Goal: Task Accomplishment & Management: Manage account settings

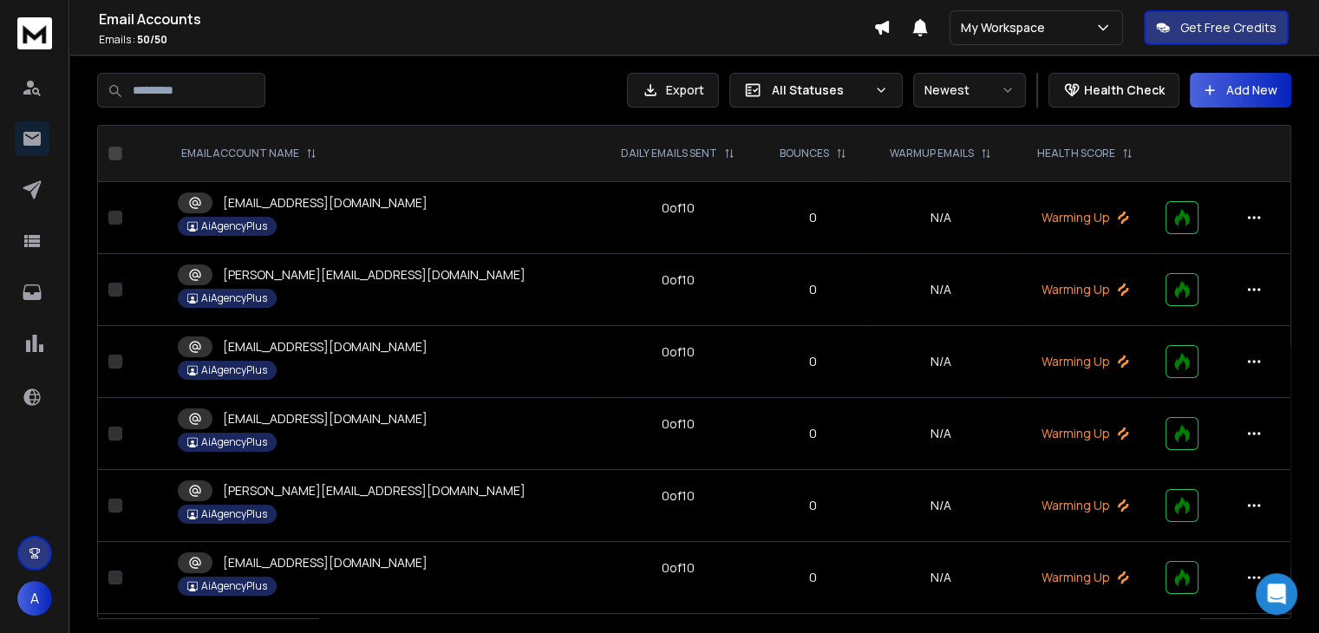
click at [1175, 218] on icon at bounding box center [1182, 217] width 15 height 17
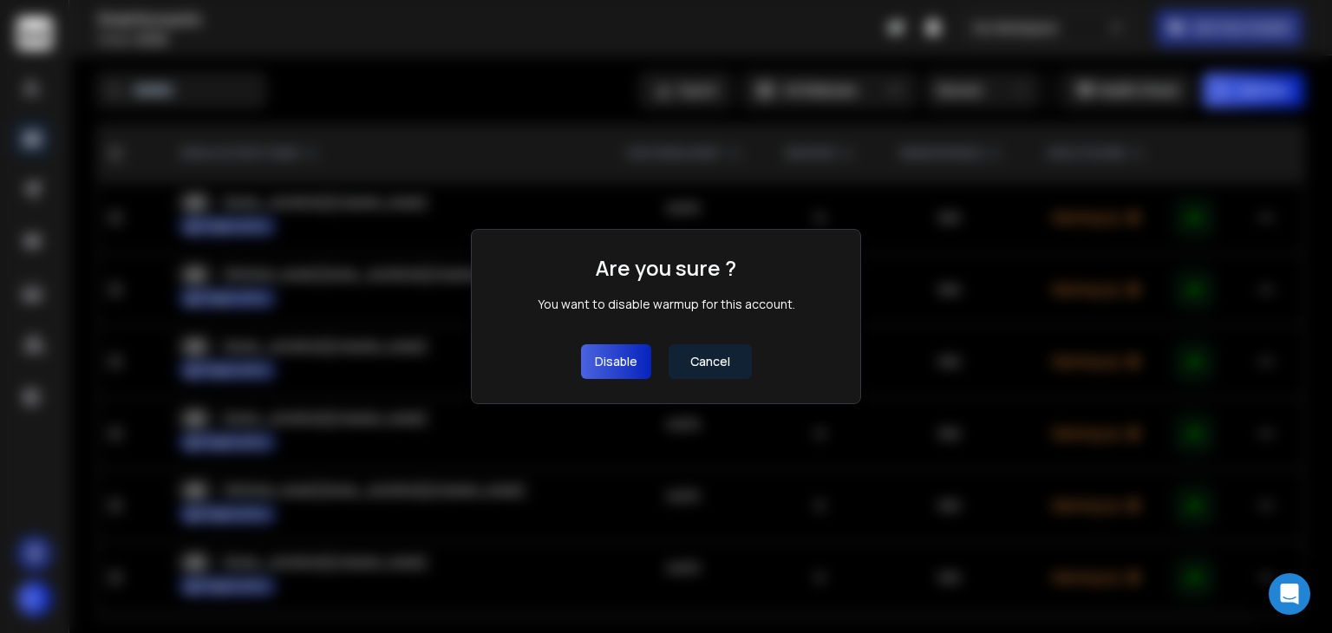
click at [732, 370] on button "Cancel" at bounding box center [710, 361] width 83 height 35
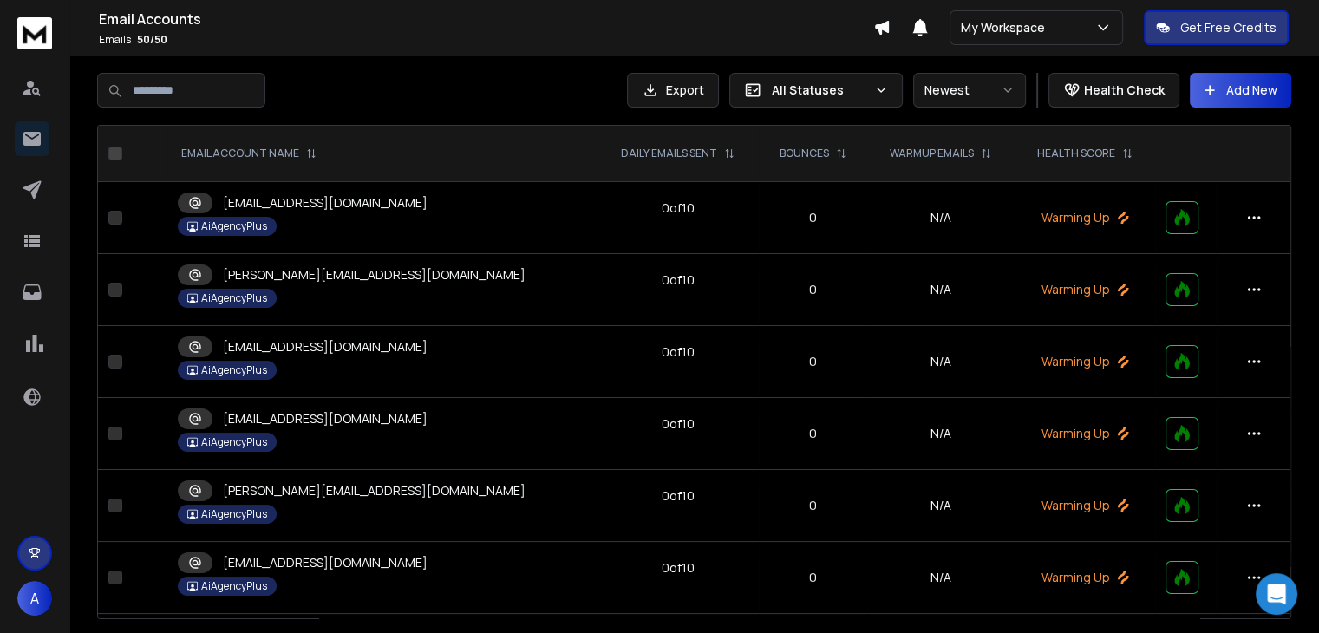
click at [1065, 214] on p "Warming Up" at bounding box center [1085, 217] width 120 height 17
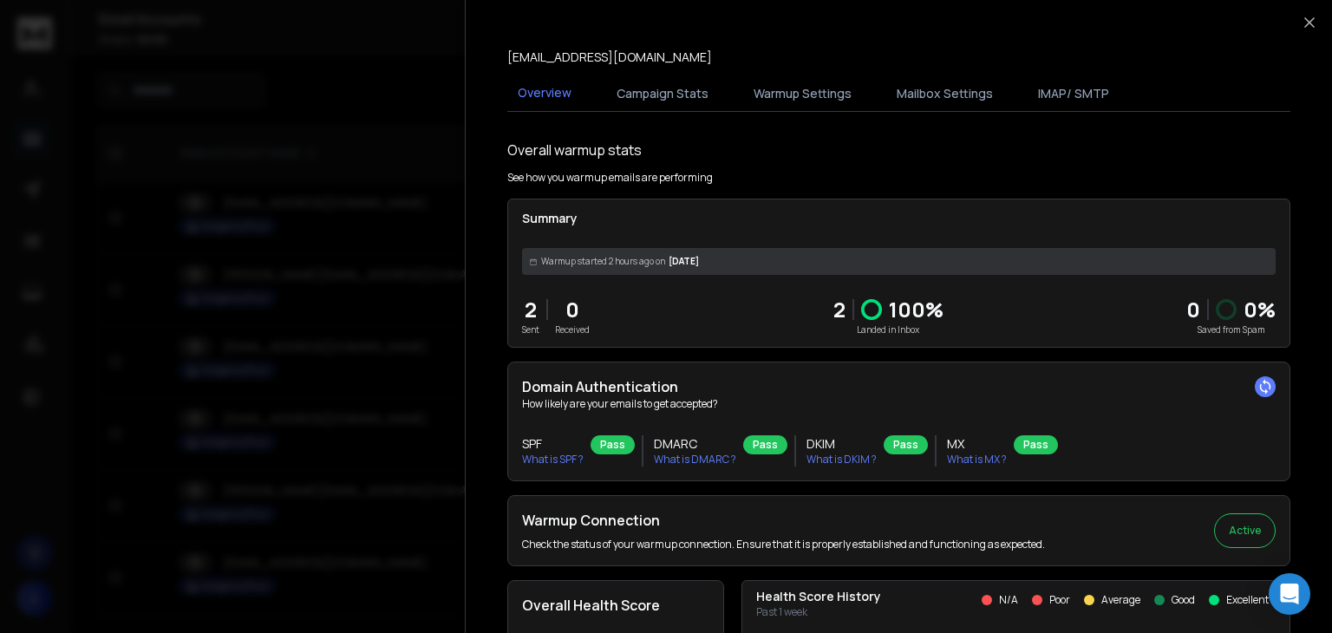
click at [673, 90] on button "Campaign Stats" at bounding box center [662, 94] width 113 height 38
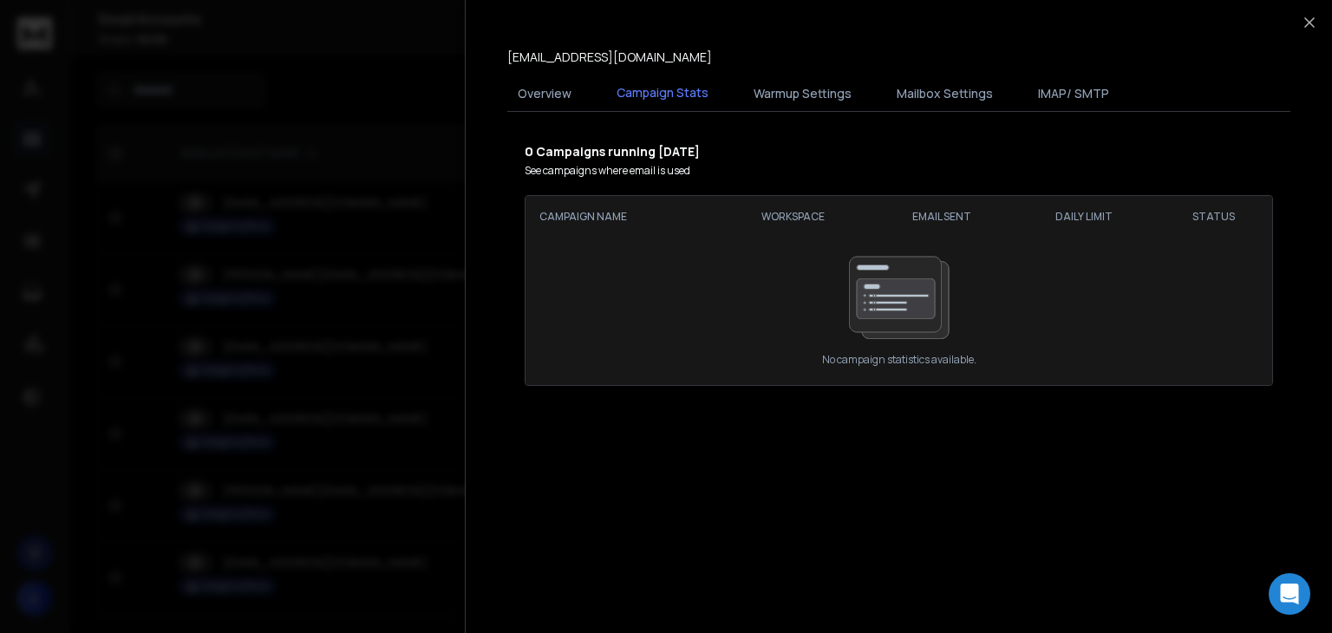
click at [763, 79] on button "Warmup Settings" at bounding box center [802, 94] width 119 height 38
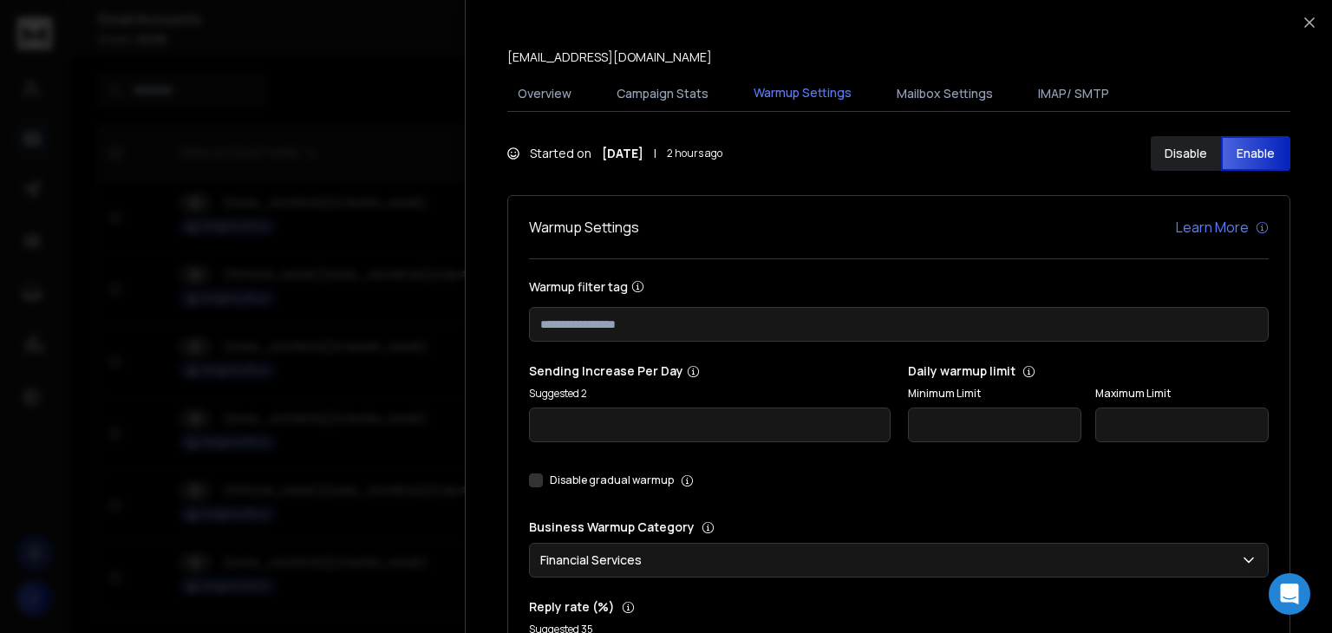
click at [912, 86] on button "Mailbox Settings" at bounding box center [944, 94] width 117 height 38
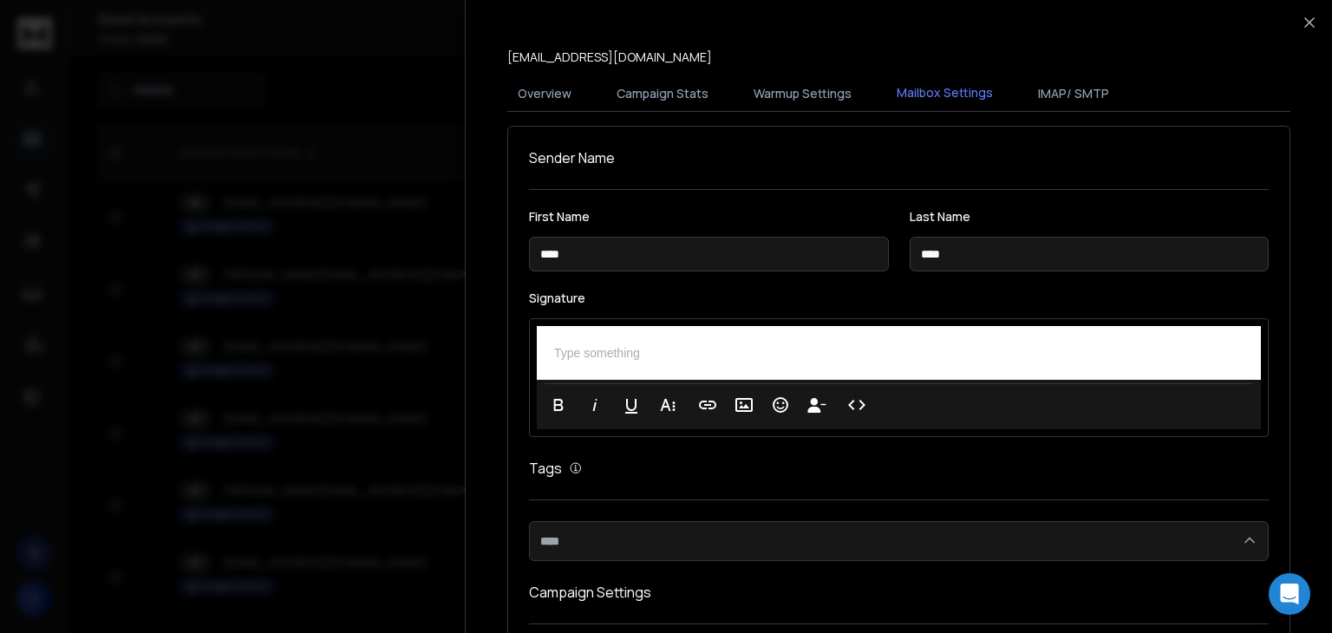
click at [1037, 75] on button "IMAP/ SMTP" at bounding box center [1074, 94] width 92 height 38
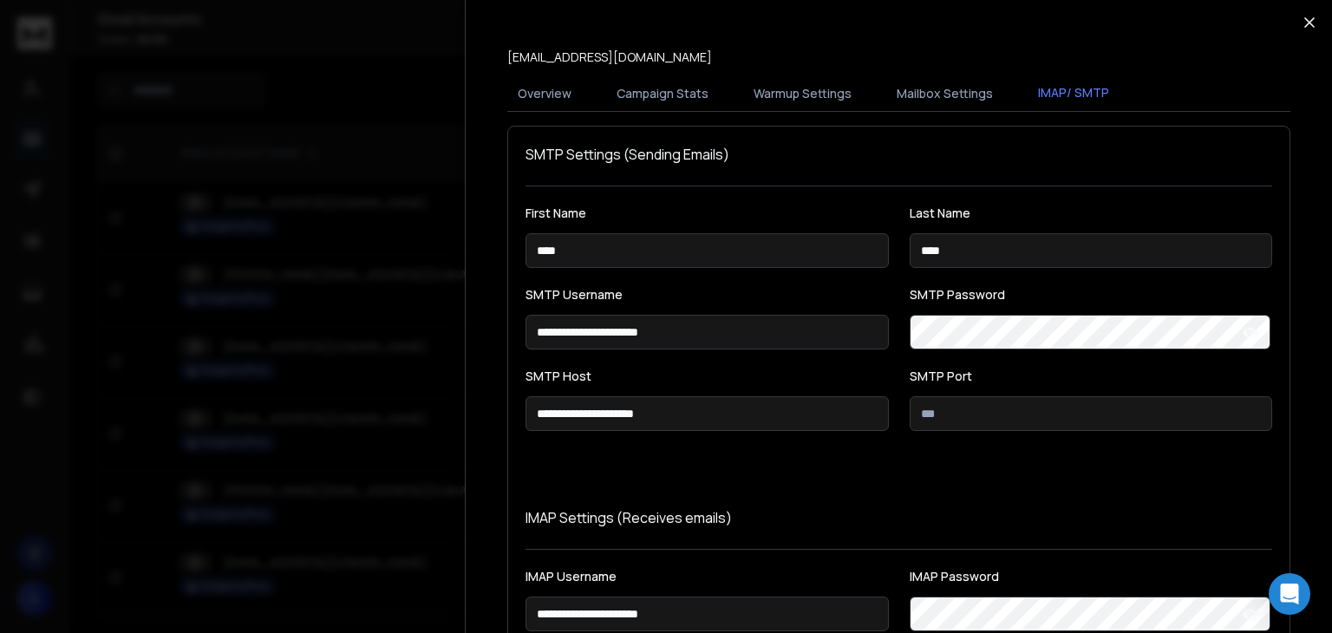
click at [1307, 25] on icon "button" at bounding box center [1309, 22] width 9 height 9
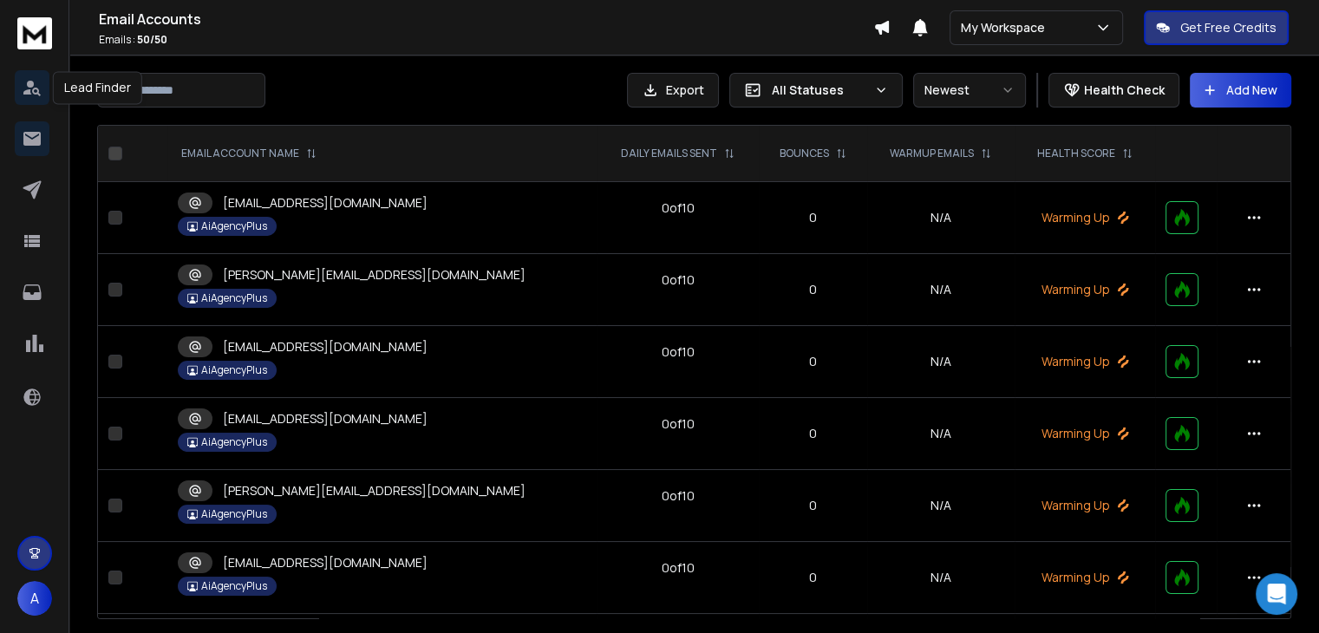
click at [25, 91] on icon at bounding box center [31, 92] width 17 height 9
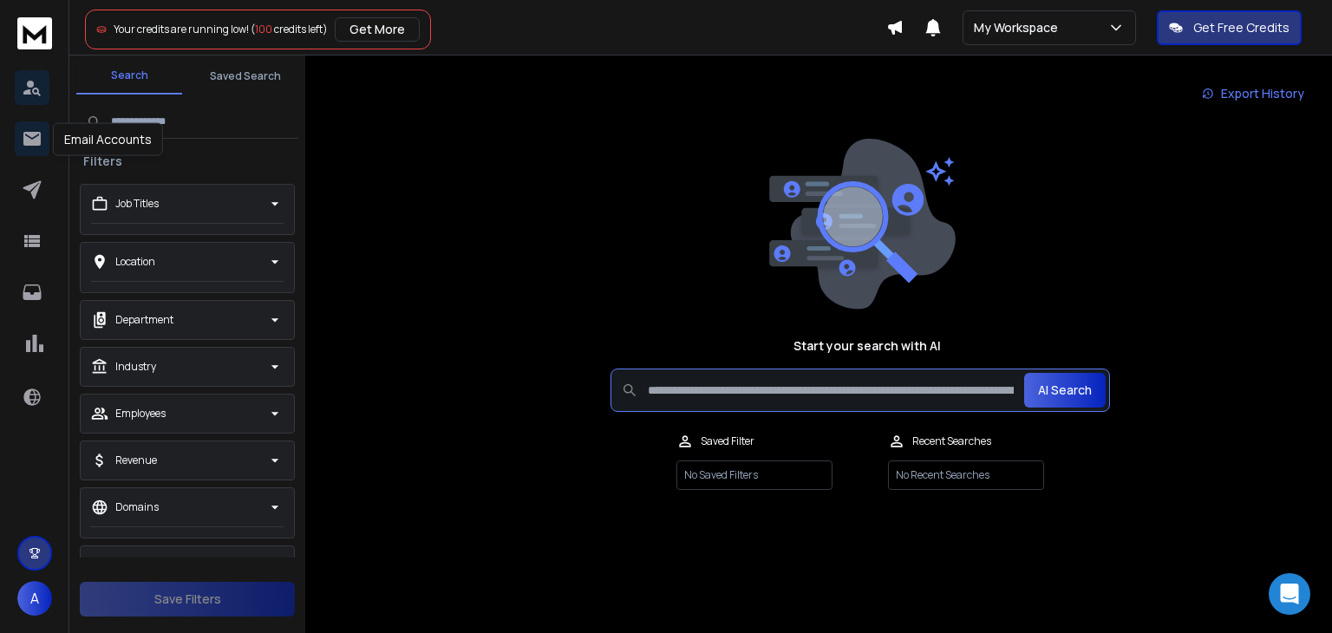
click at [31, 151] on link at bounding box center [32, 138] width 35 height 35
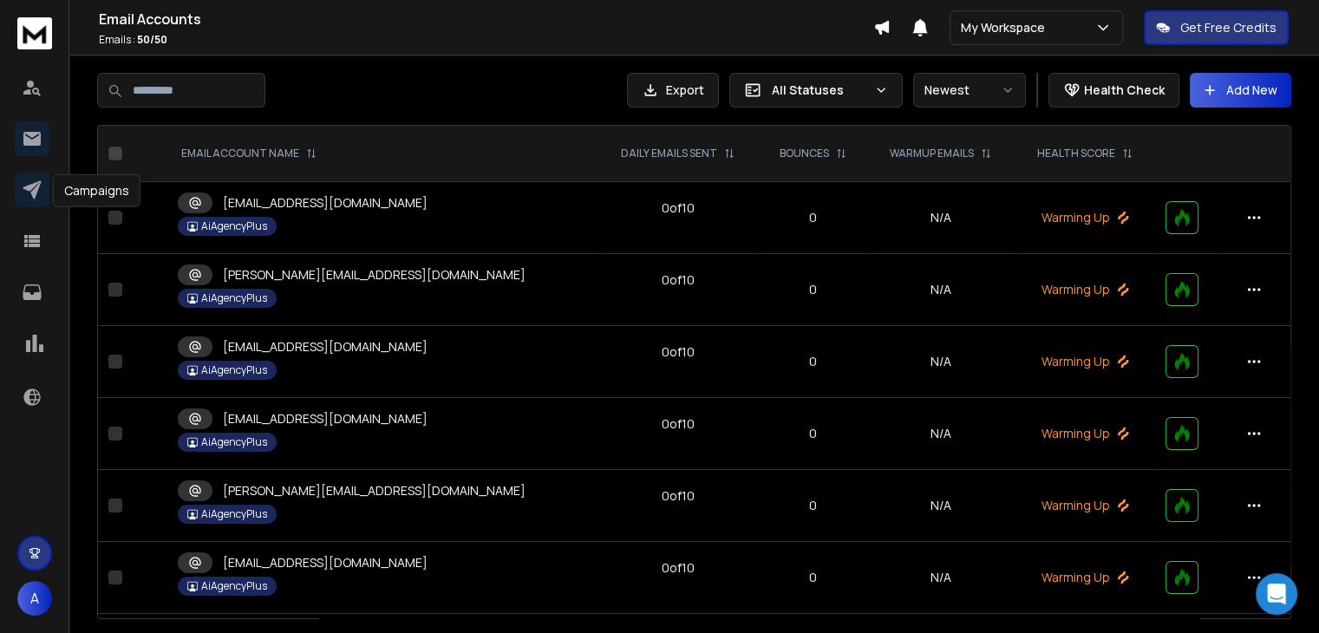
click at [34, 199] on icon at bounding box center [32, 190] width 21 height 21
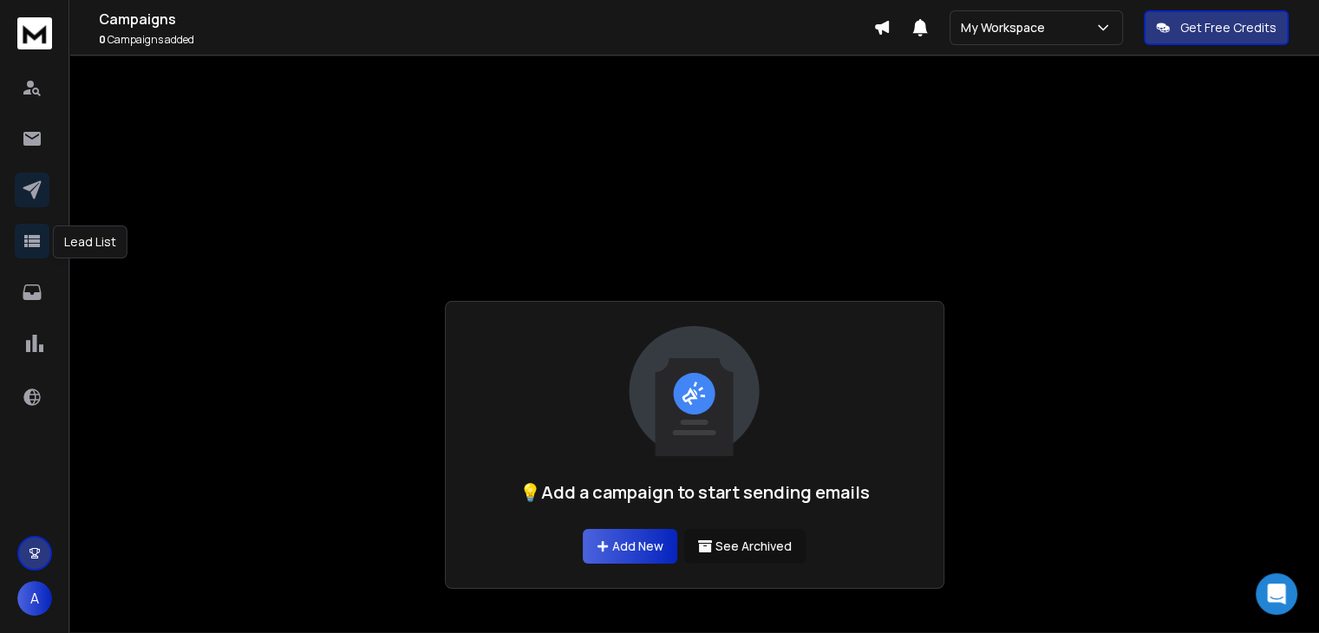
click at [35, 236] on icon at bounding box center [32, 241] width 16 height 12
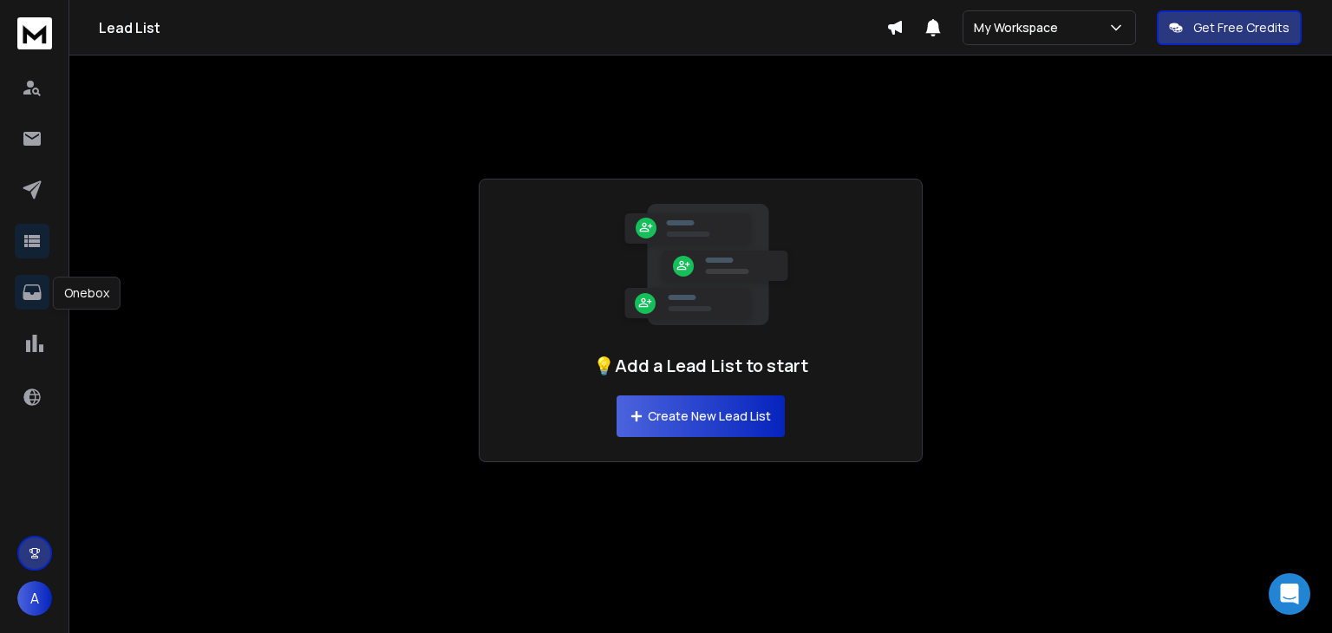
click at [31, 286] on icon at bounding box center [32, 292] width 21 height 21
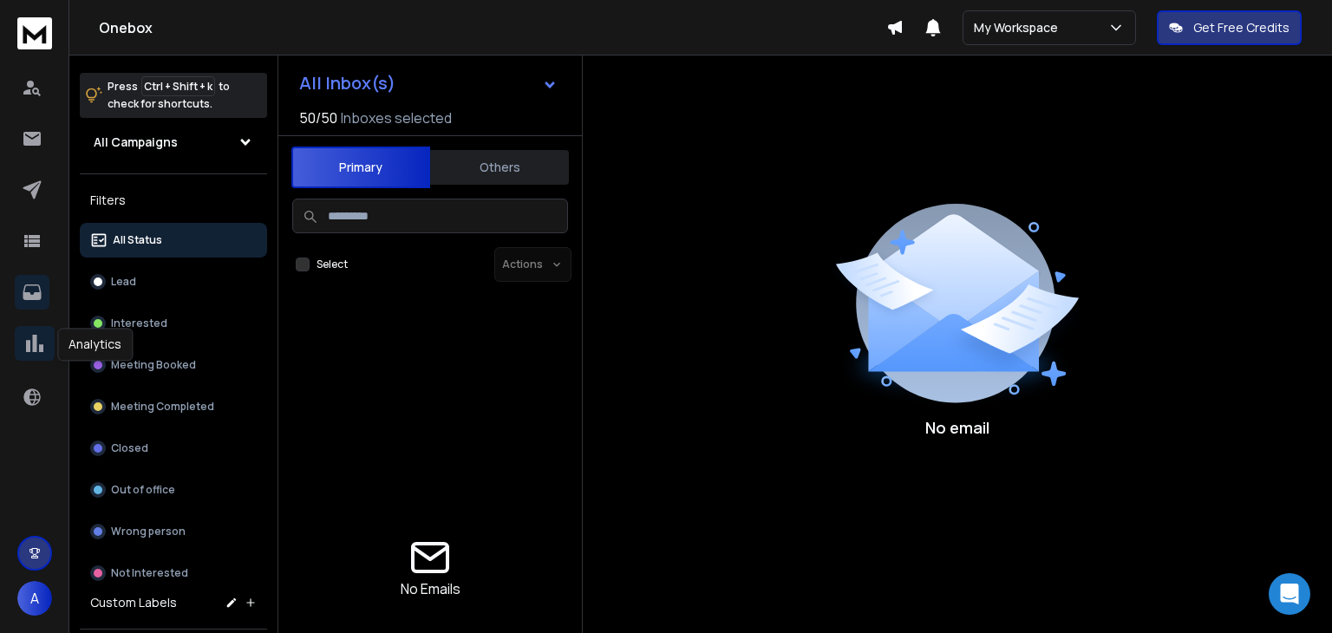
click at [32, 334] on icon at bounding box center [35, 343] width 26 height 26
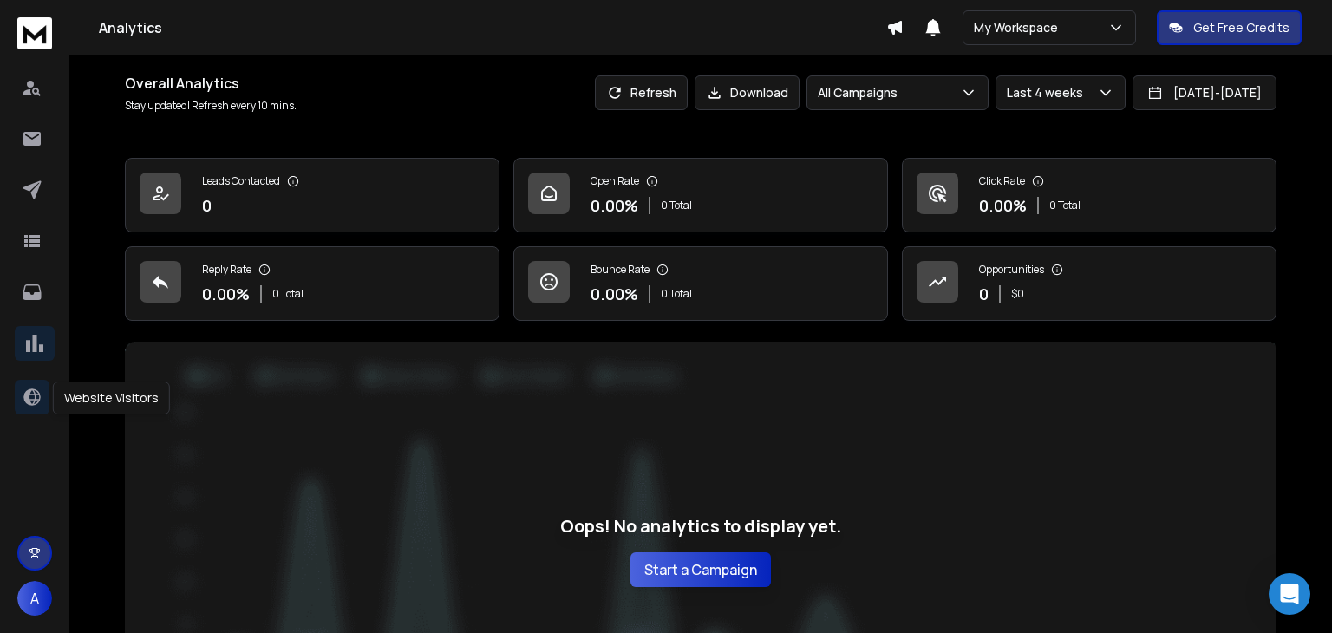
click at [31, 396] on icon at bounding box center [32, 397] width 21 height 21
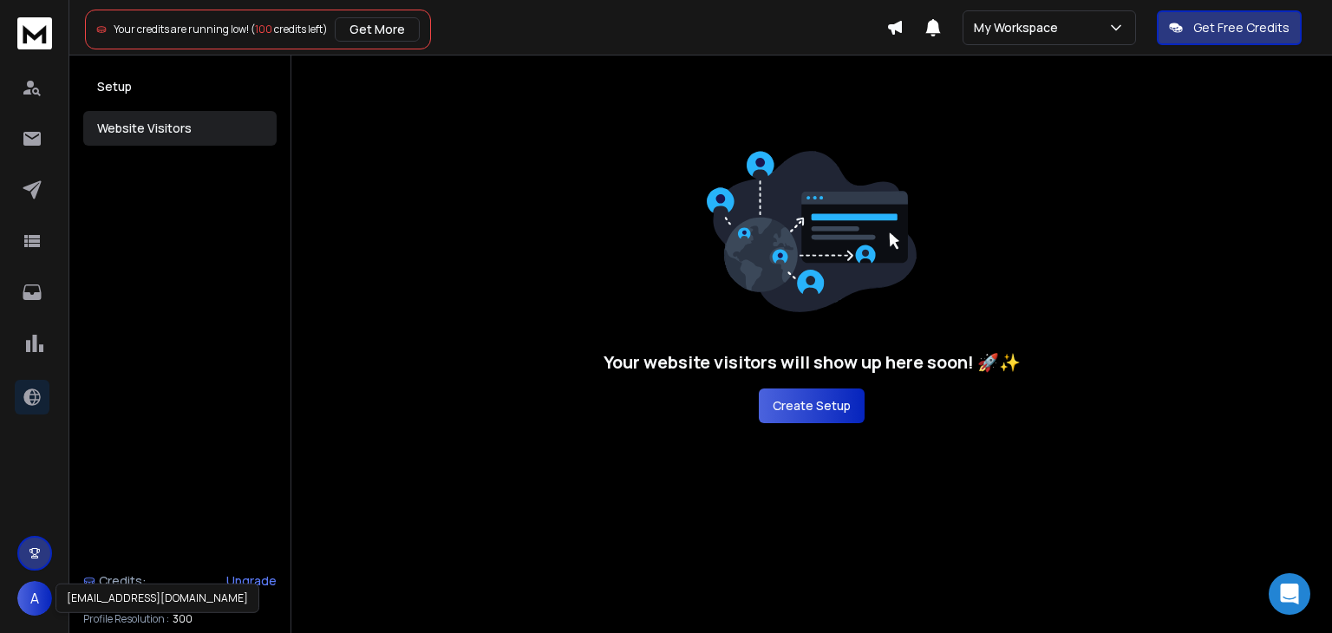
click at [41, 594] on span "A" at bounding box center [34, 598] width 35 height 35
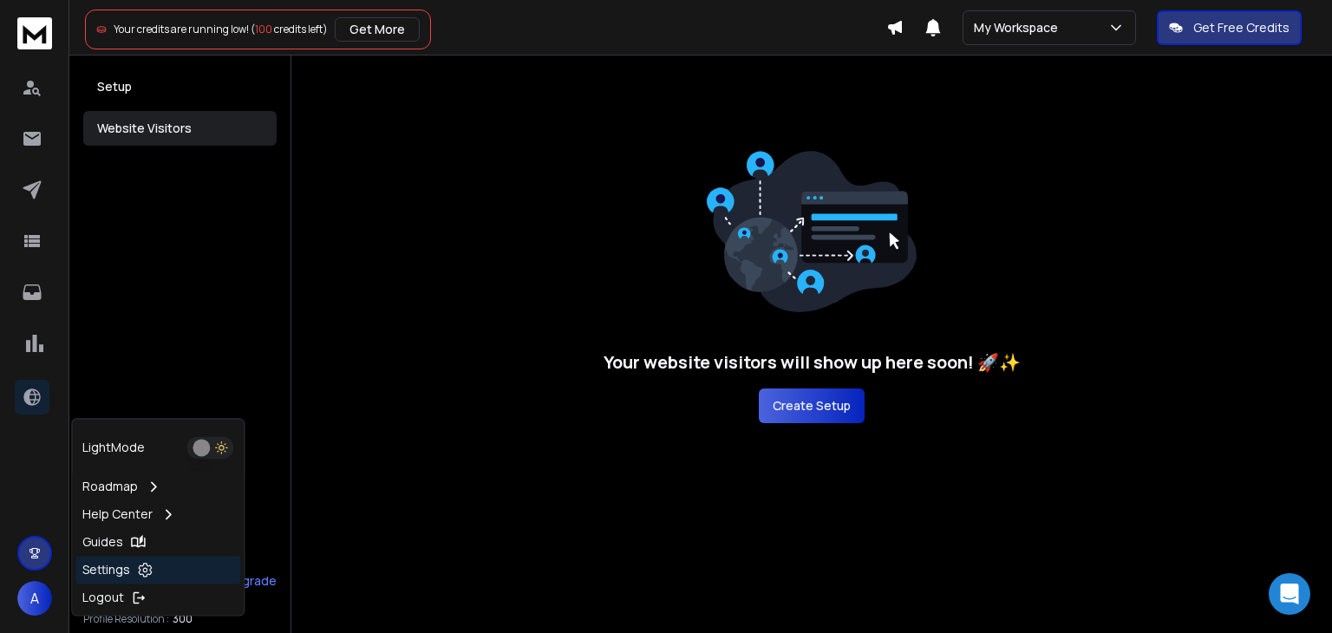
click at [110, 570] on p "Settings" at bounding box center [106, 569] width 48 height 17
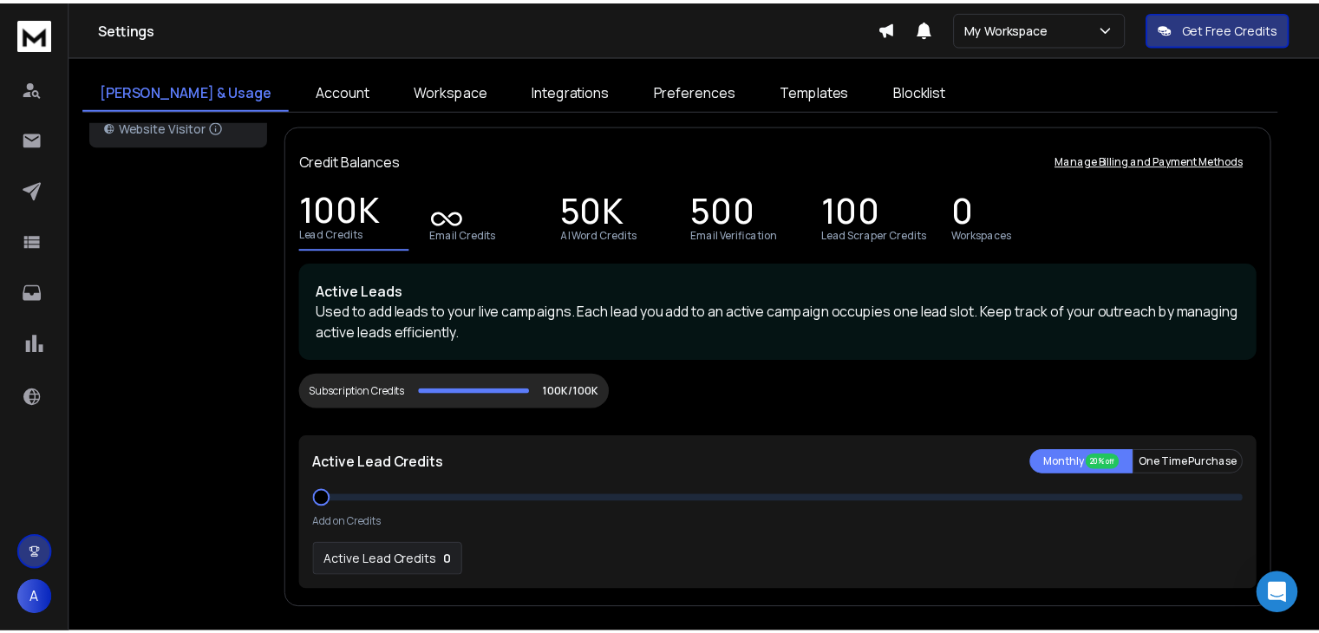
scroll to position [163, 0]
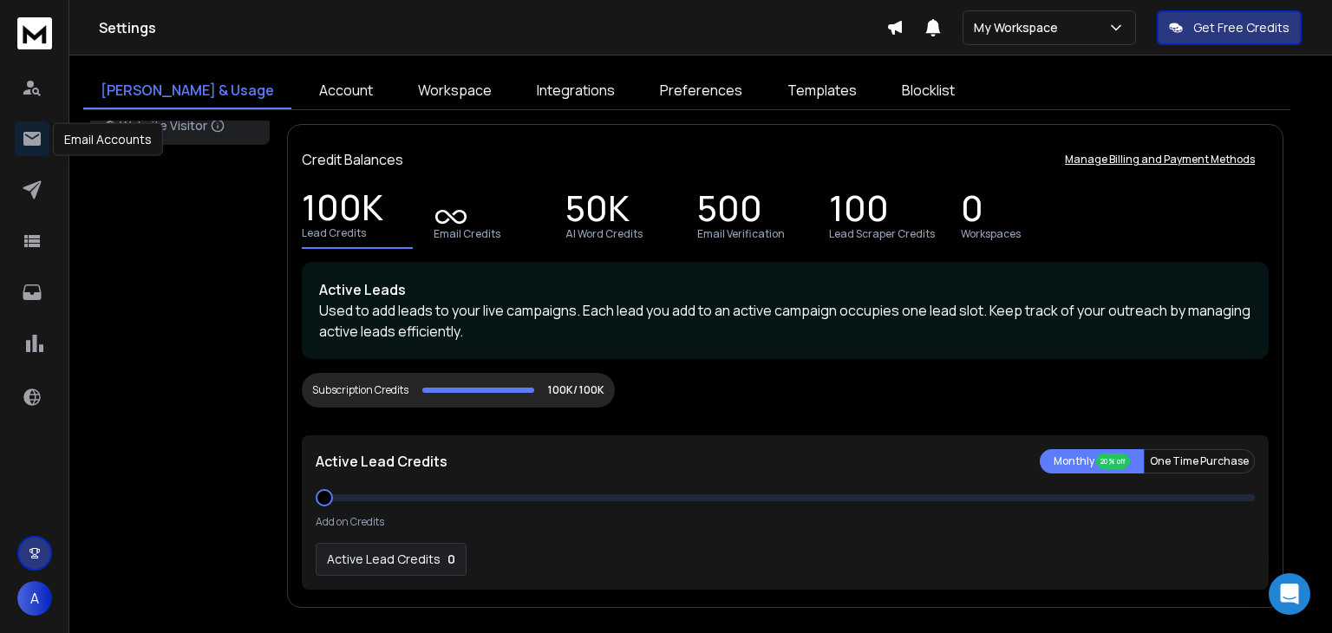
click at [24, 136] on icon at bounding box center [31, 139] width 17 height 14
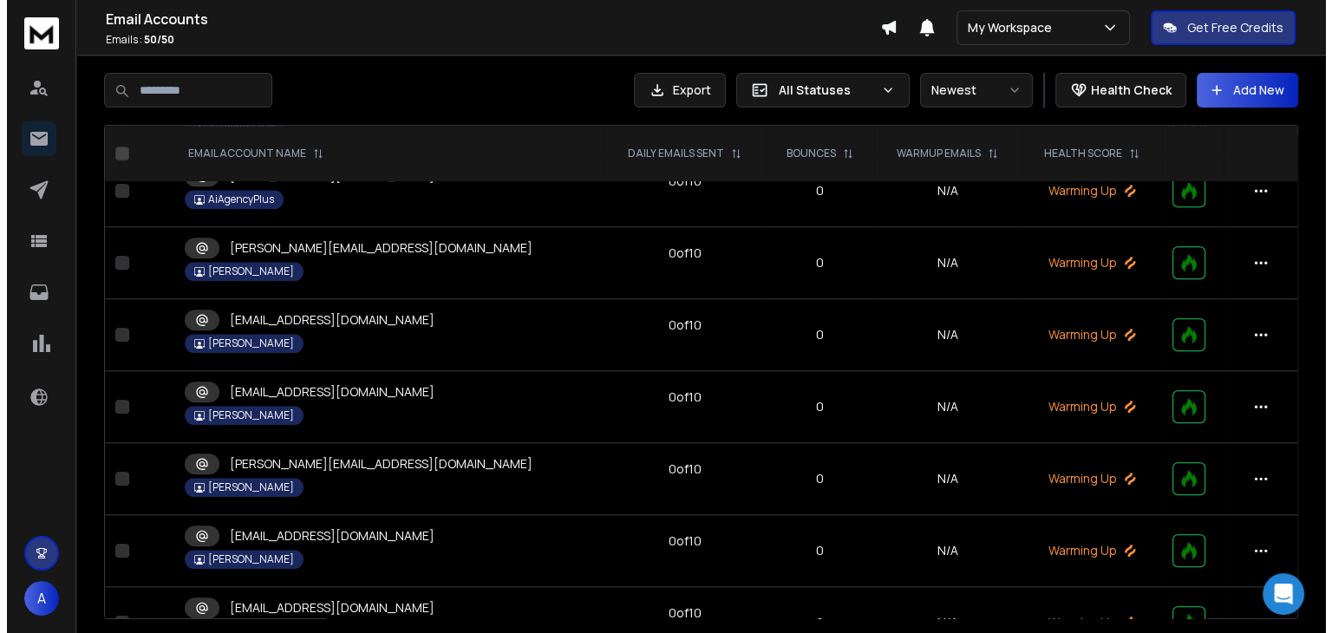
scroll to position [1757, 0]
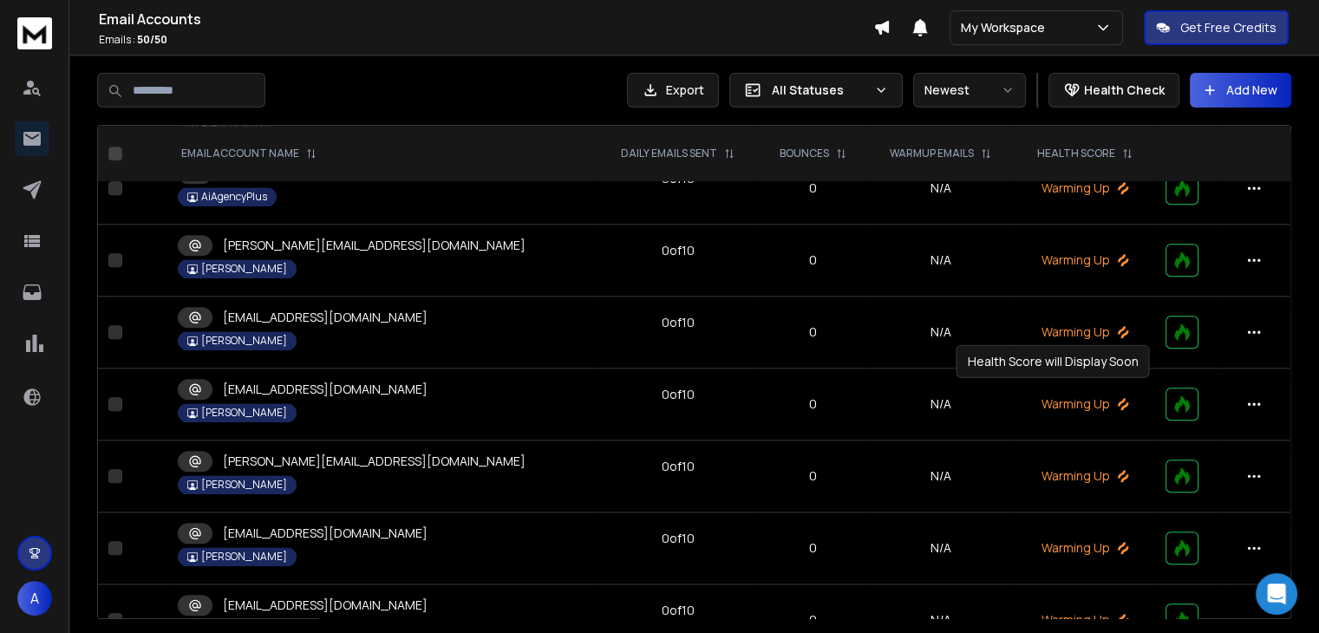
click at [1047, 395] on p "Warming Up" at bounding box center [1085, 403] width 120 height 17
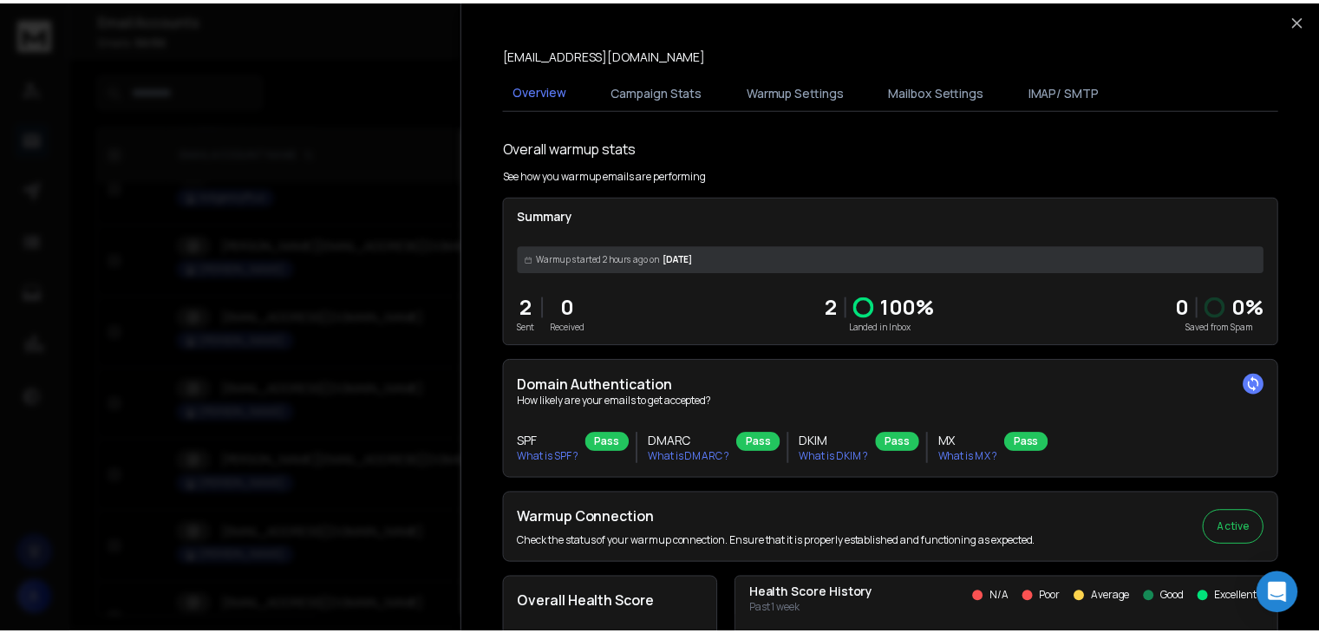
scroll to position [0, 0]
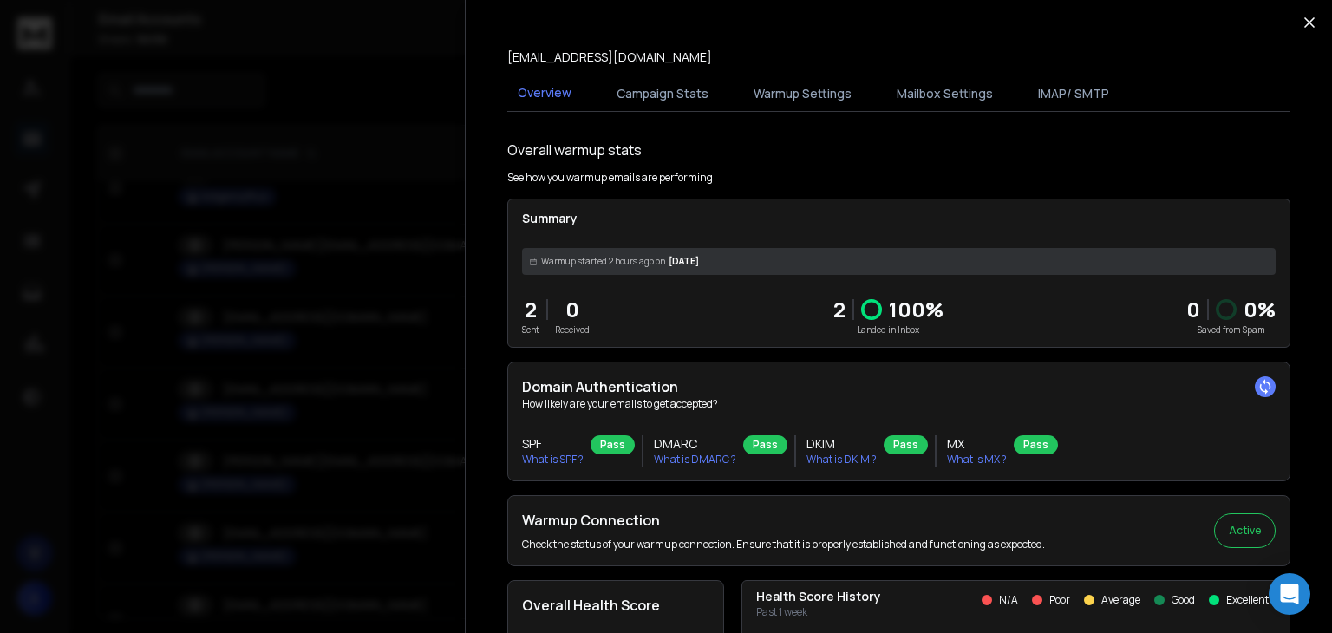
click at [1305, 23] on icon "button" at bounding box center [1309, 22] width 9 height 9
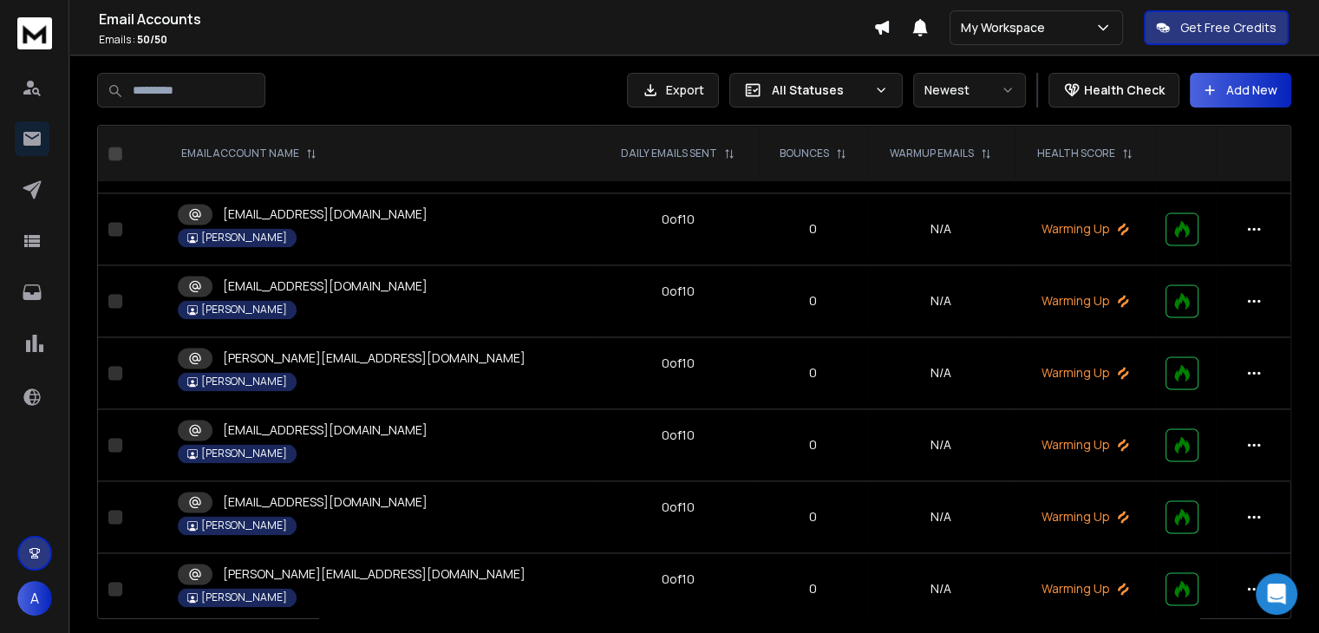
scroll to position [2510, 0]
click at [356, 492] on p "yar.malik@ai-callcenter.biz" at bounding box center [325, 500] width 205 height 17
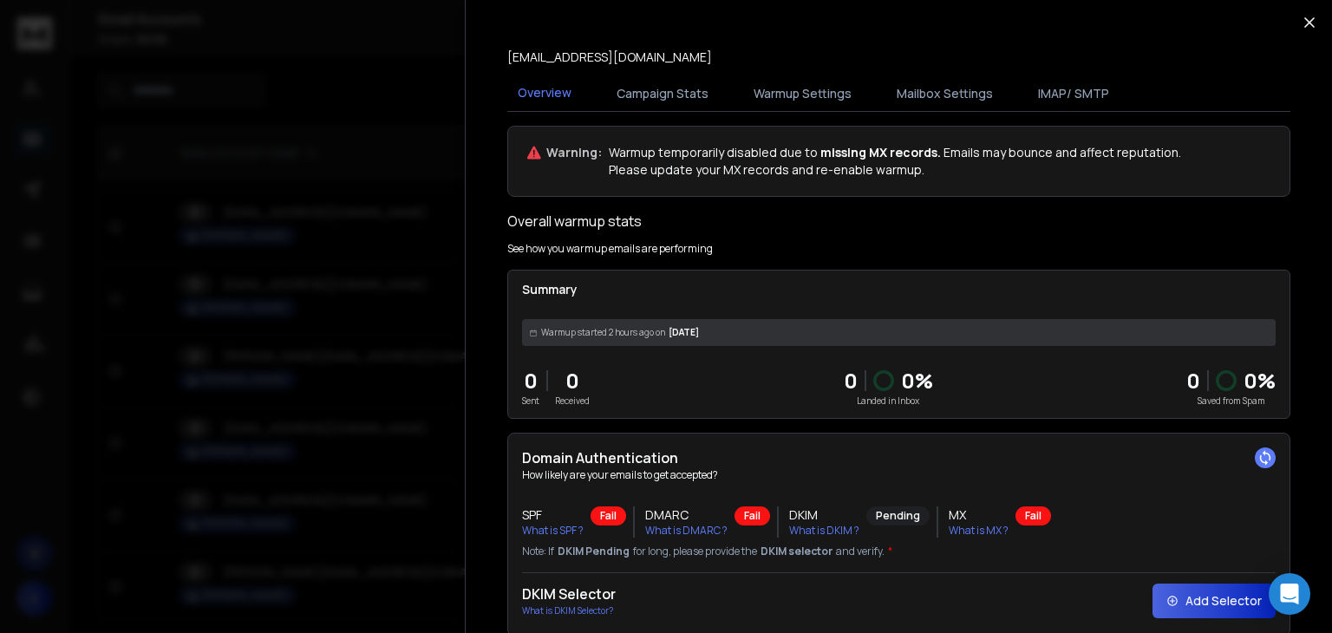
click at [1301, 24] on icon "button" at bounding box center [1309, 22] width 17 height 17
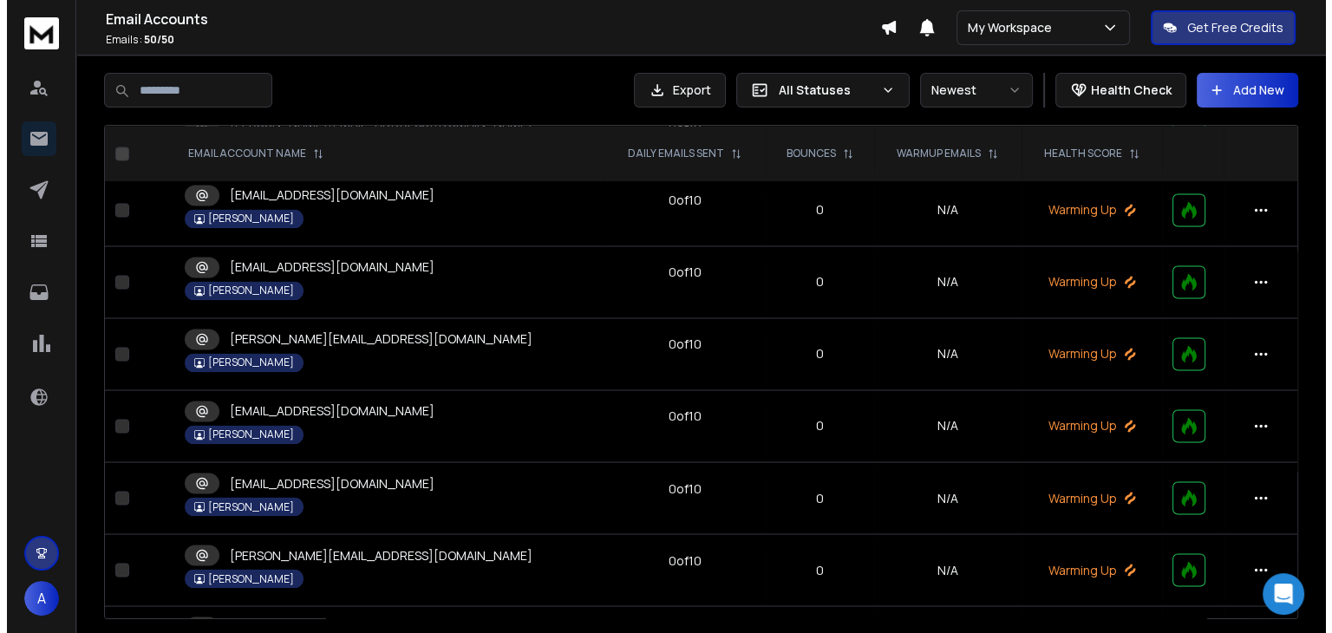
scroll to position [3150, 0]
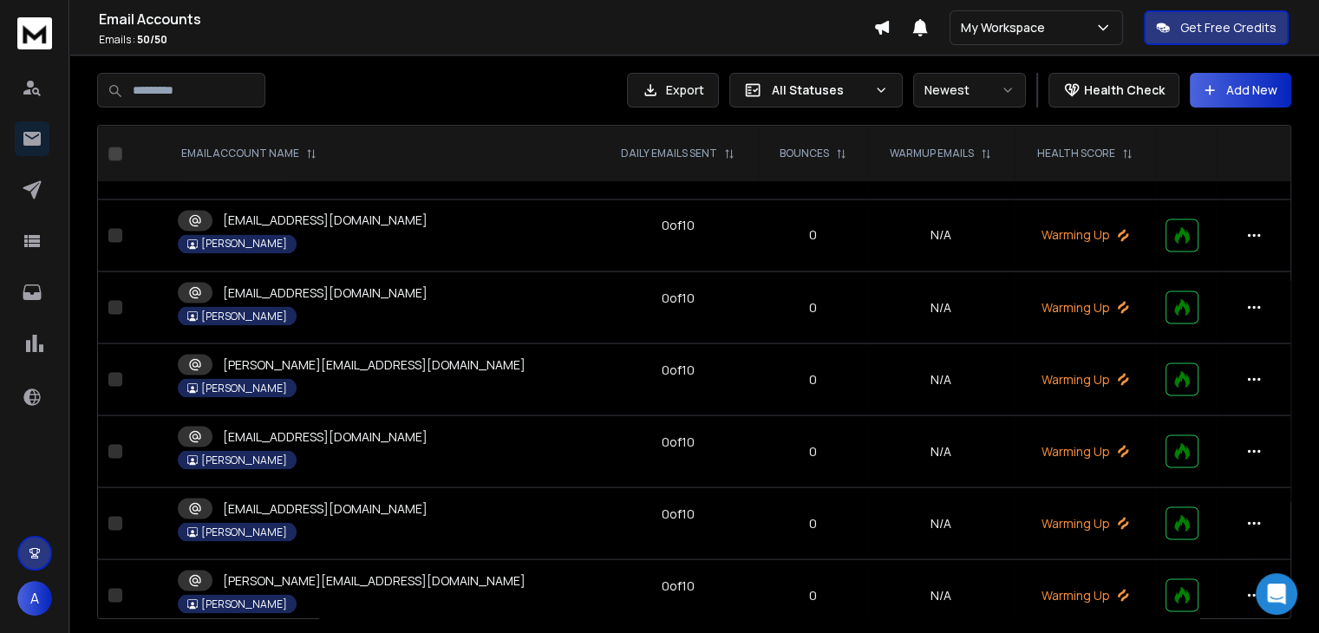
click at [307, 572] on p "a.malik@vohoai.biz" at bounding box center [374, 580] width 303 height 17
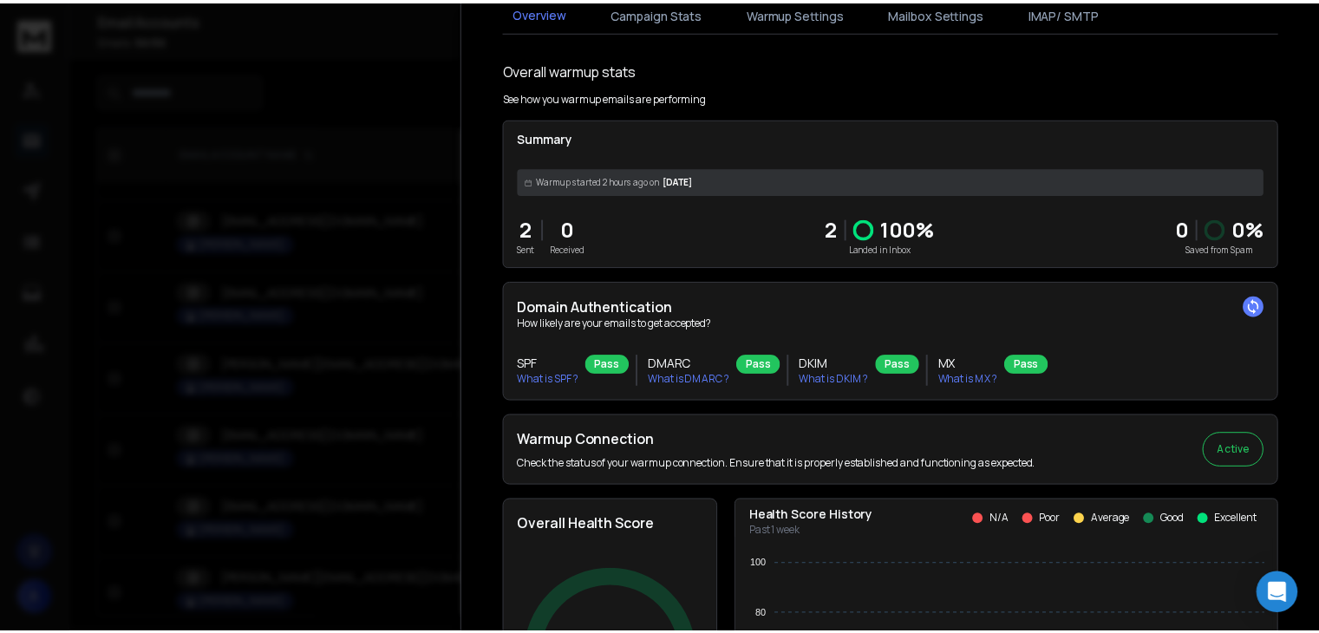
scroll to position [19, 0]
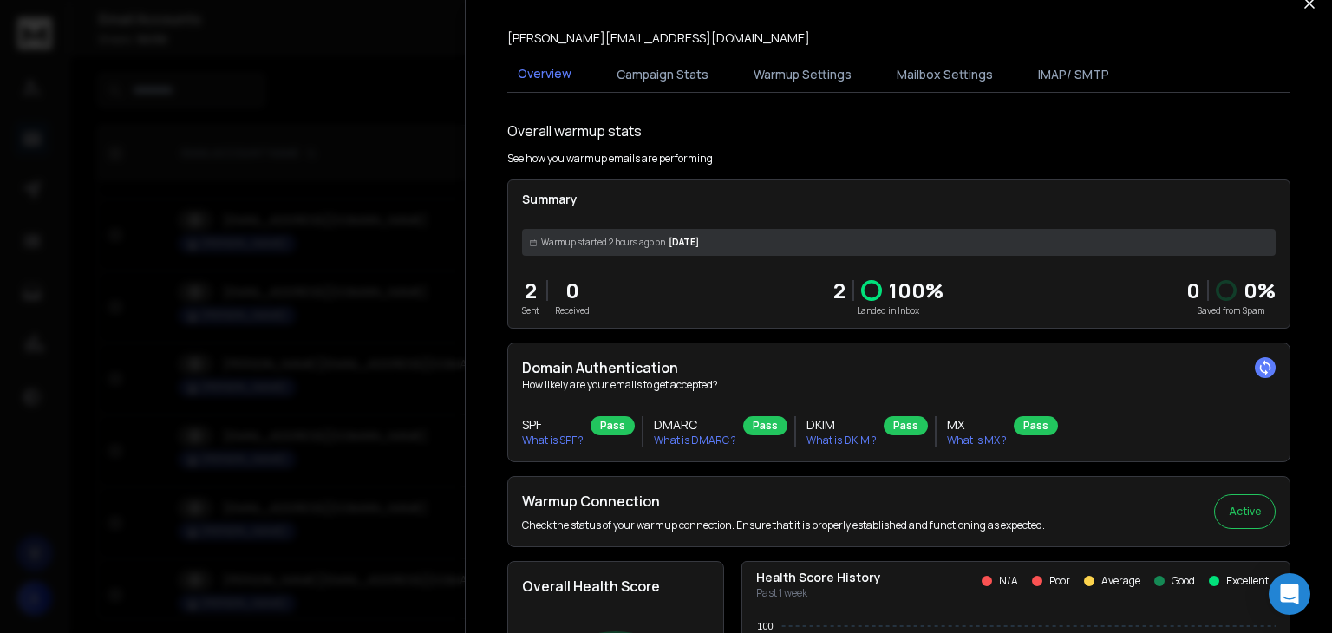
click at [1304, 5] on icon "button" at bounding box center [1309, 3] width 17 height 17
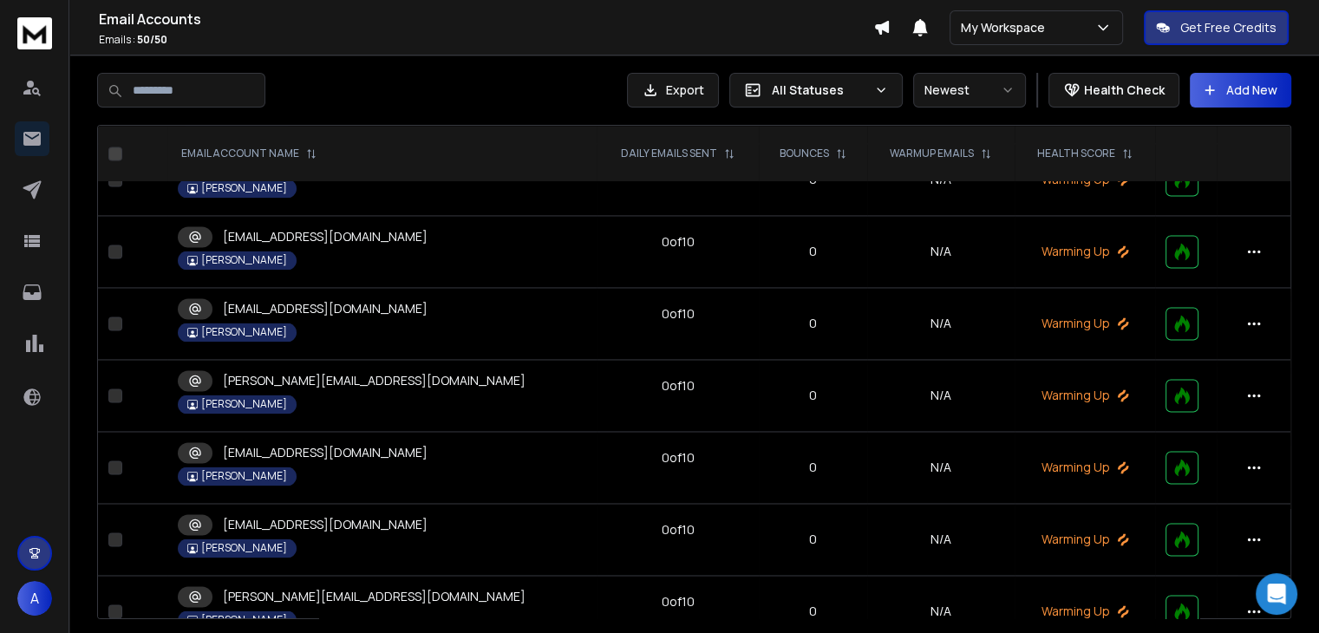
scroll to position [2683, 0]
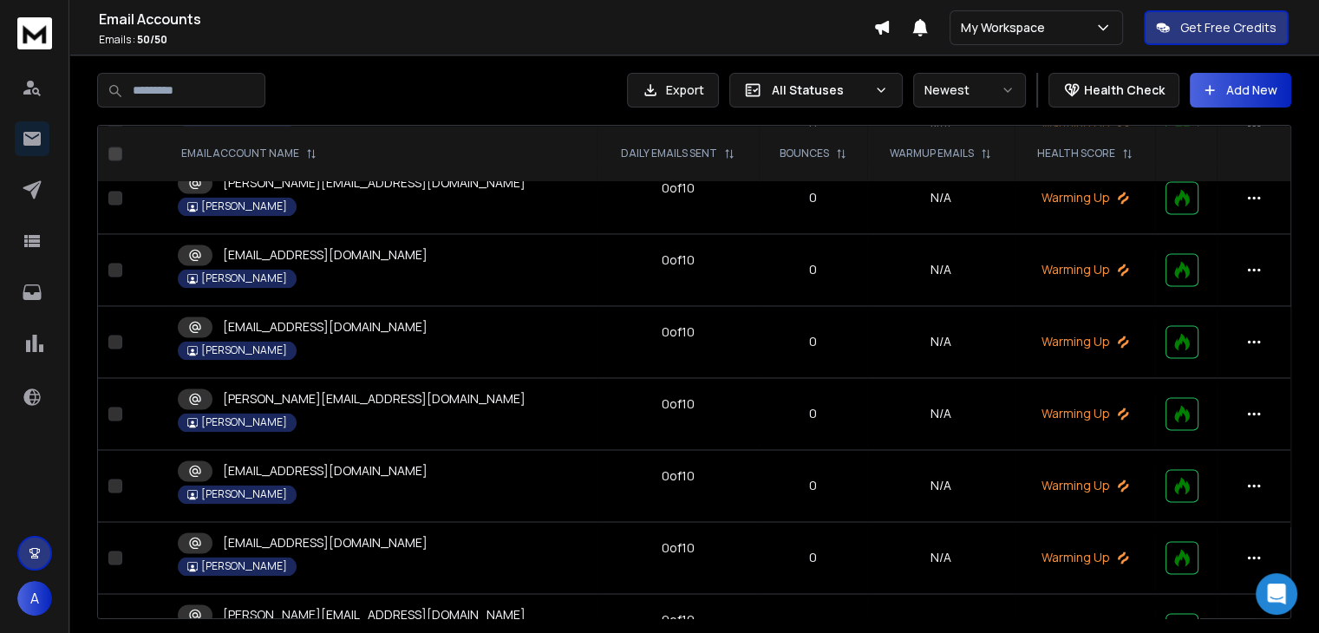
click at [359, 318] on p "yar.malik@ai-callcenter.biz" at bounding box center [325, 326] width 205 height 17
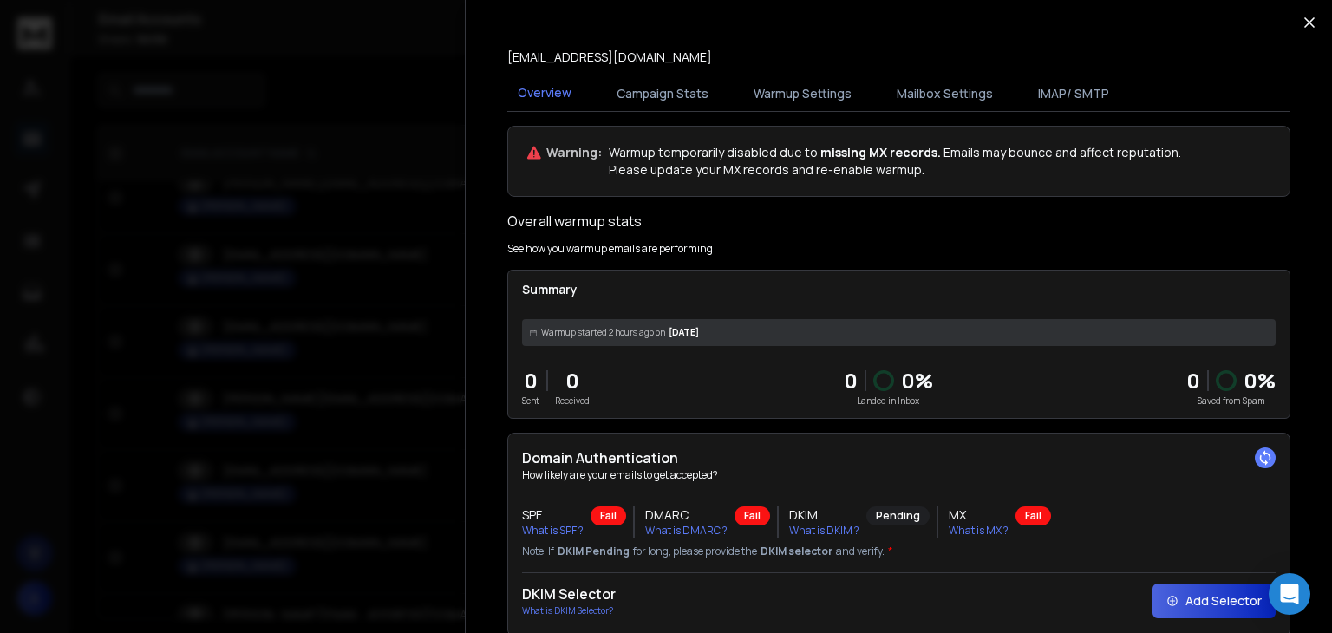
click at [1301, 19] on icon "button" at bounding box center [1309, 22] width 17 height 17
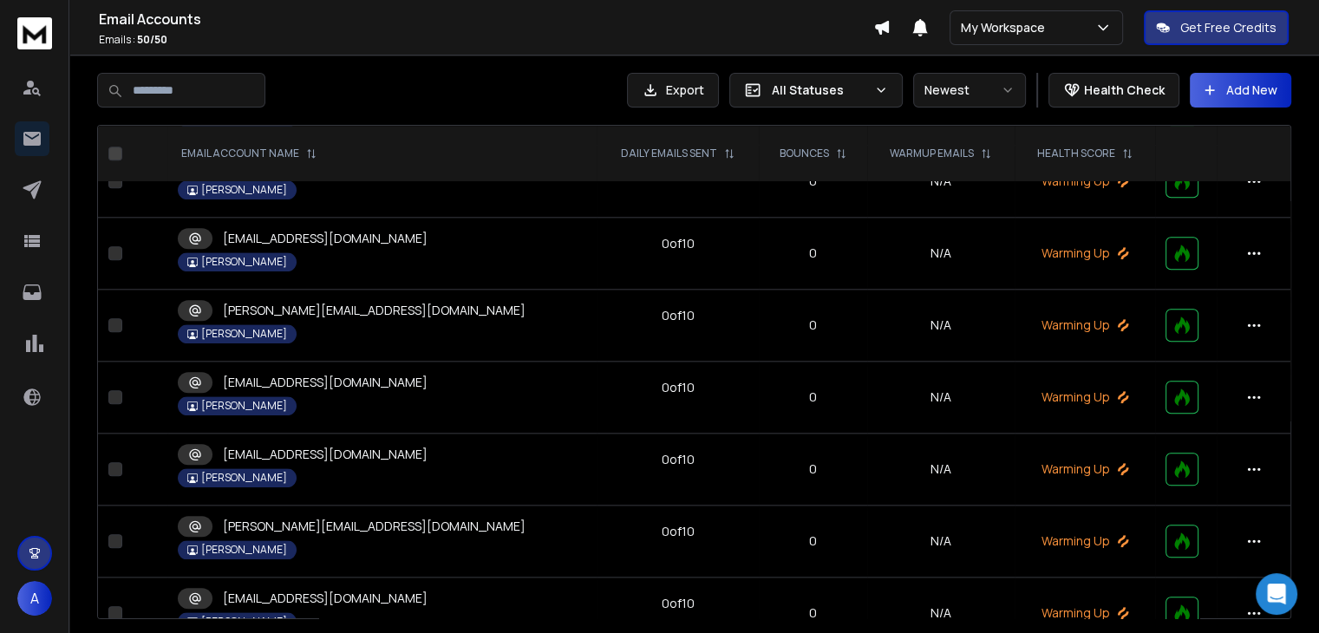
scroll to position [1901, 0]
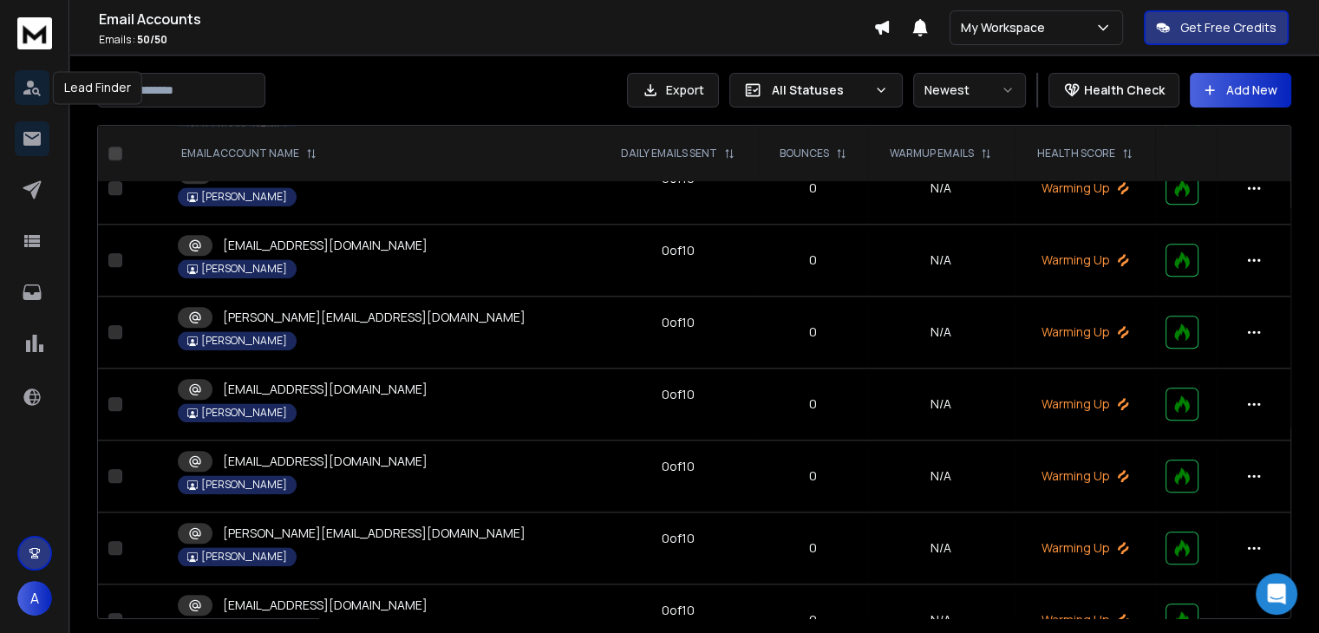
click at [41, 94] on icon at bounding box center [32, 87] width 21 height 21
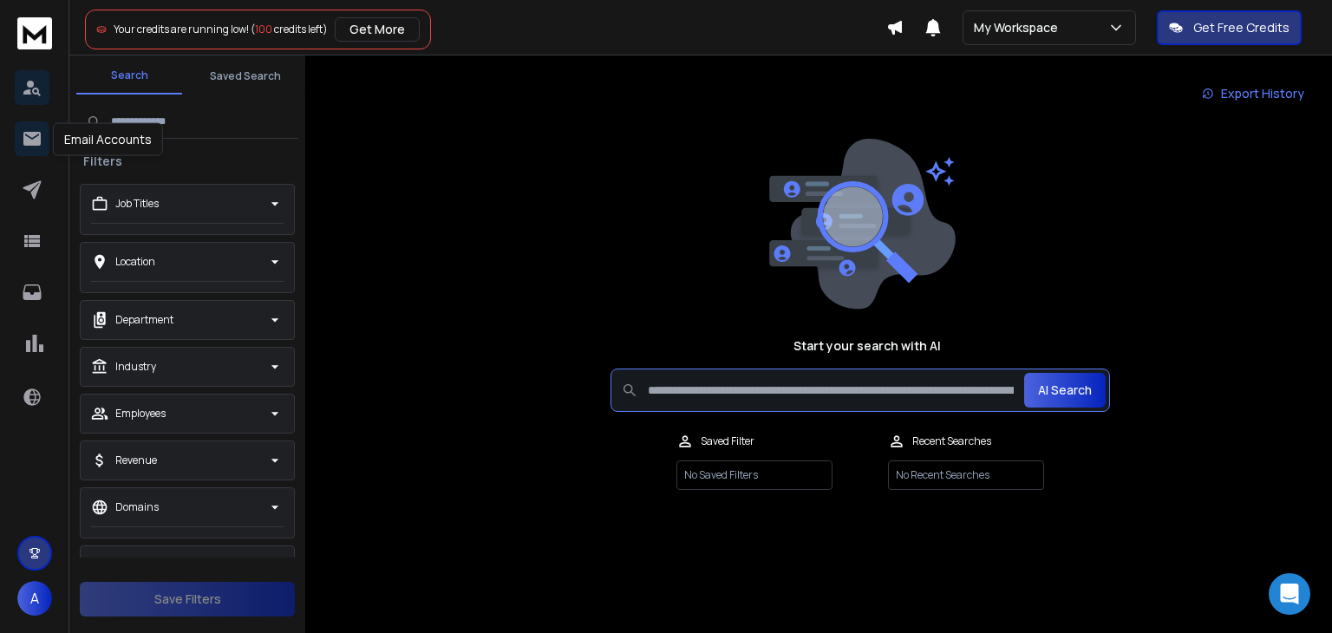
click at [29, 146] on icon at bounding box center [32, 138] width 21 height 21
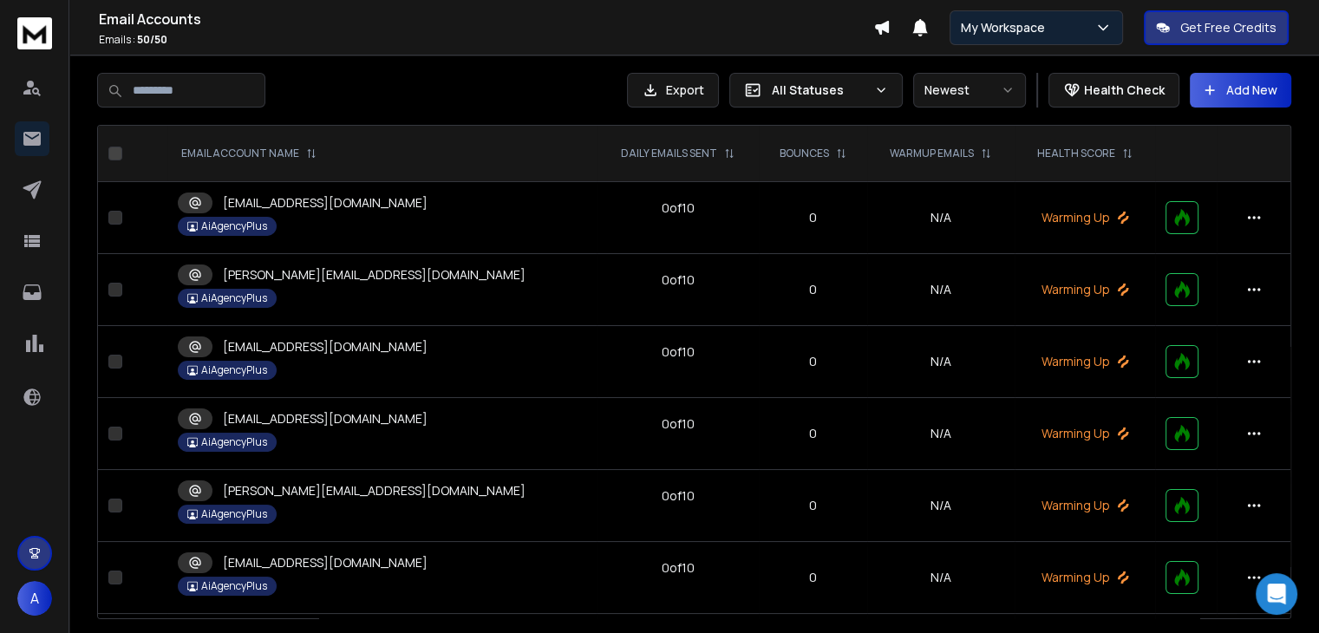
click at [1076, 23] on div "My Workspace" at bounding box center [1036, 27] width 151 height 17
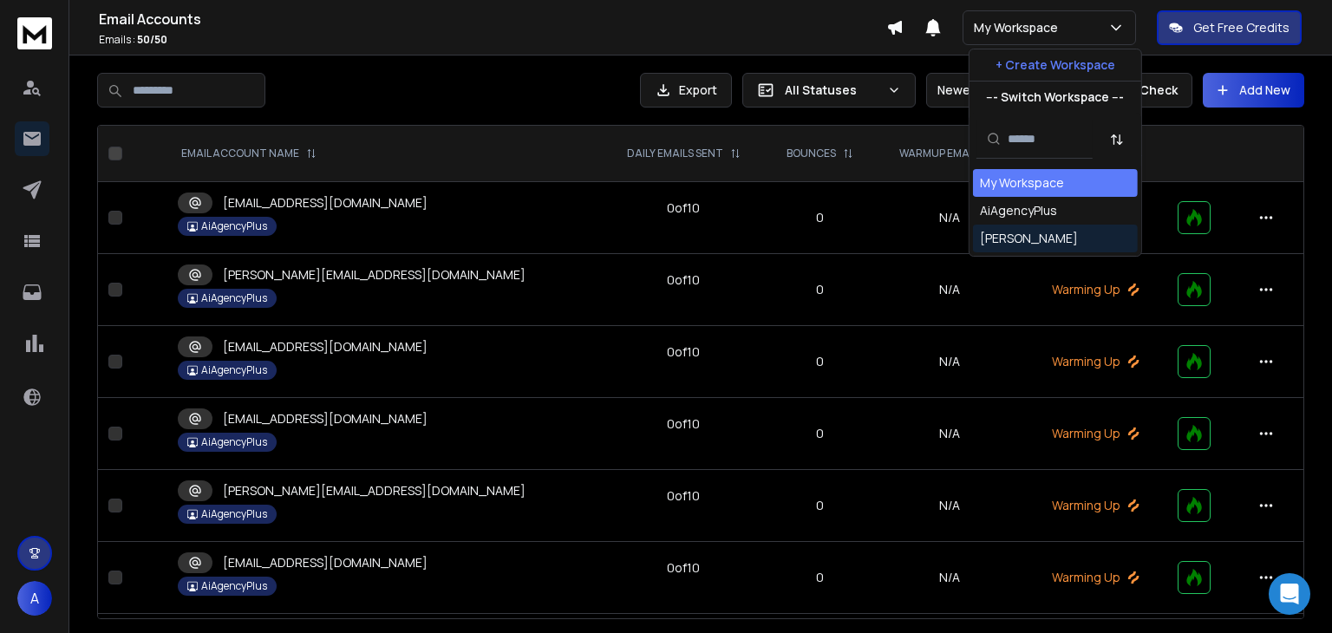
click at [1004, 241] on div "Yar Malik" at bounding box center [1029, 238] width 98 height 17
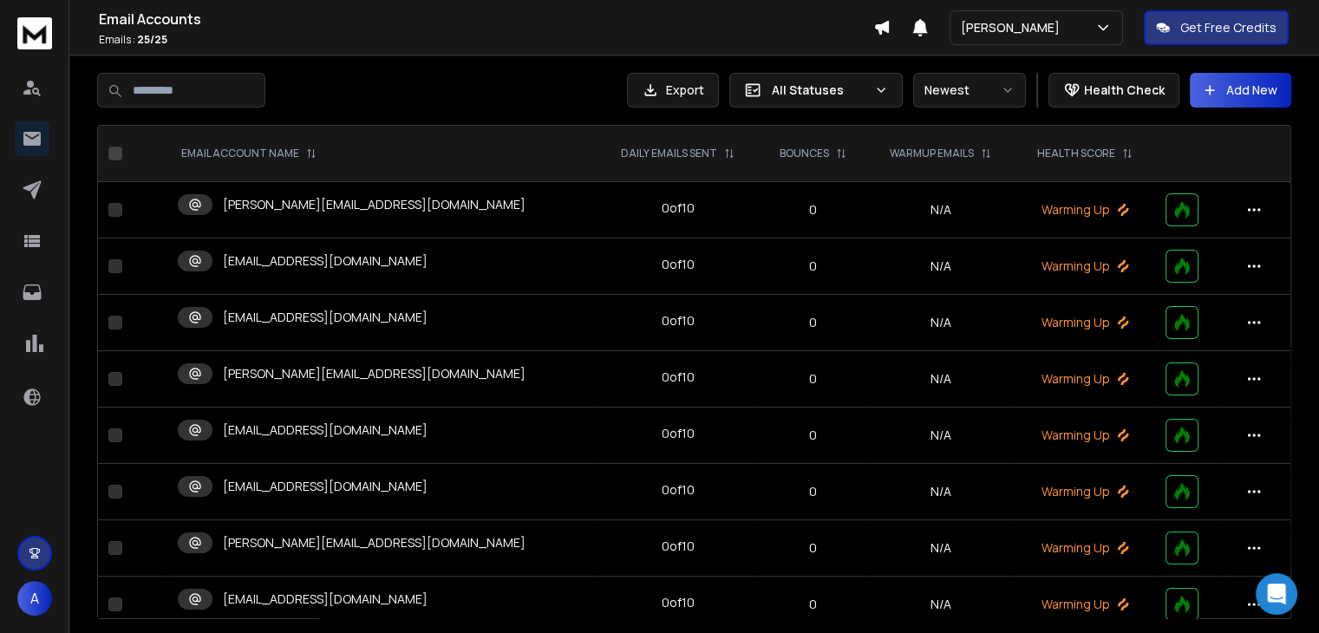
click at [668, 206] on td "0 of 10" at bounding box center [677, 204] width 161 height 45
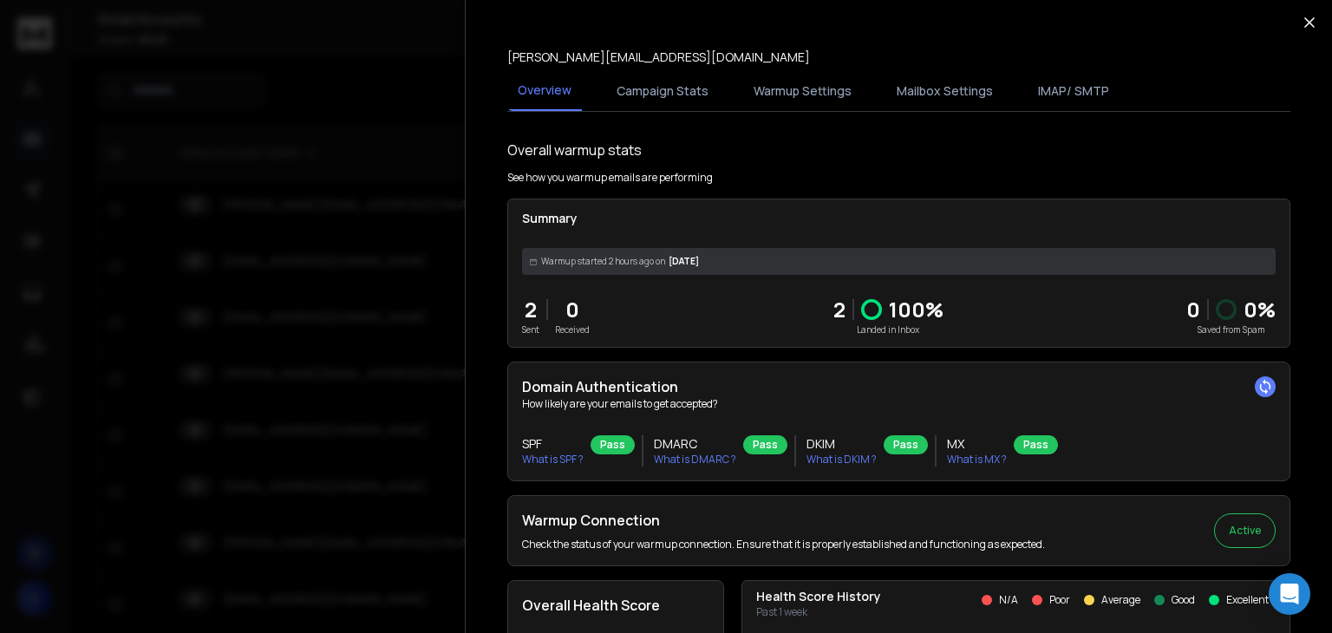
click at [1310, 25] on icon "button" at bounding box center [1309, 22] width 17 height 17
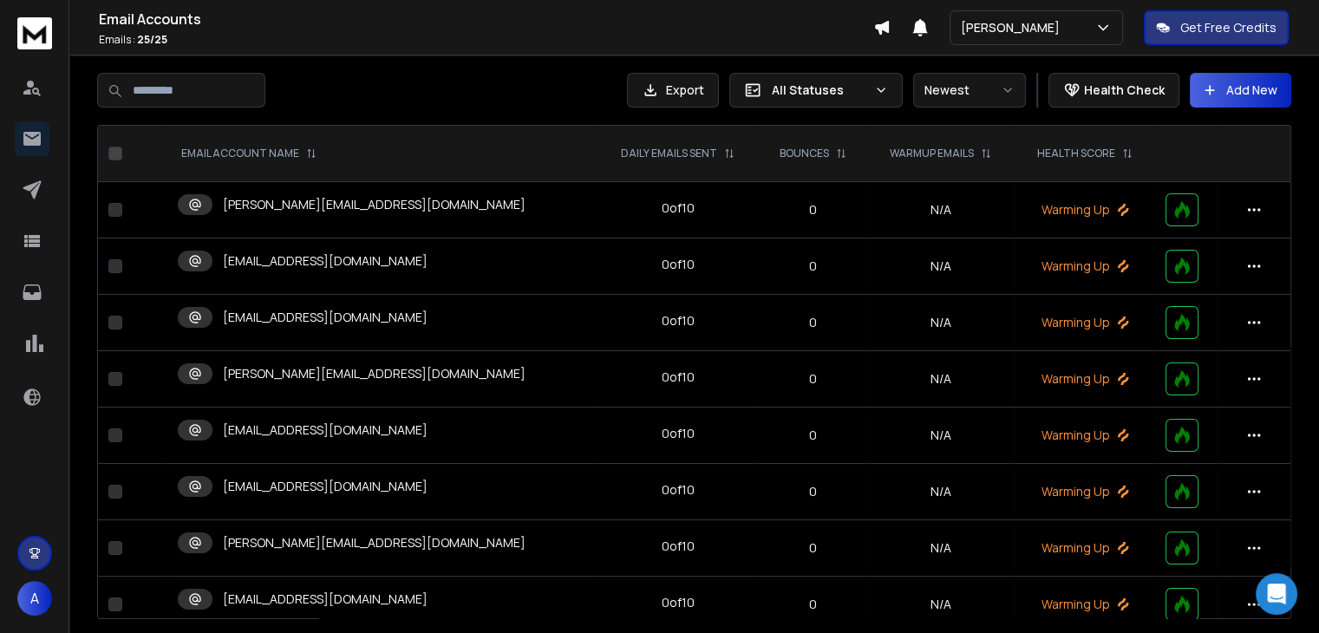
click at [279, 263] on p "yar@voho-ai.biz" at bounding box center [325, 260] width 205 height 17
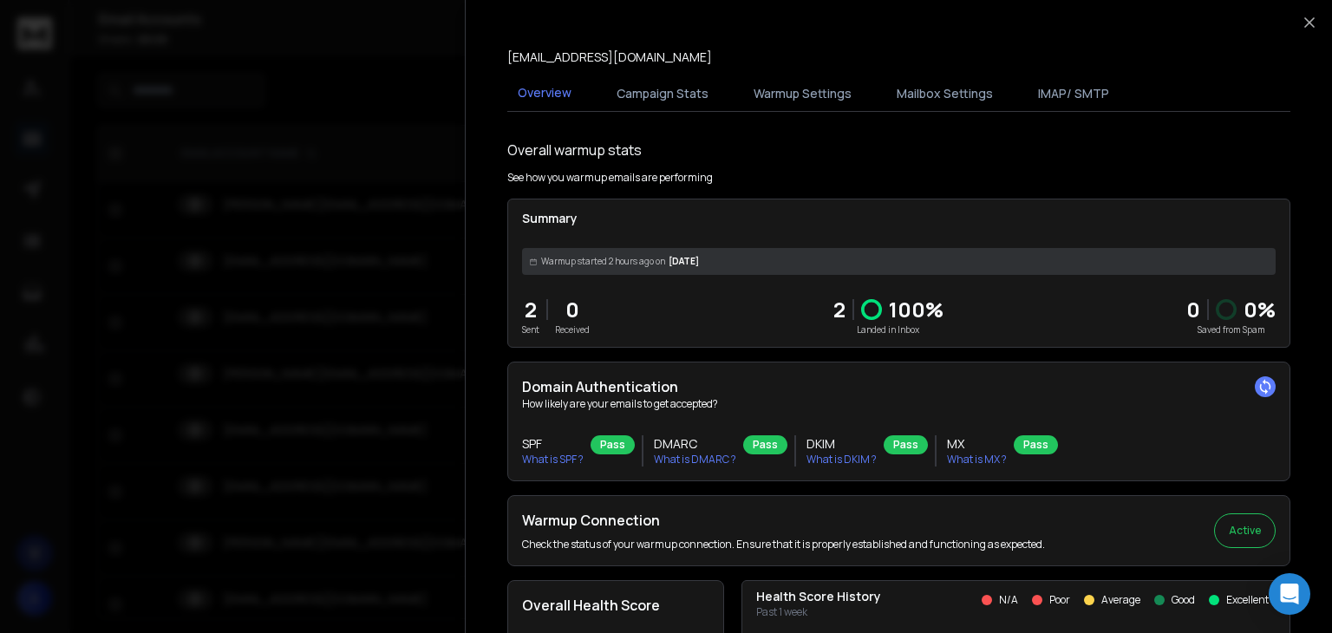
click at [1307, 24] on icon "button" at bounding box center [1309, 22] width 9 height 9
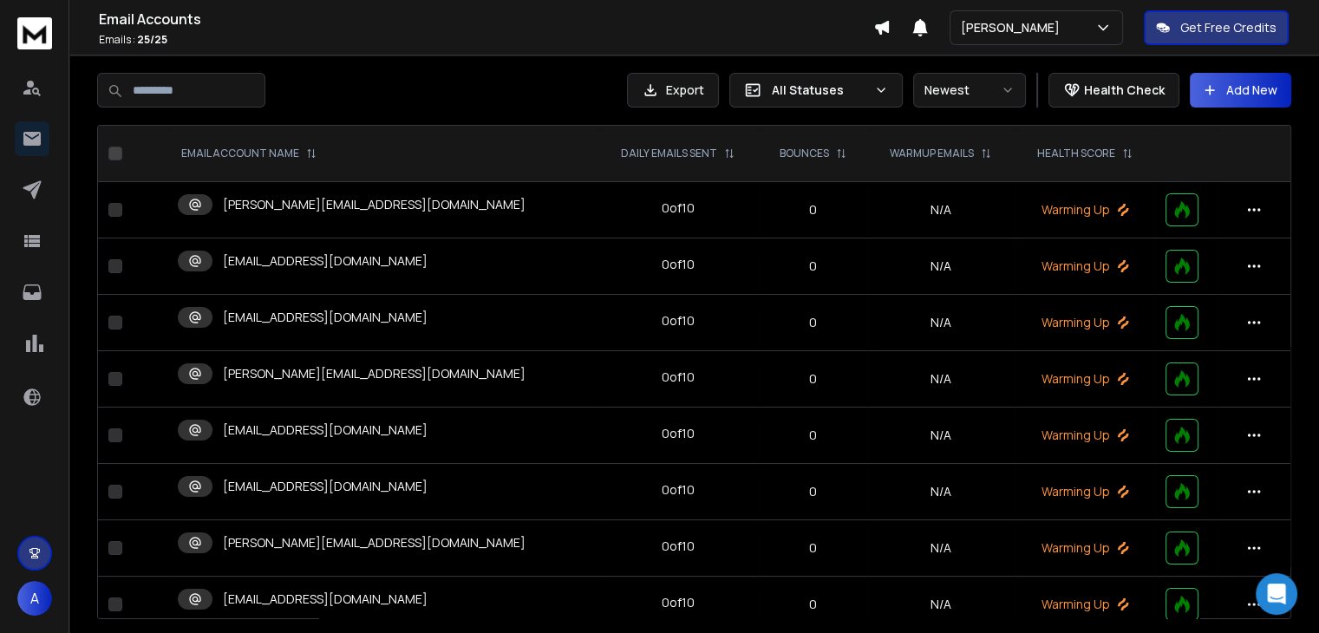
click at [281, 317] on p "yar.malik@voho-ai.biz" at bounding box center [325, 317] width 205 height 17
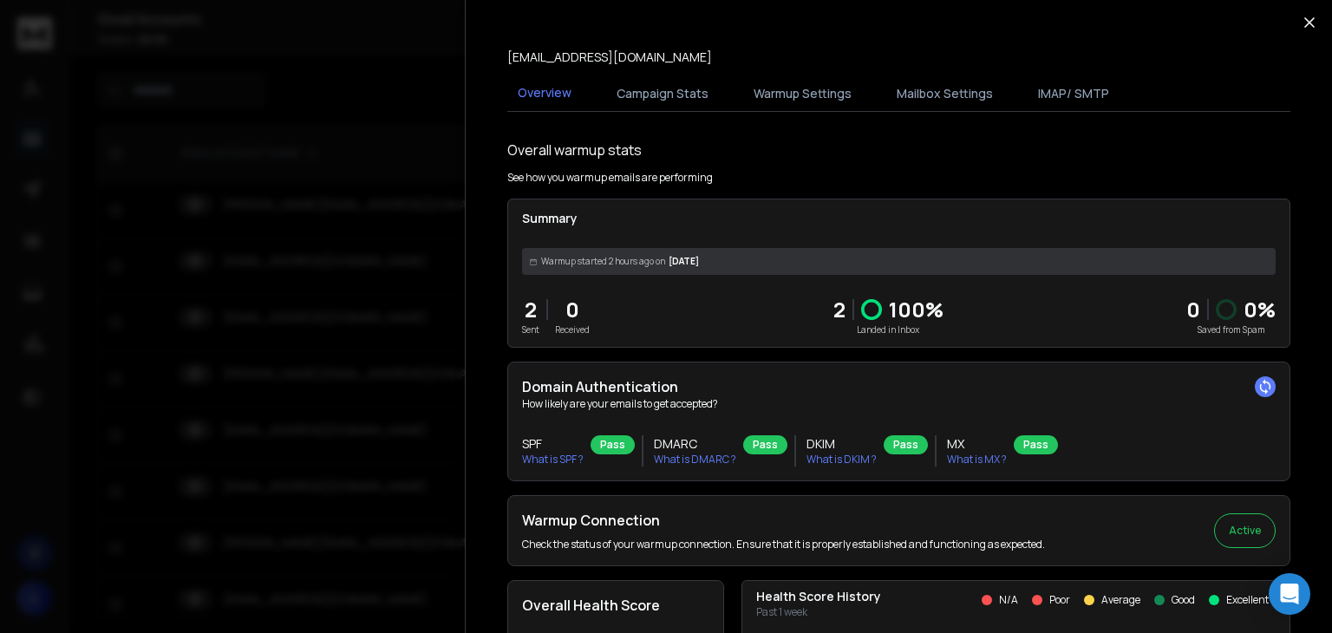
click at [1305, 24] on icon "button" at bounding box center [1309, 22] width 9 height 9
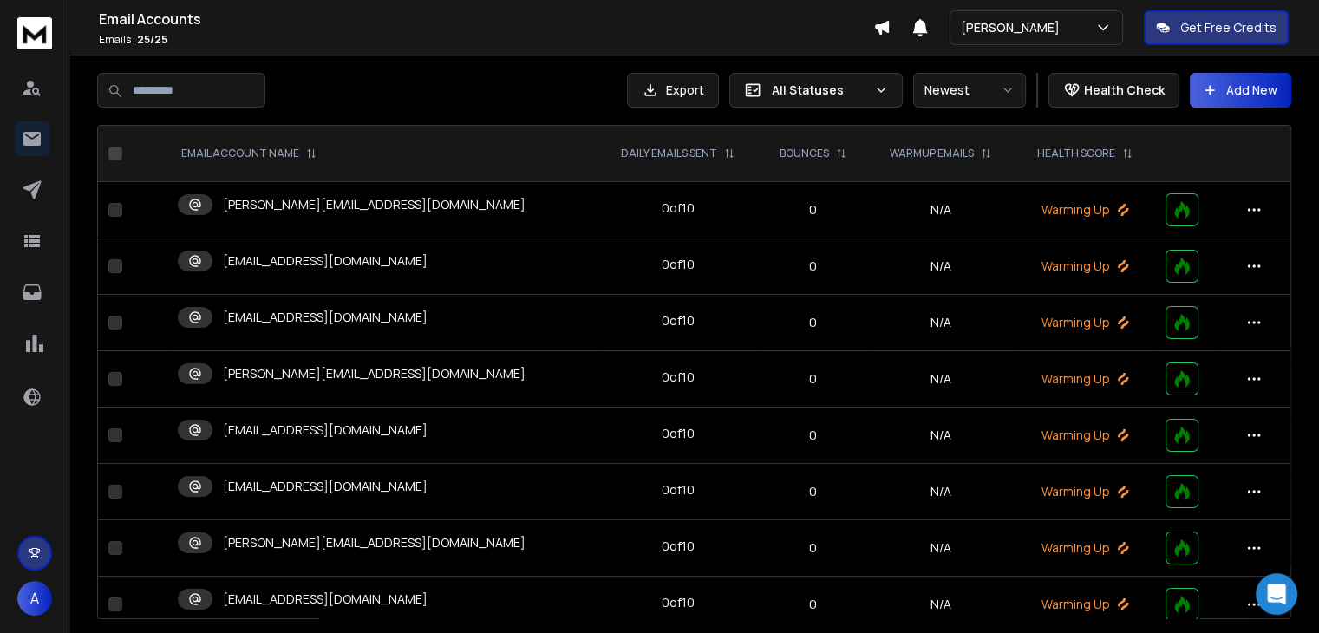
click at [271, 368] on p "asfandyar@voho-ai-callcenter.biz" at bounding box center [374, 373] width 303 height 17
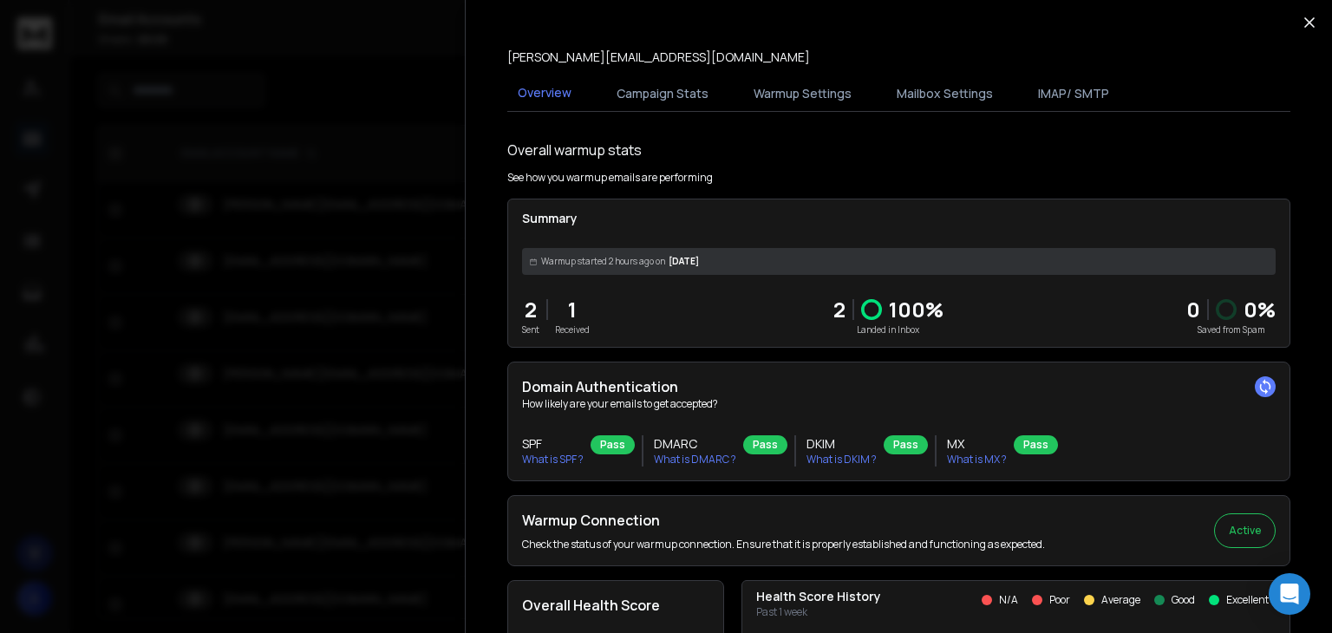
click at [1311, 15] on icon "button" at bounding box center [1309, 22] width 17 height 17
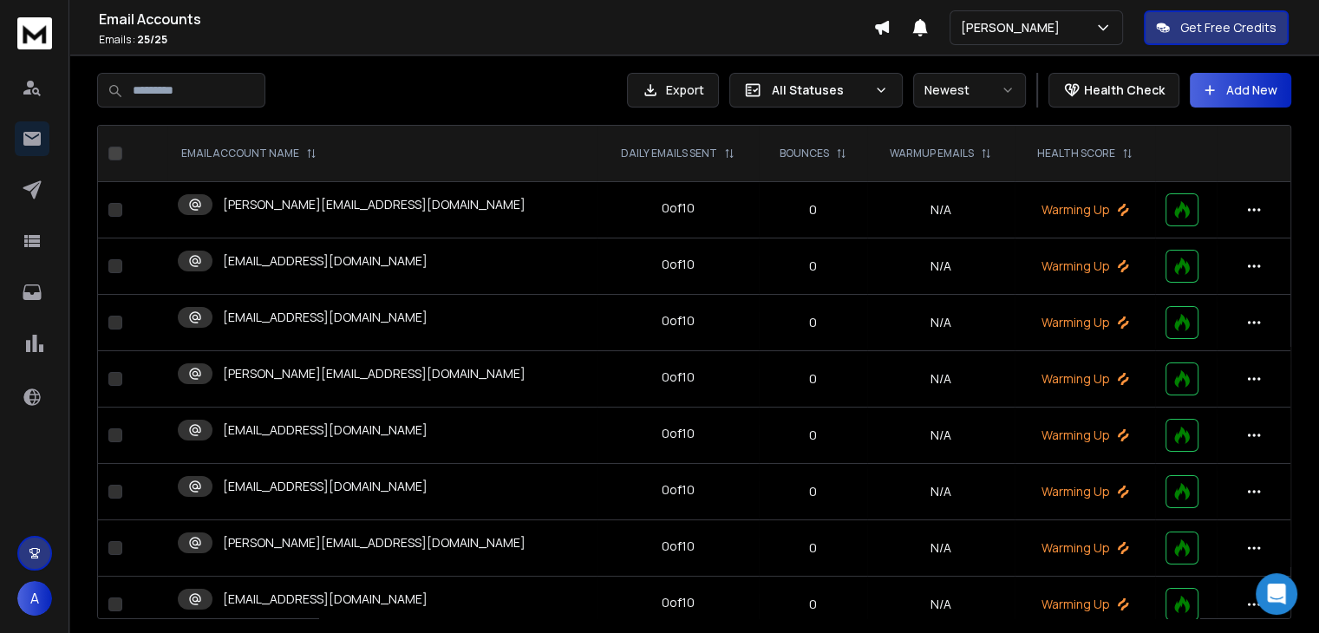
click at [309, 437] on p "yar@voho-ai-callcenter.biz" at bounding box center [325, 429] width 205 height 17
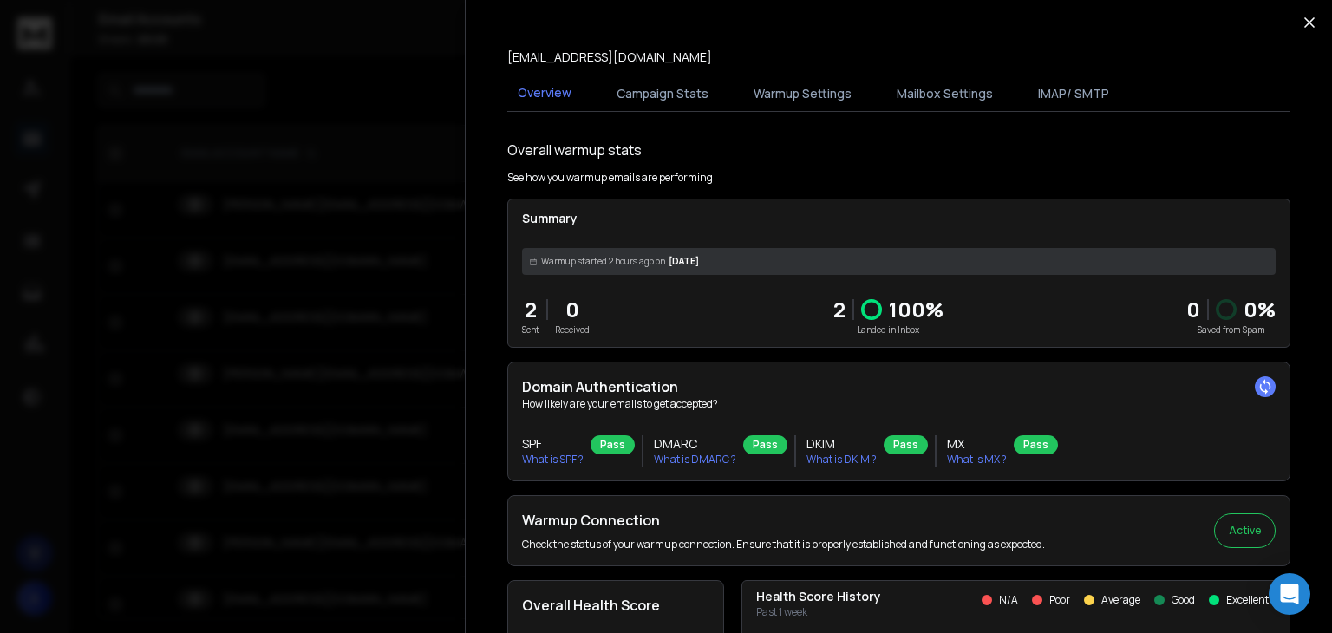
click at [1308, 22] on icon "button" at bounding box center [1309, 22] width 17 height 17
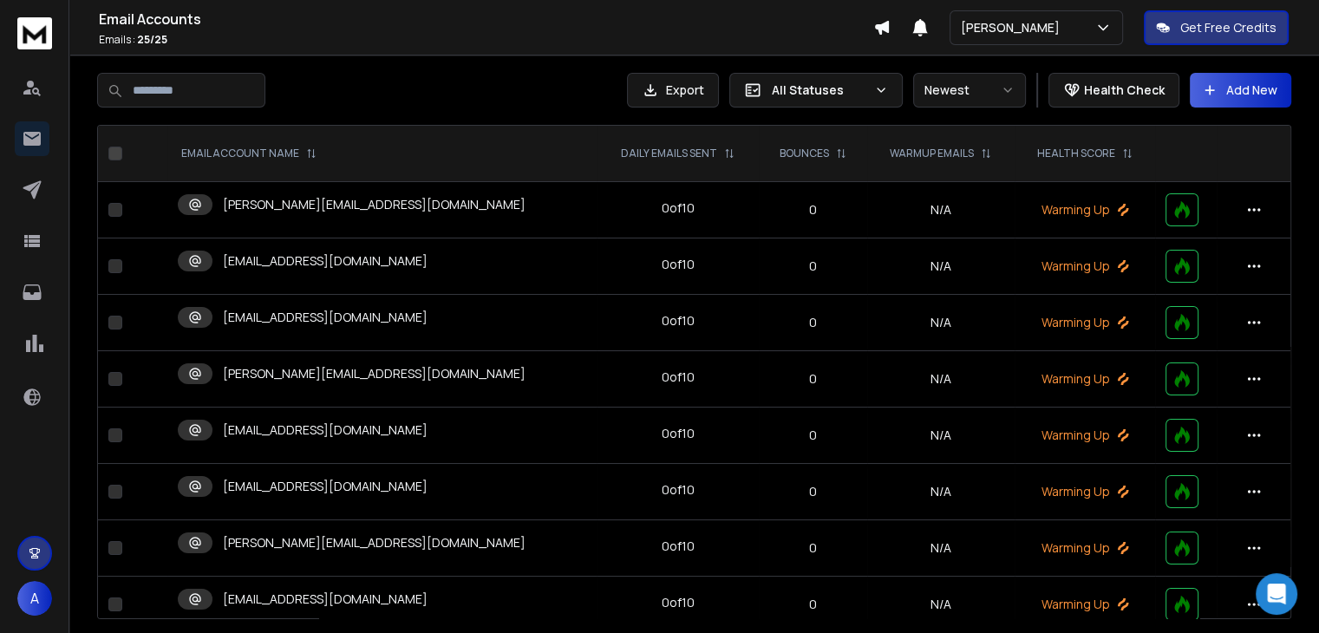
click at [311, 478] on p "yar.malik@voho-ai-callcenter.biz" at bounding box center [325, 486] width 205 height 17
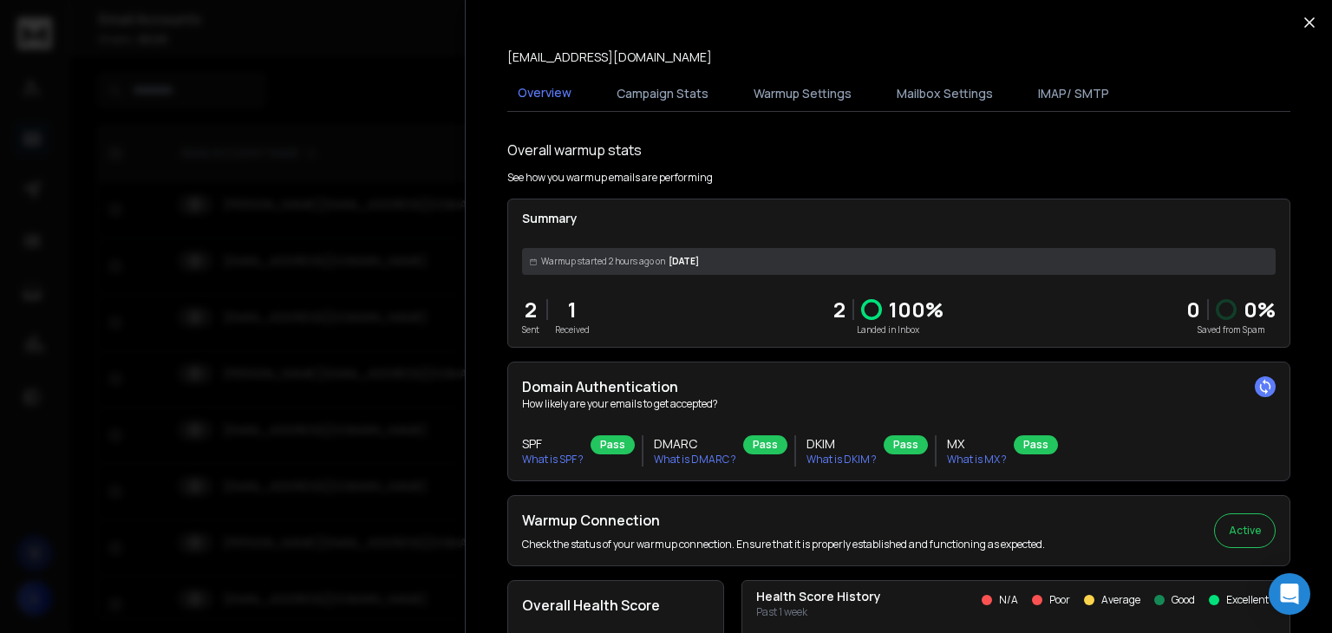
click at [1310, 20] on icon "button" at bounding box center [1309, 22] width 17 height 17
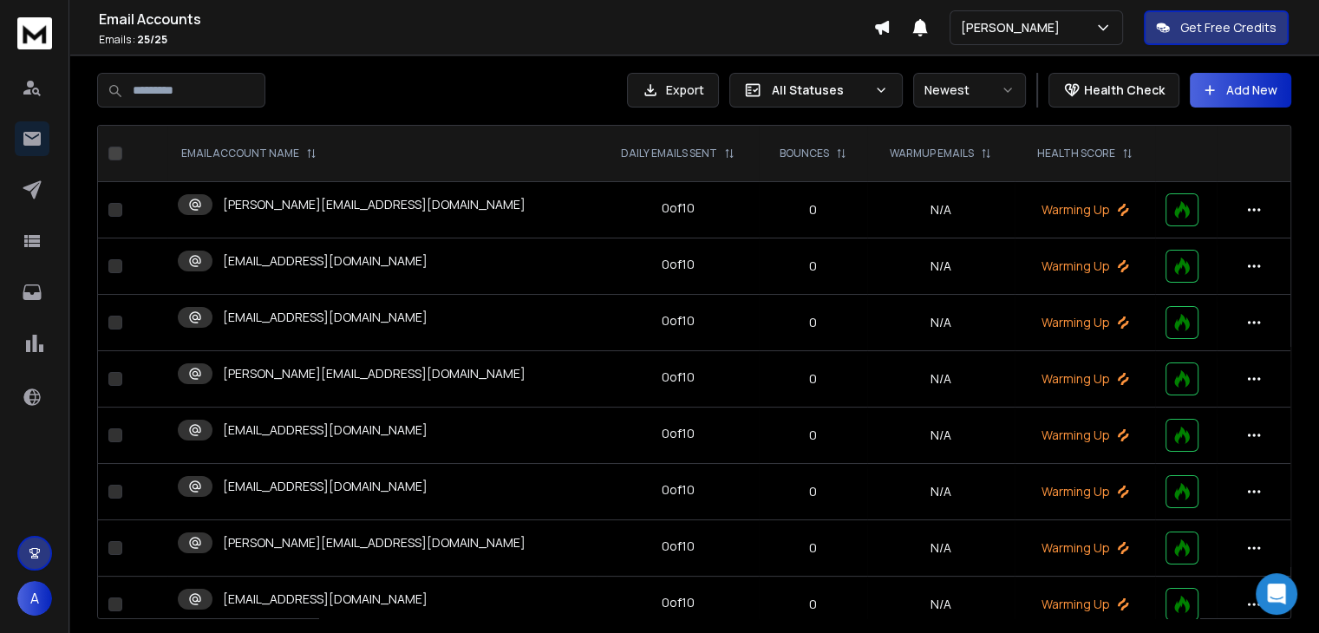
click at [330, 483] on p "yar.malik@voho-ai-callcenter.biz" at bounding box center [325, 486] width 205 height 17
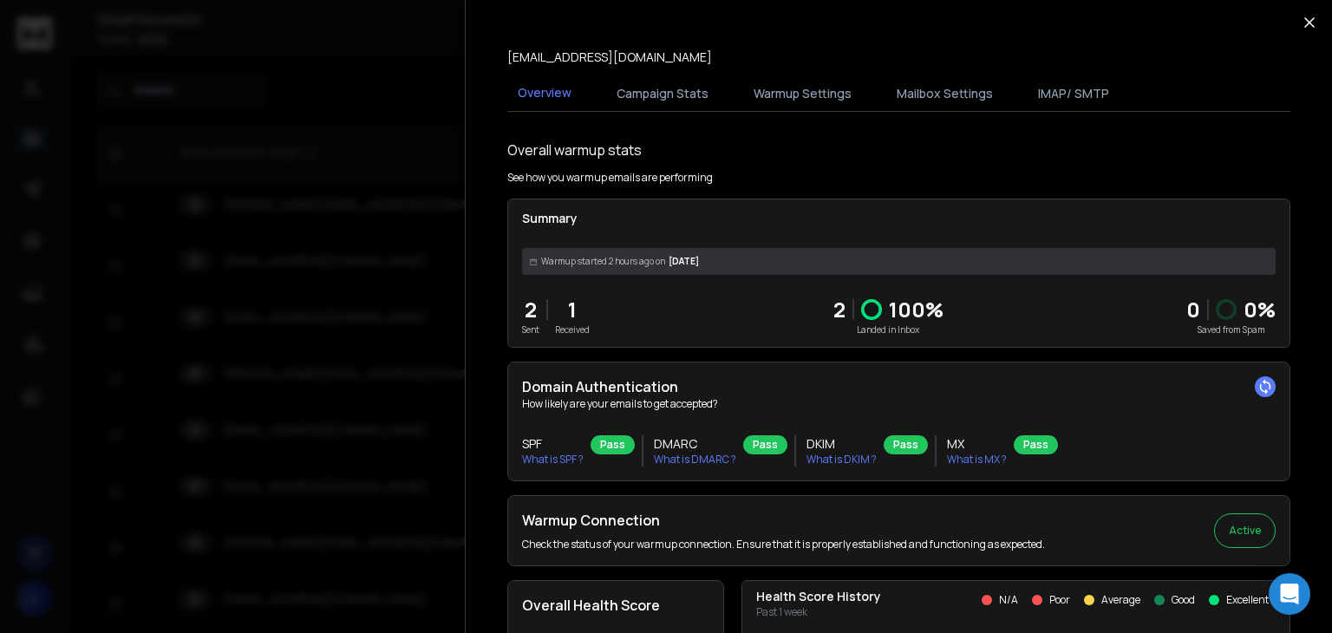
click at [1305, 18] on icon "button" at bounding box center [1309, 22] width 9 height 9
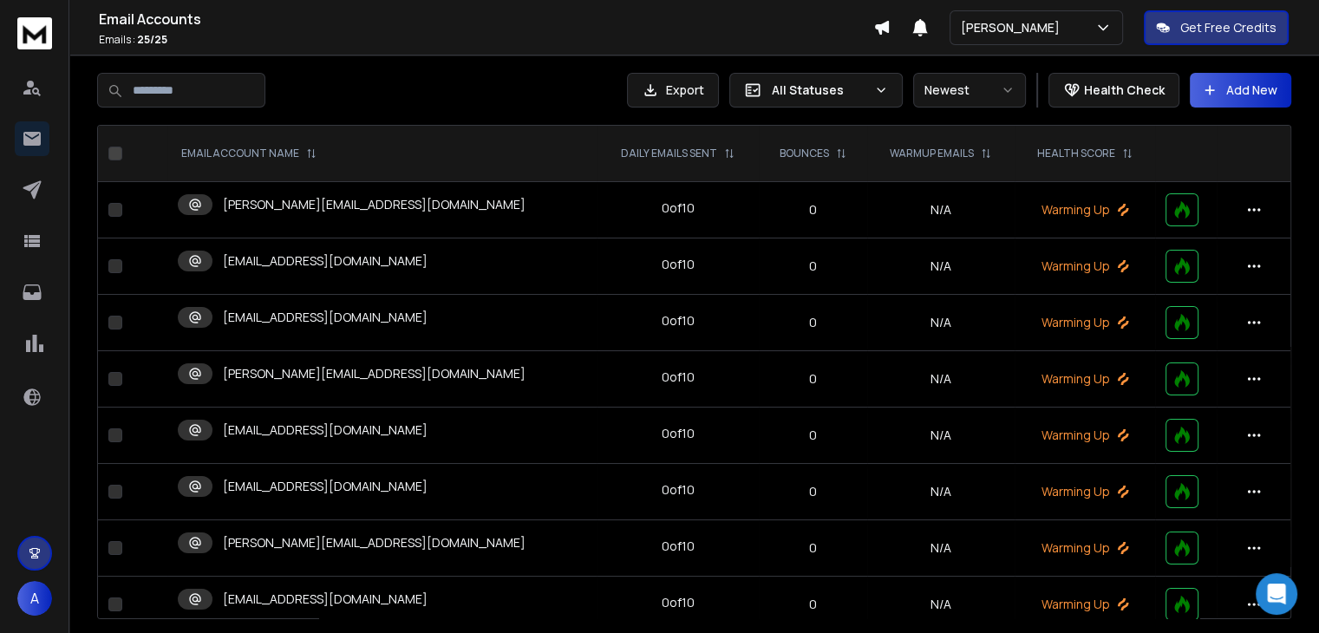
click at [343, 535] on p "asfandyar@voho-ai-automation.biz" at bounding box center [374, 542] width 303 height 17
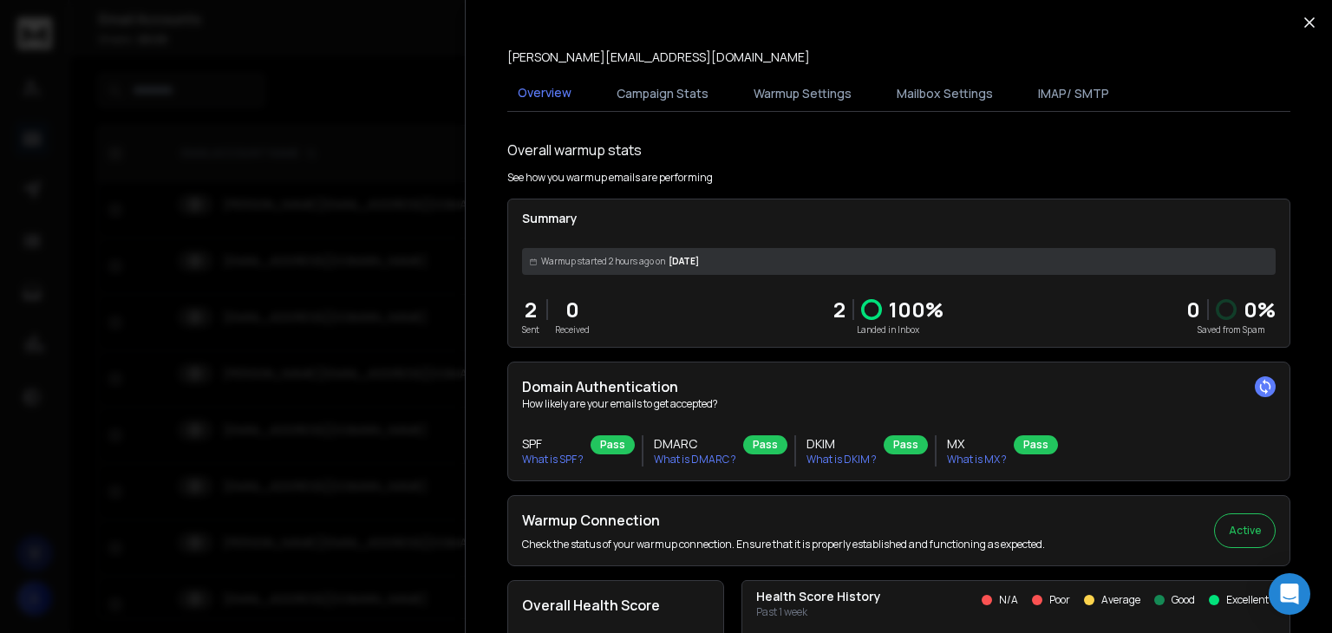
click at [1308, 22] on icon "button" at bounding box center [1309, 22] width 17 height 17
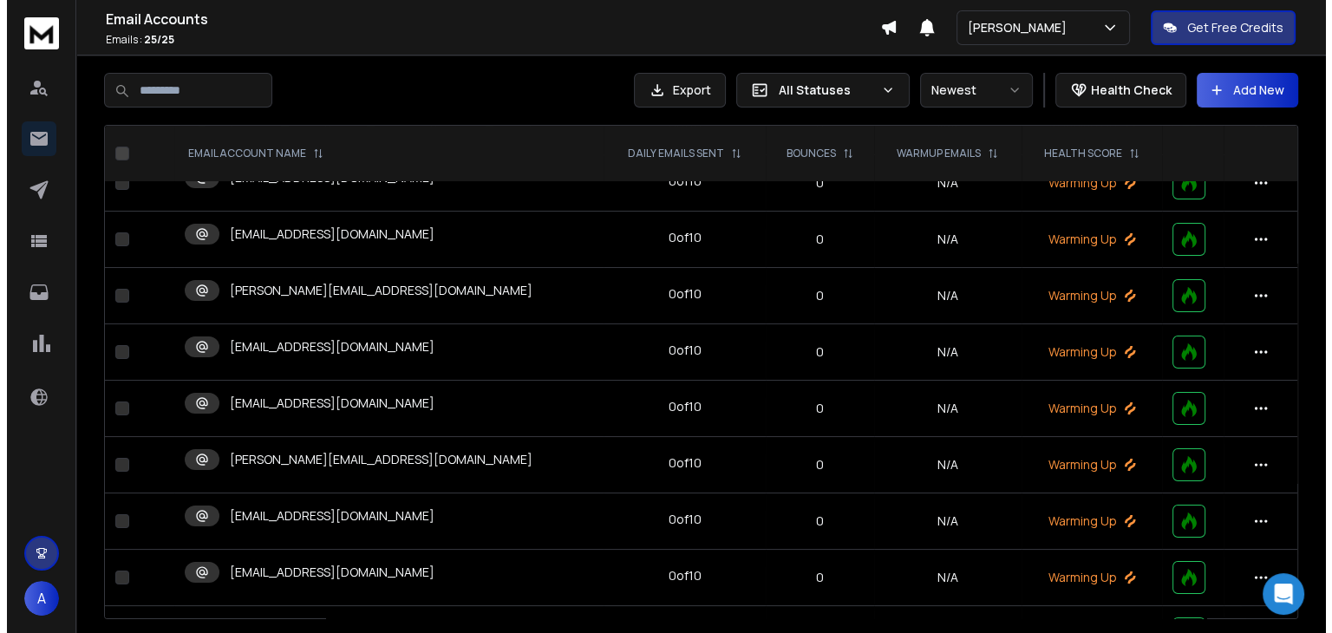
scroll to position [83, 0]
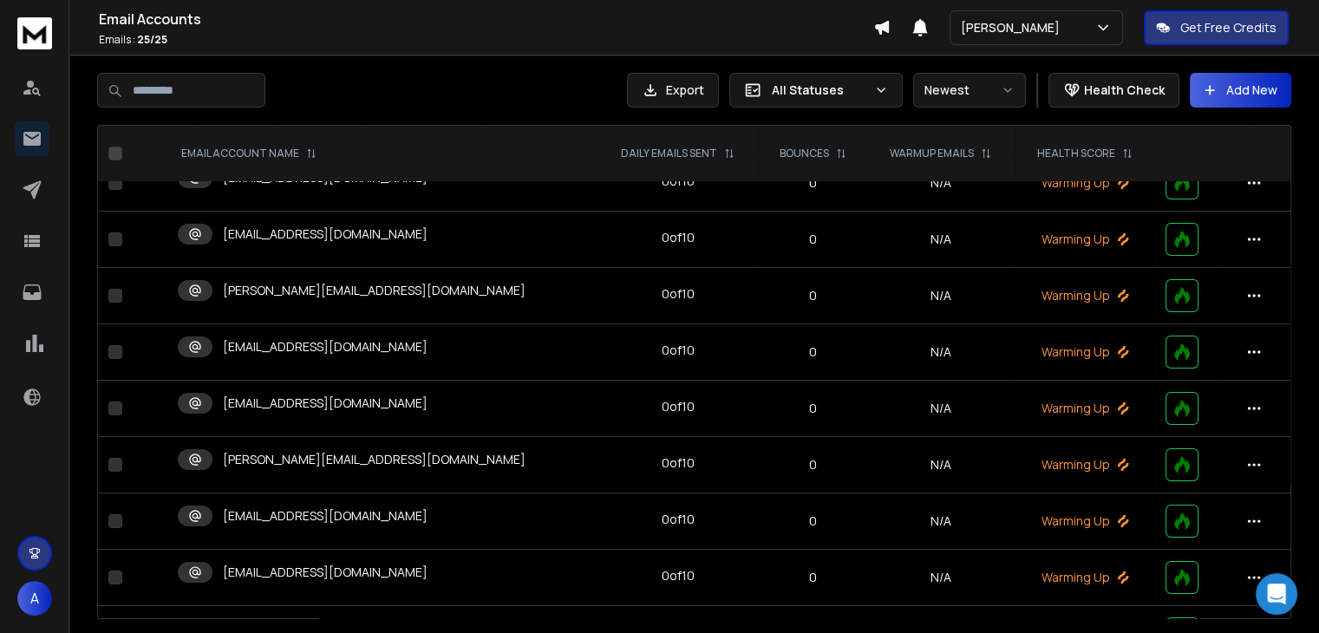
click at [340, 466] on div "asfandyar@voho-ai-automation.biz" at bounding box center [352, 459] width 348 height 21
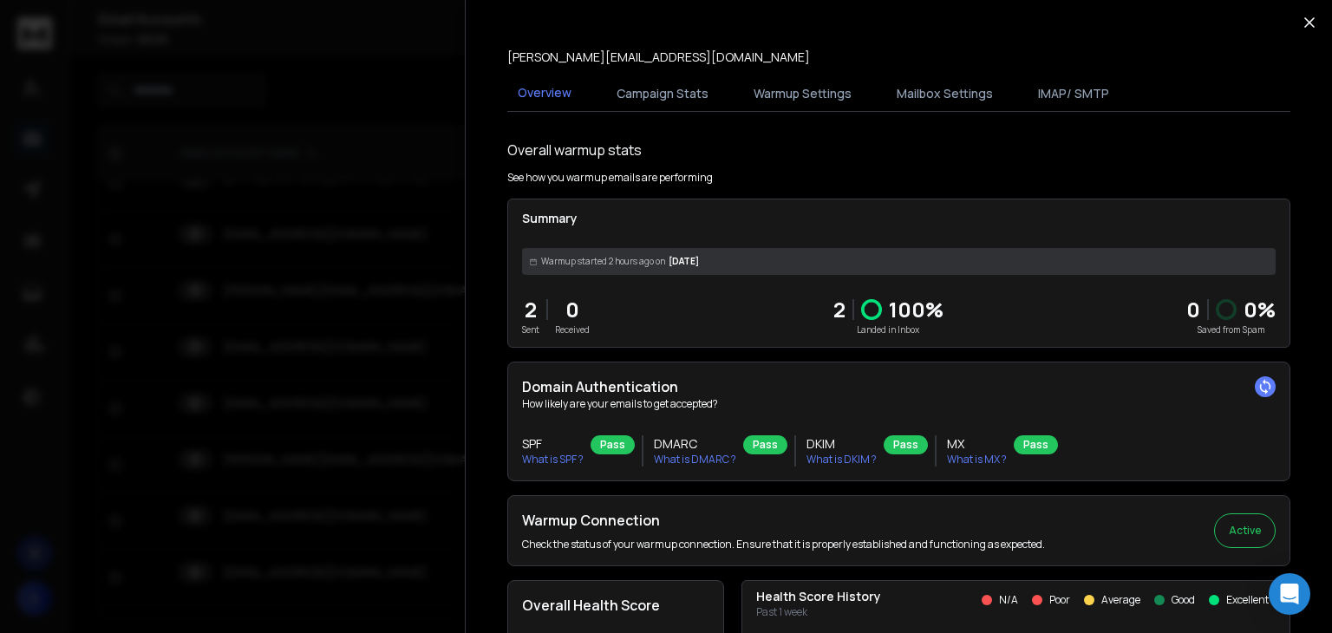
click at [1303, 19] on icon "button" at bounding box center [1309, 22] width 17 height 17
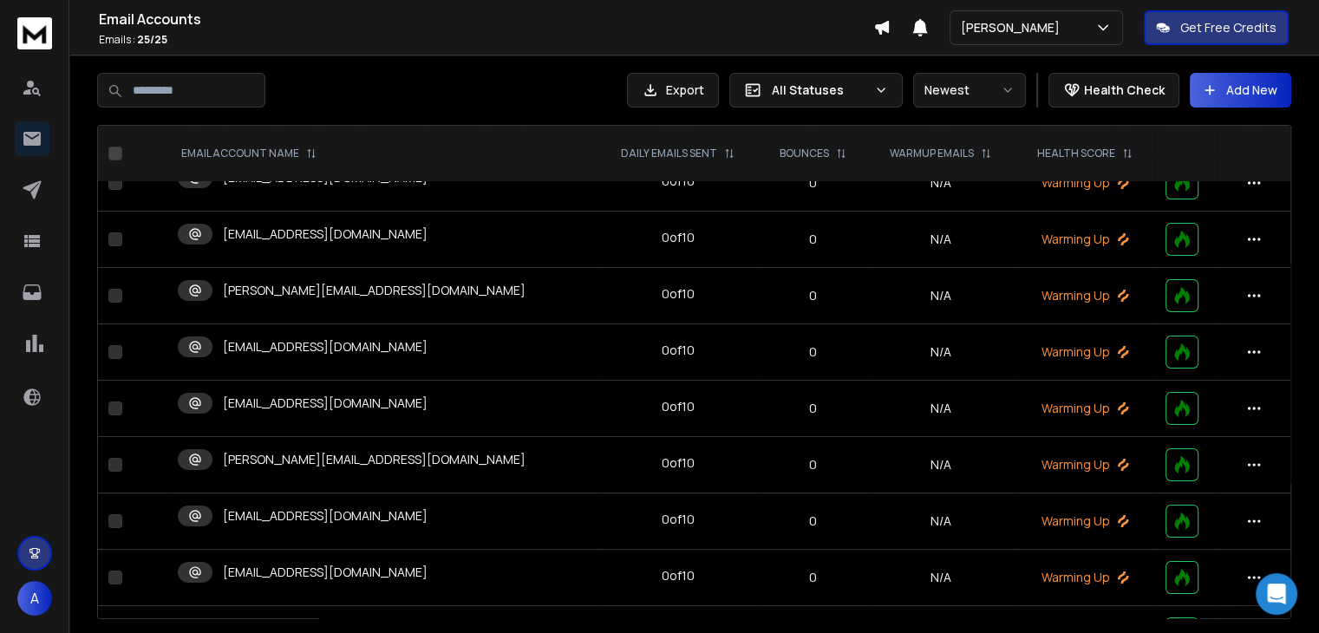
click at [271, 514] on p "yar@voho-ai-automation.biz" at bounding box center [325, 515] width 205 height 17
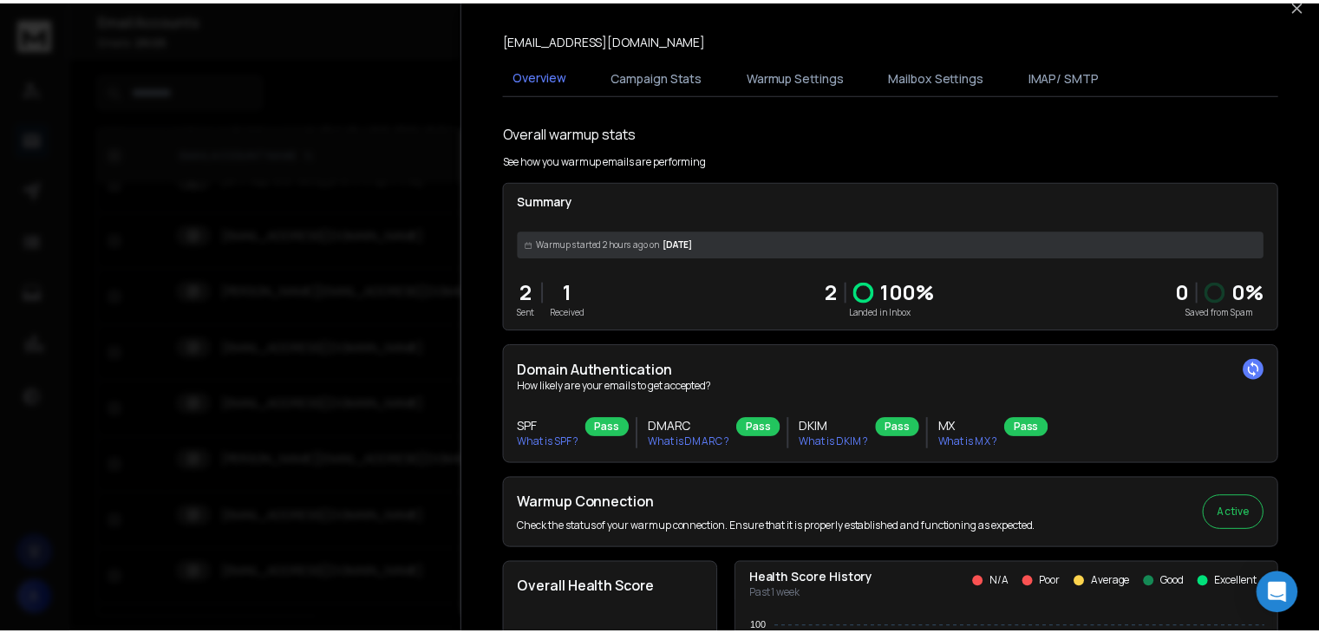
scroll to position [9, 0]
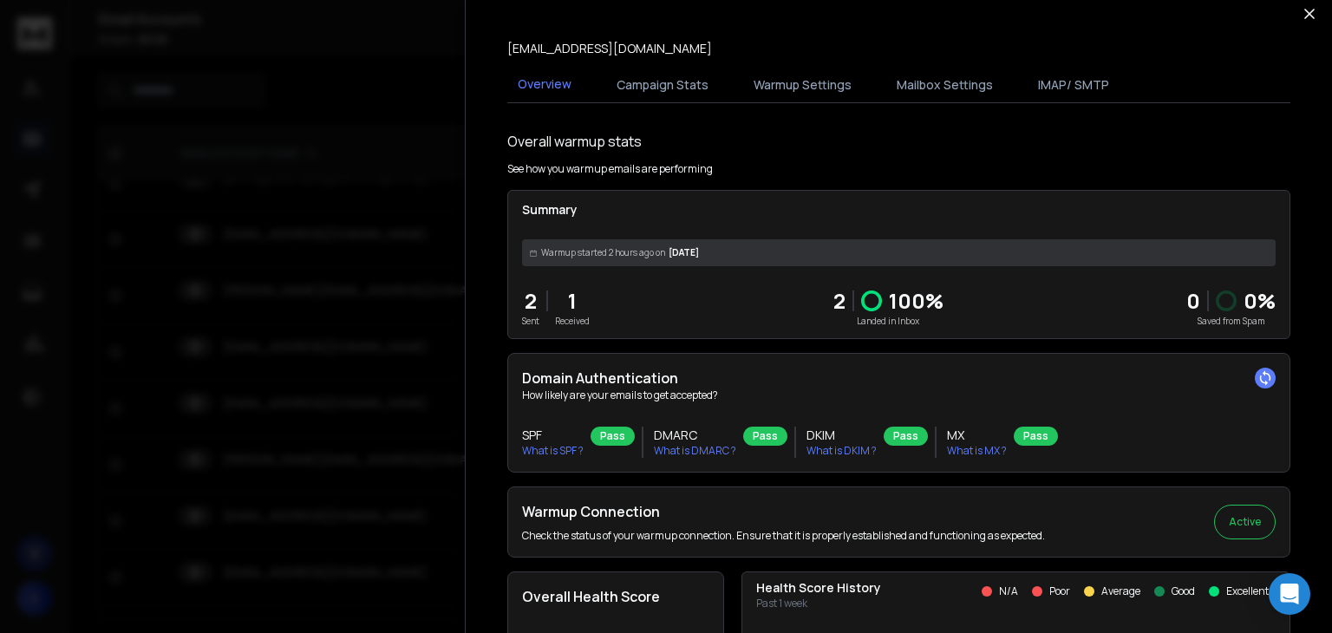
click at [1302, 18] on icon "button" at bounding box center [1309, 13] width 17 height 17
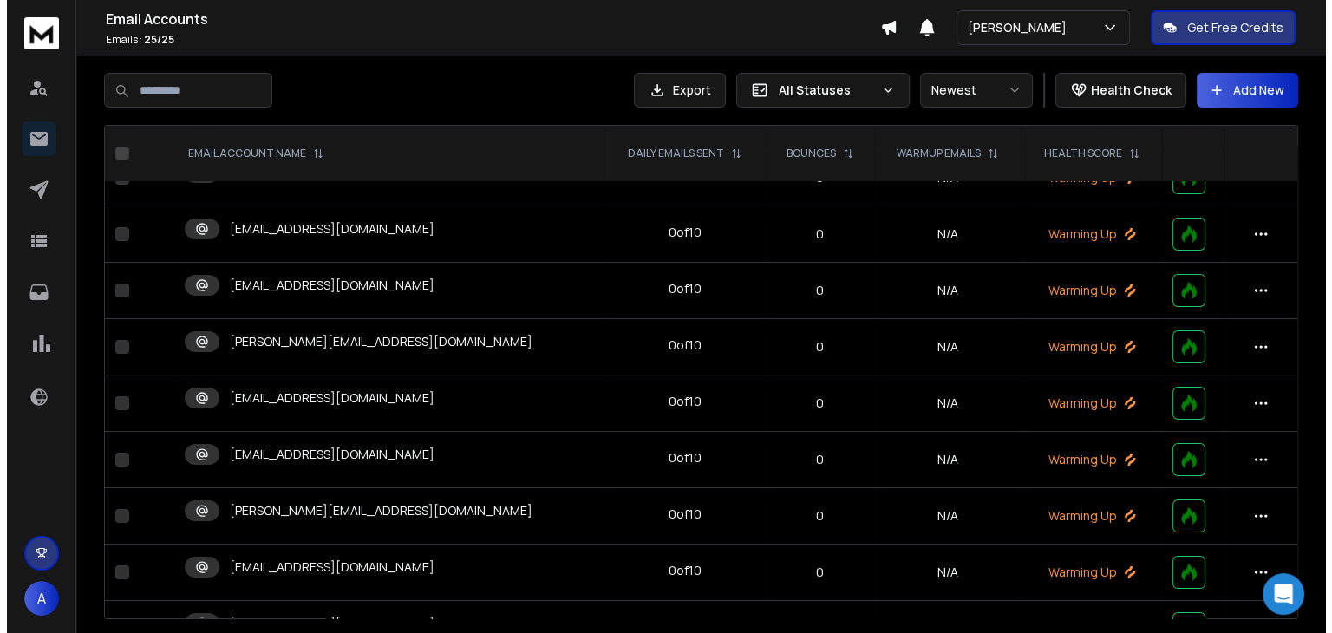
scroll to position [208, 0]
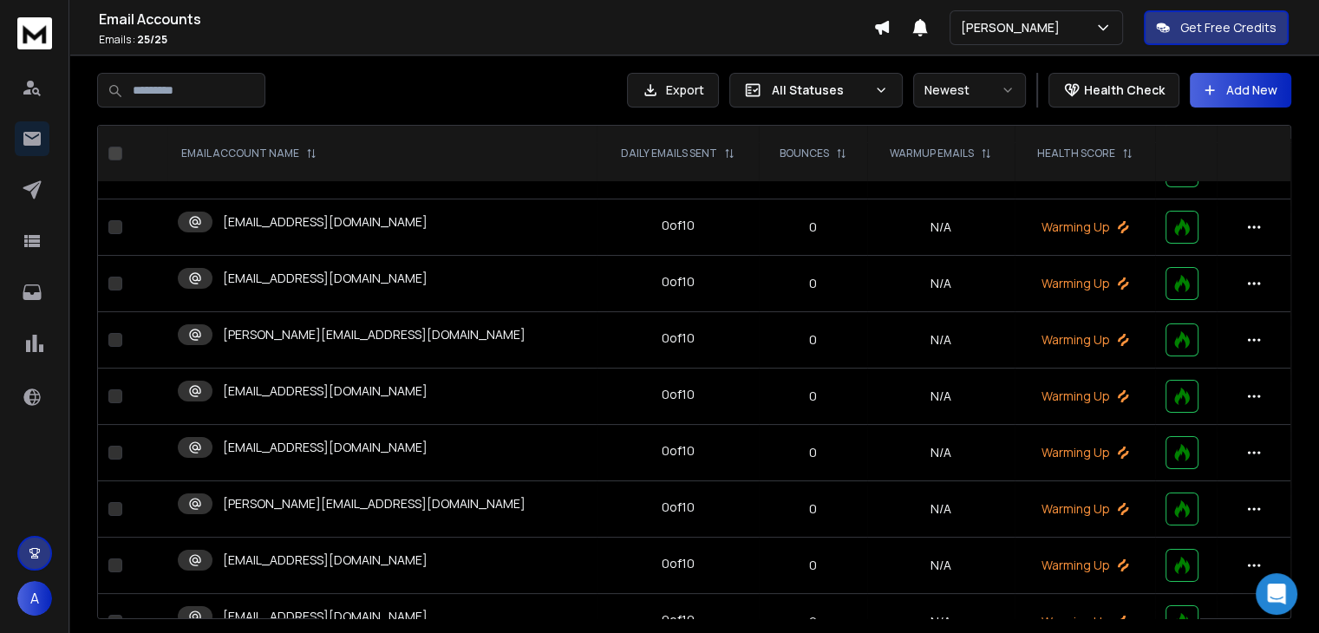
click at [363, 448] on p "yar.malik@voho-ai-automation.biz" at bounding box center [325, 447] width 205 height 17
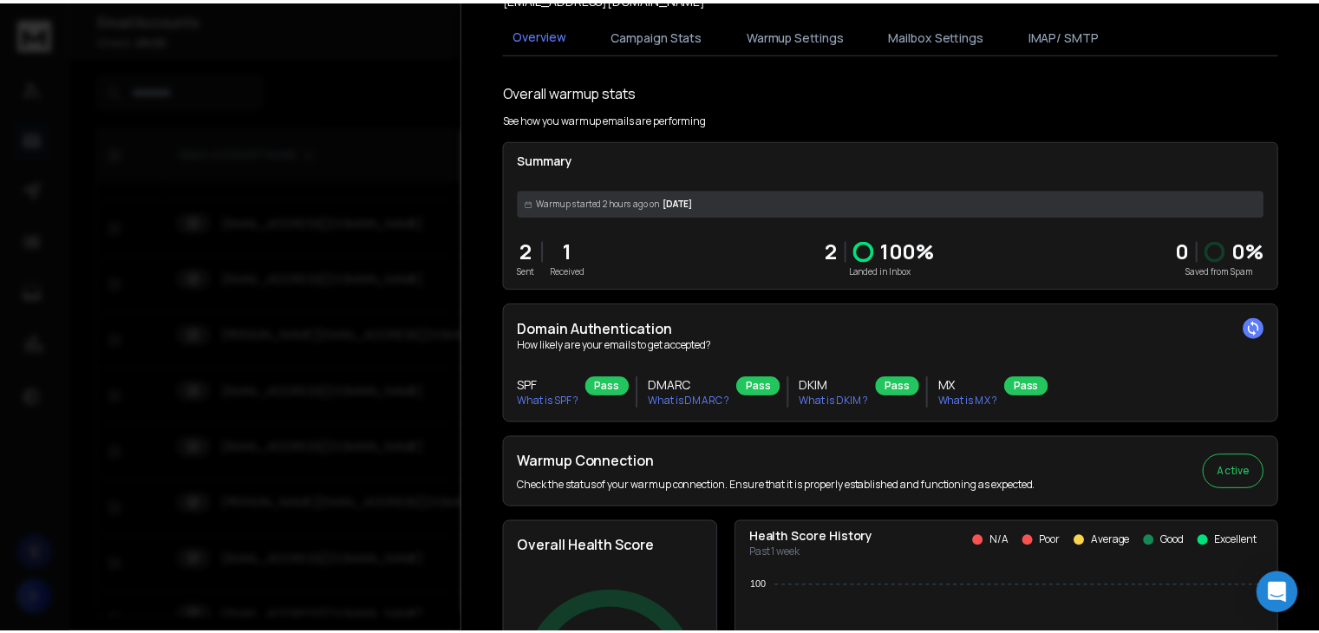
scroll to position [0, 0]
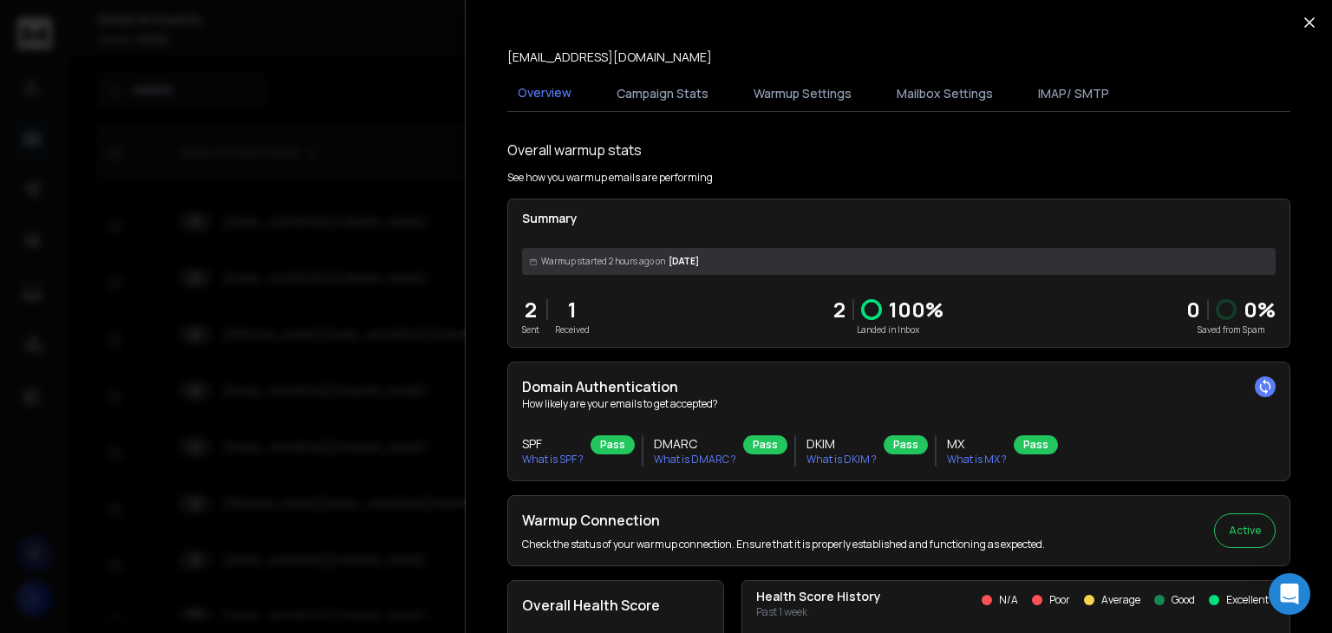
click at [1305, 19] on icon "button" at bounding box center [1309, 22] width 9 height 9
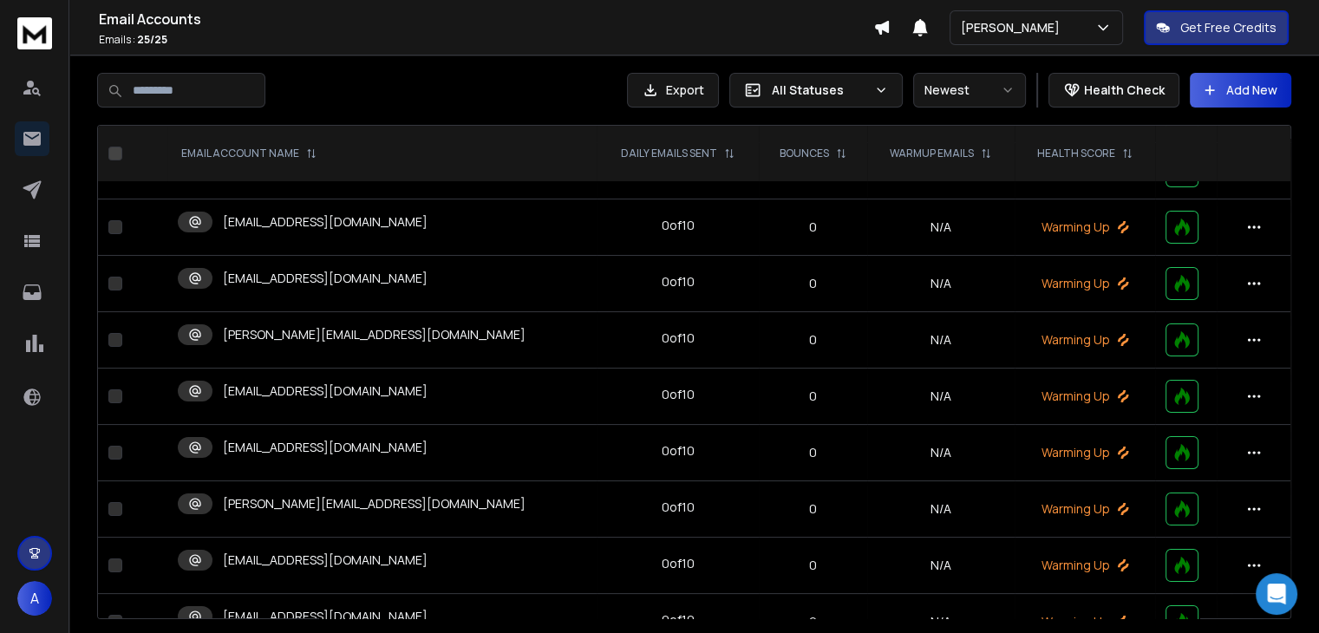
click at [314, 559] on p "yar@voho-ai-agents.biz" at bounding box center [325, 560] width 205 height 17
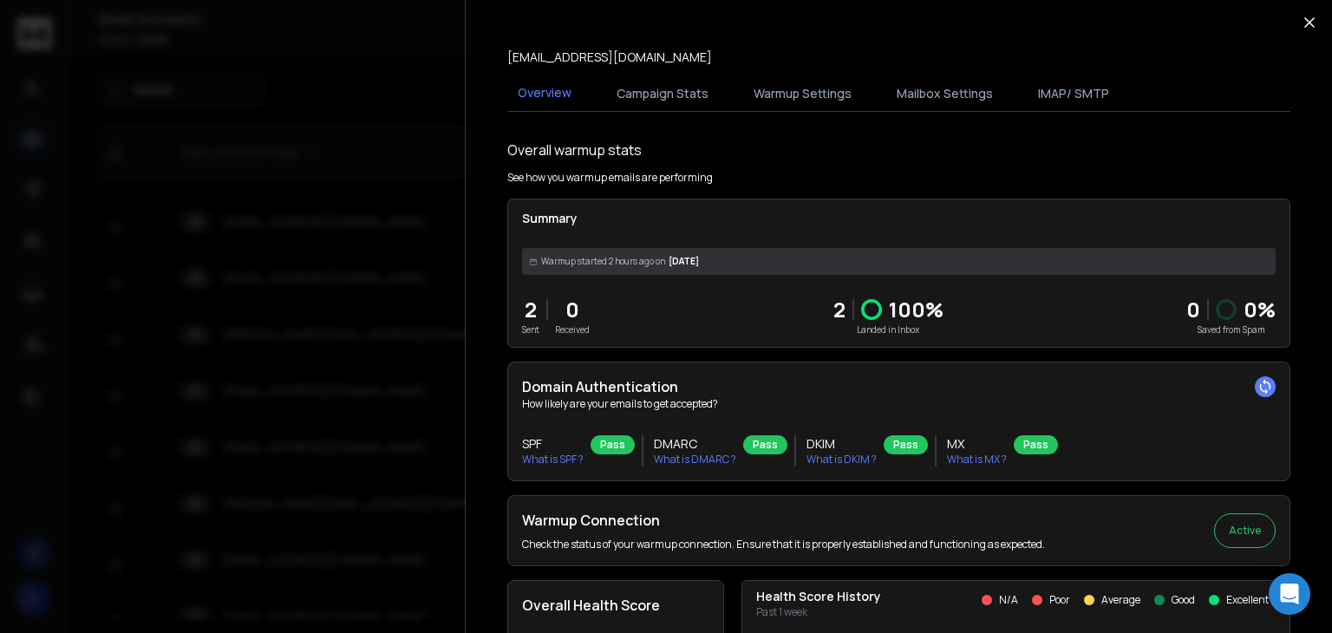
click at [1301, 30] on icon "button" at bounding box center [1309, 22] width 17 height 17
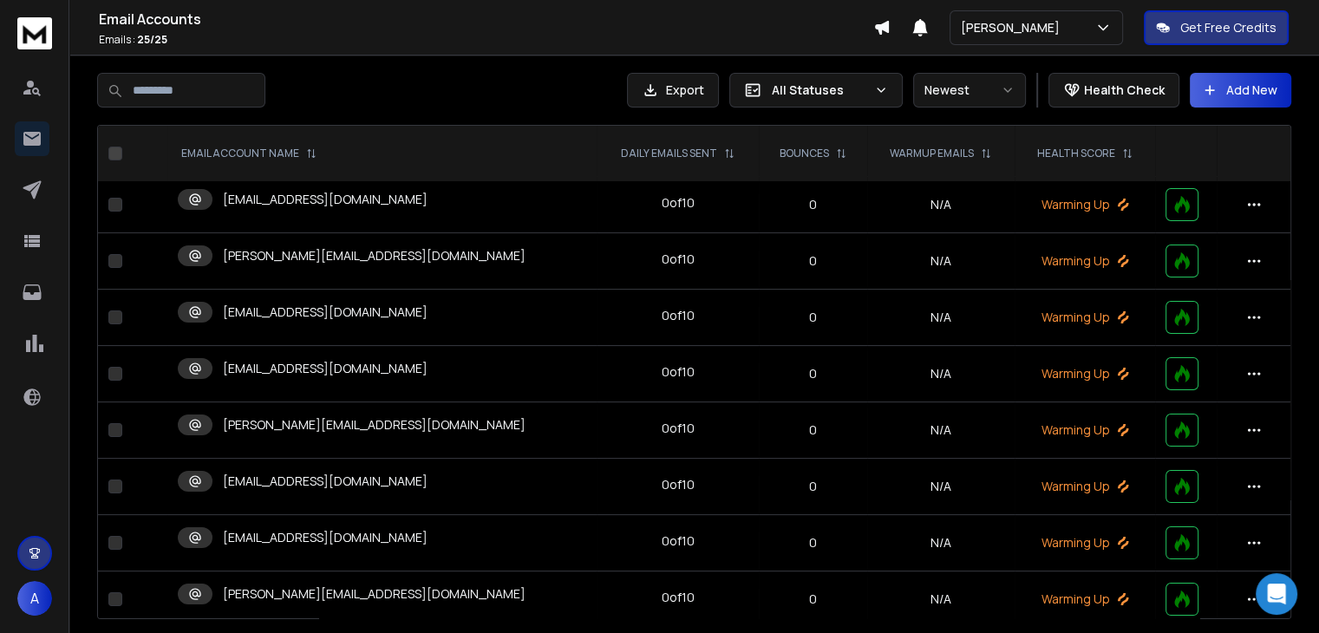
scroll to position [290, 0]
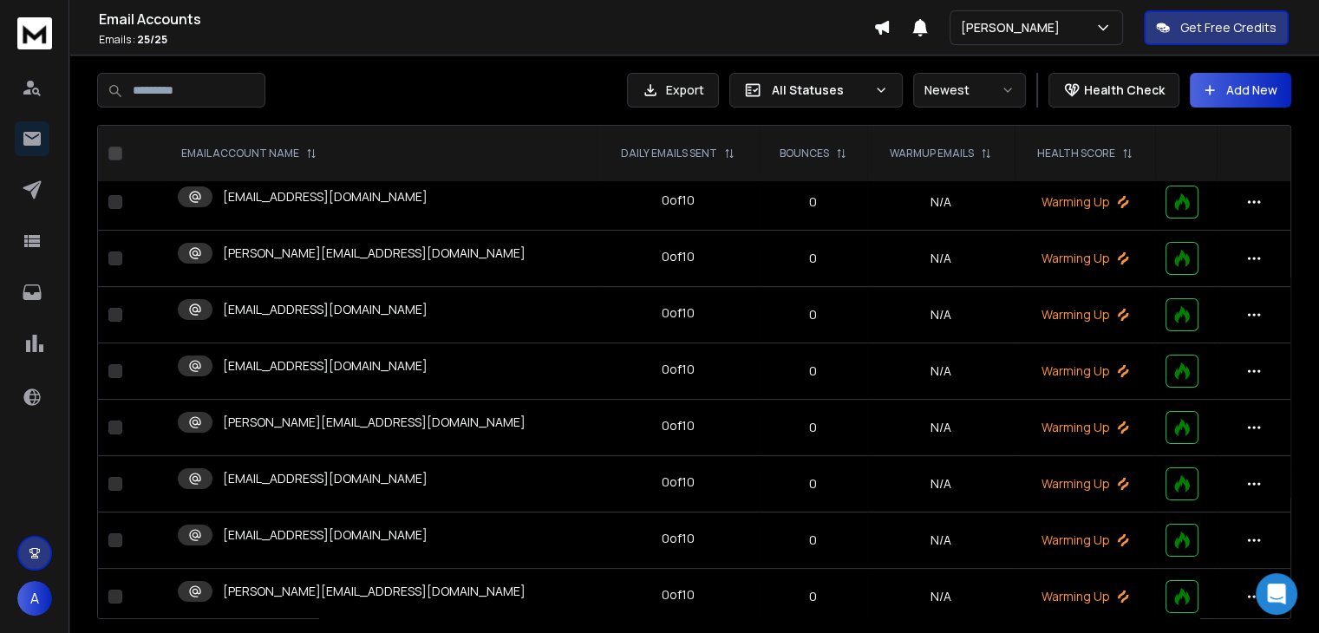
click at [368, 539] on p "yar.malik@voho-ai-agents.biz" at bounding box center [325, 534] width 205 height 17
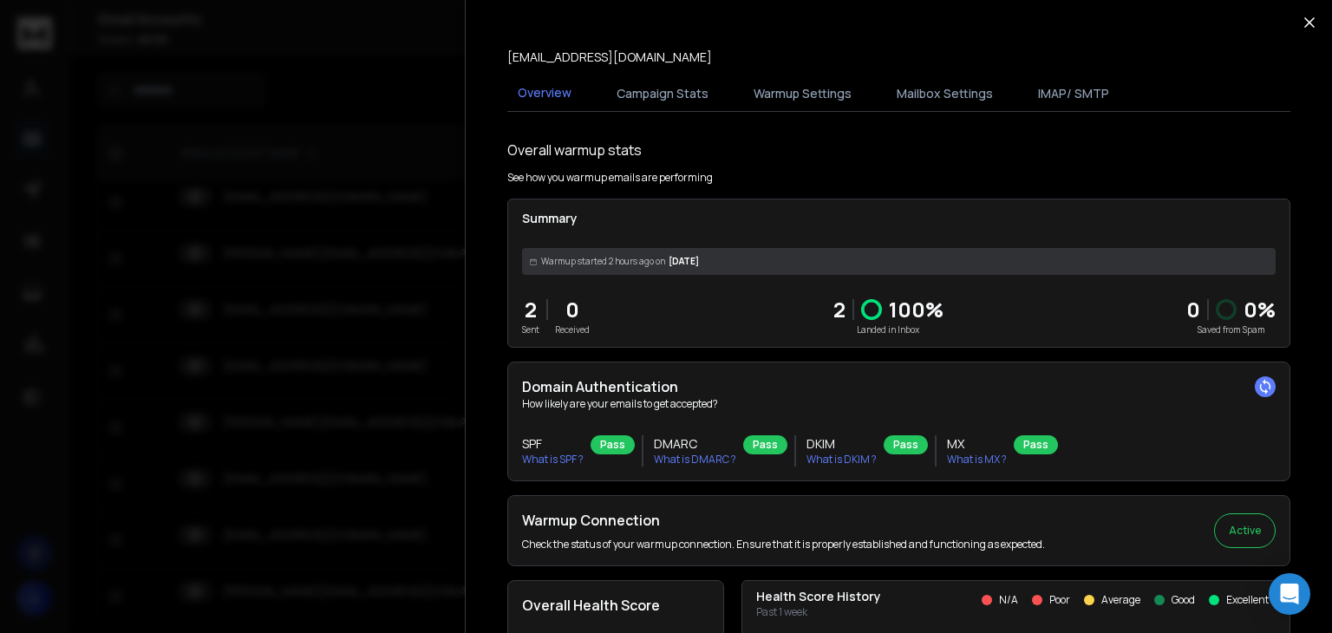
click at [1308, 17] on icon "button" at bounding box center [1309, 22] width 17 height 17
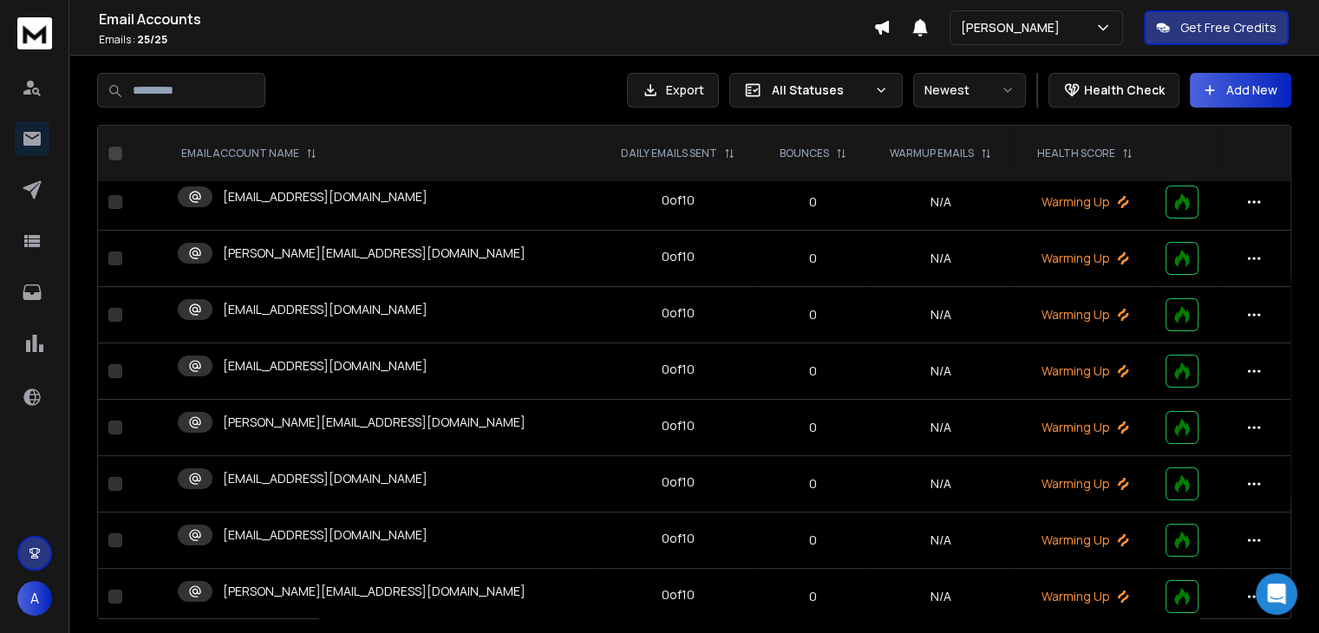
click at [302, 593] on p "asfandyar@ai-callcenter.biz" at bounding box center [374, 591] width 303 height 17
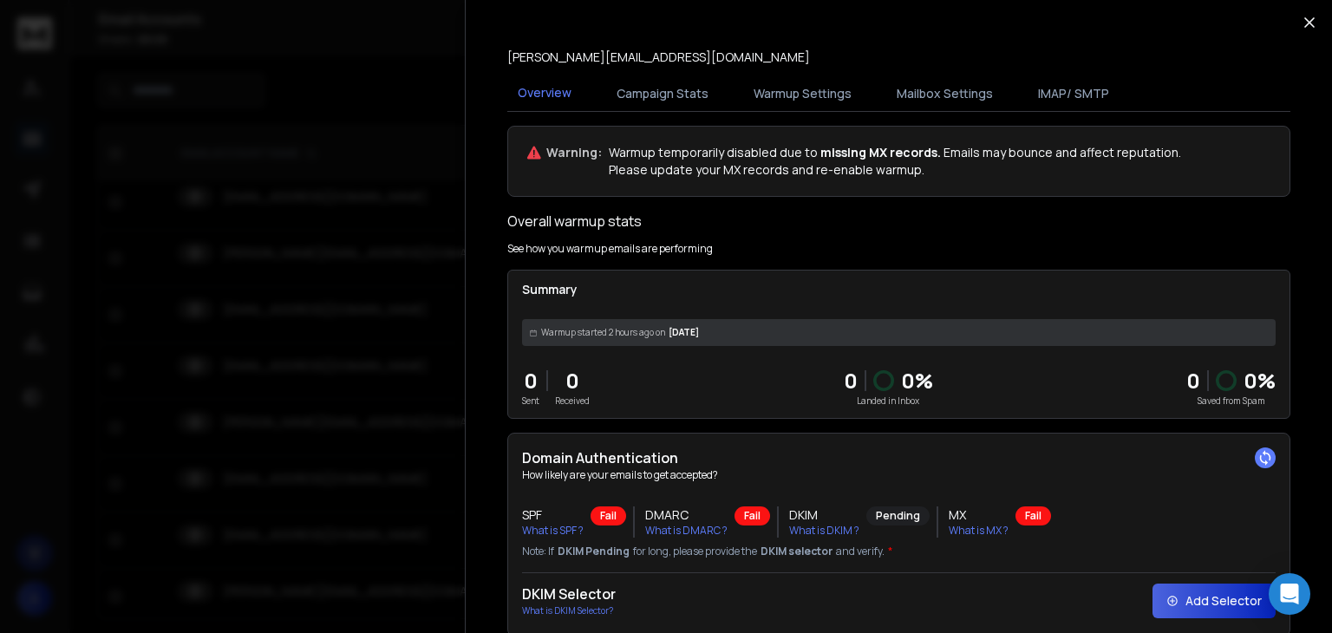
click at [1307, 21] on icon "button" at bounding box center [1309, 22] width 9 height 9
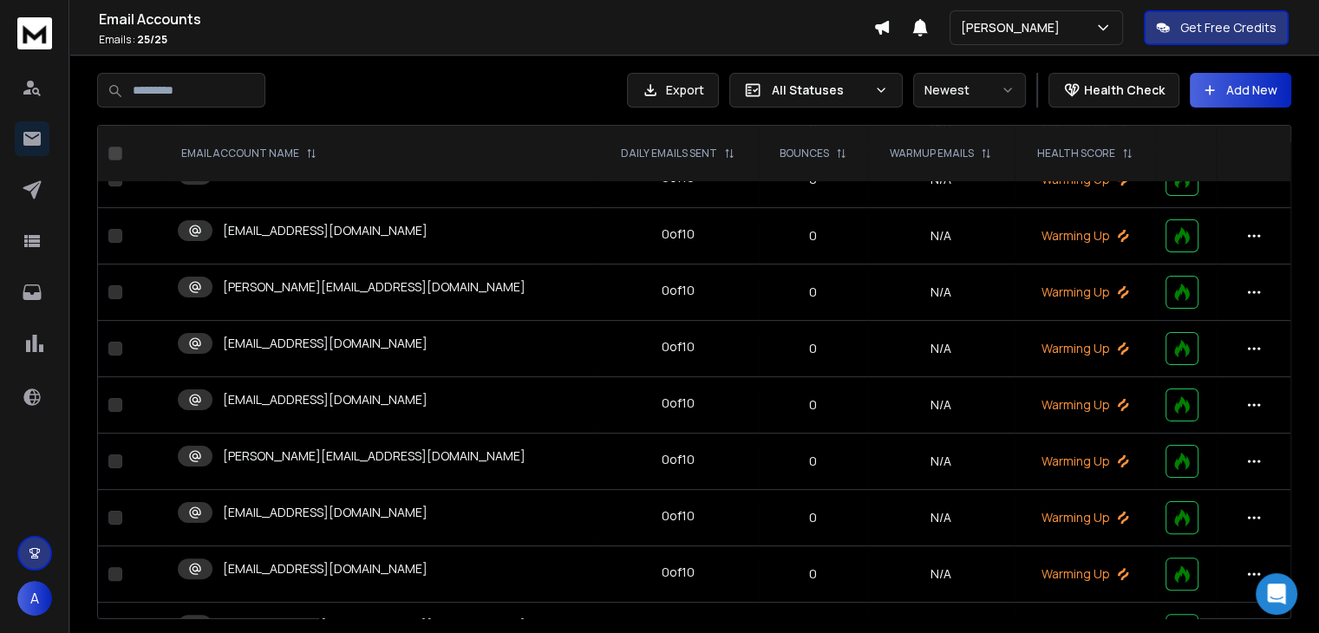
scroll to position [426, 0]
click at [304, 518] on div "yar@ai-callcenter.biz" at bounding box center [303, 511] width 250 height 21
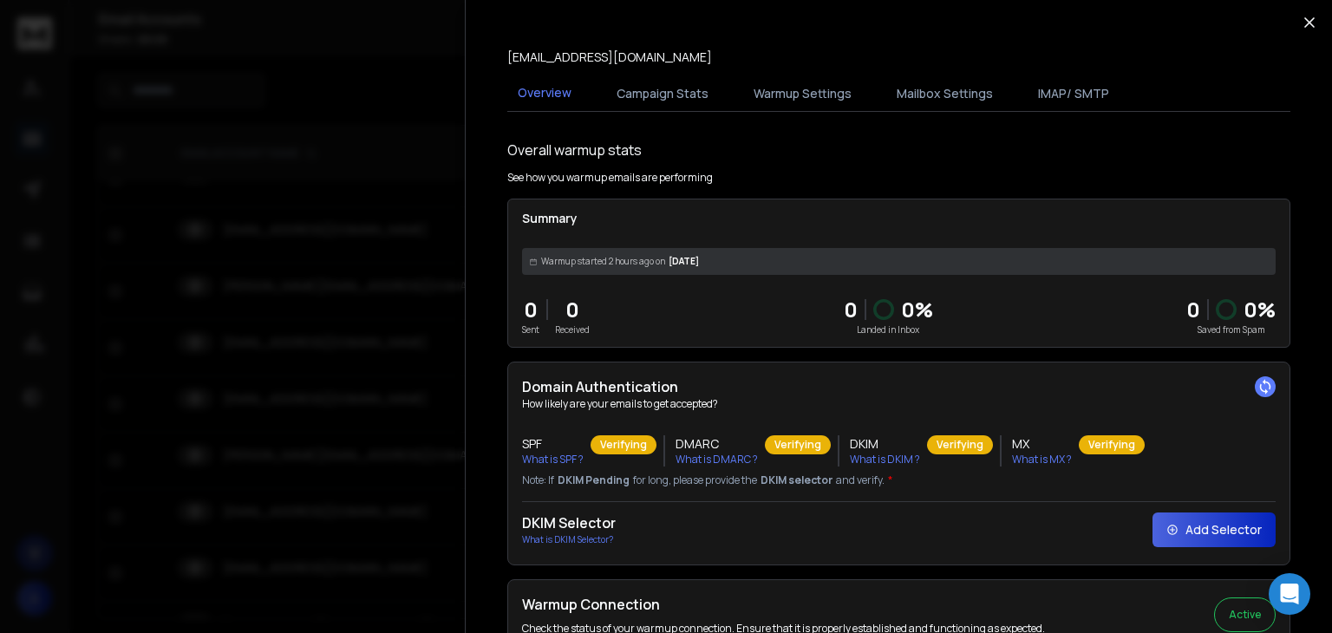
click at [1303, 30] on icon "button" at bounding box center [1309, 22] width 17 height 17
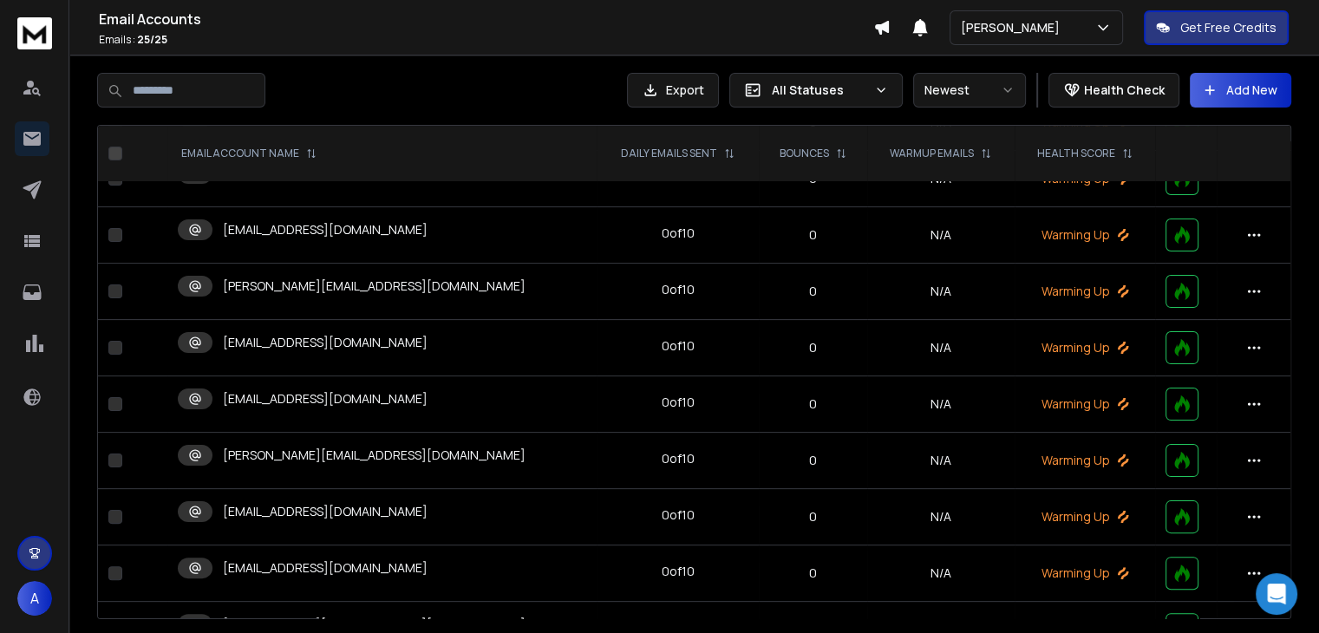
click at [350, 560] on p "yar.malik@ai-callcenter.biz" at bounding box center [325, 567] width 205 height 17
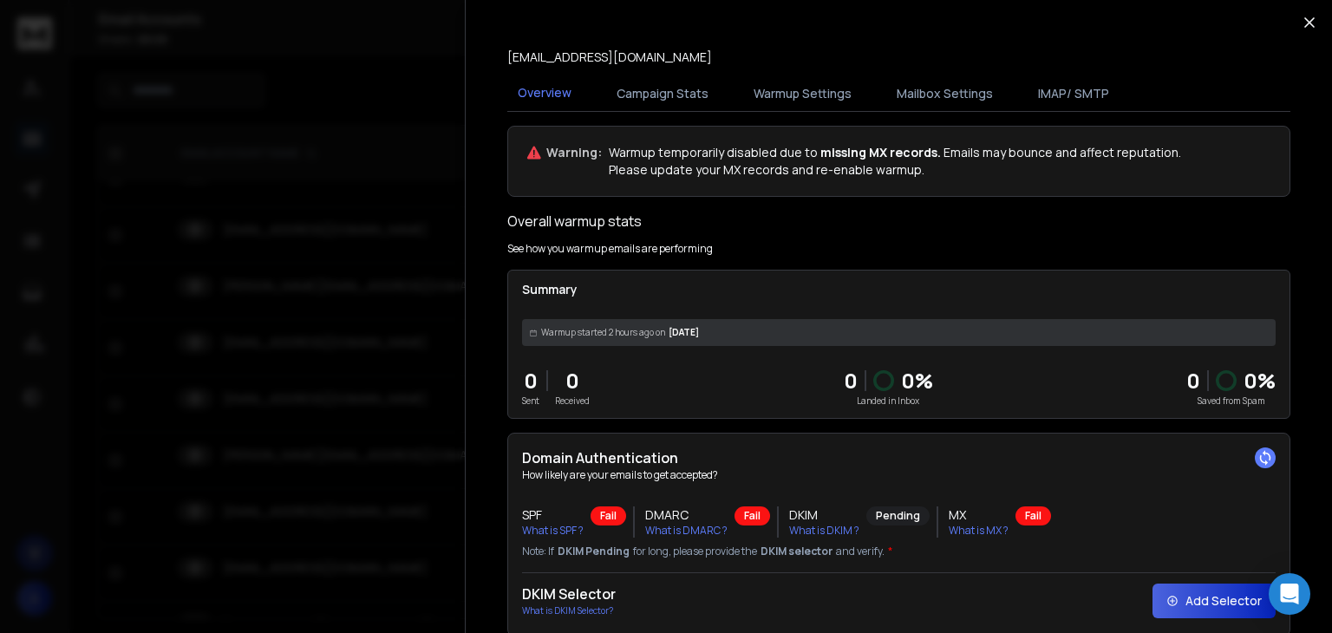
click at [1305, 22] on icon "button" at bounding box center [1309, 22] width 9 height 9
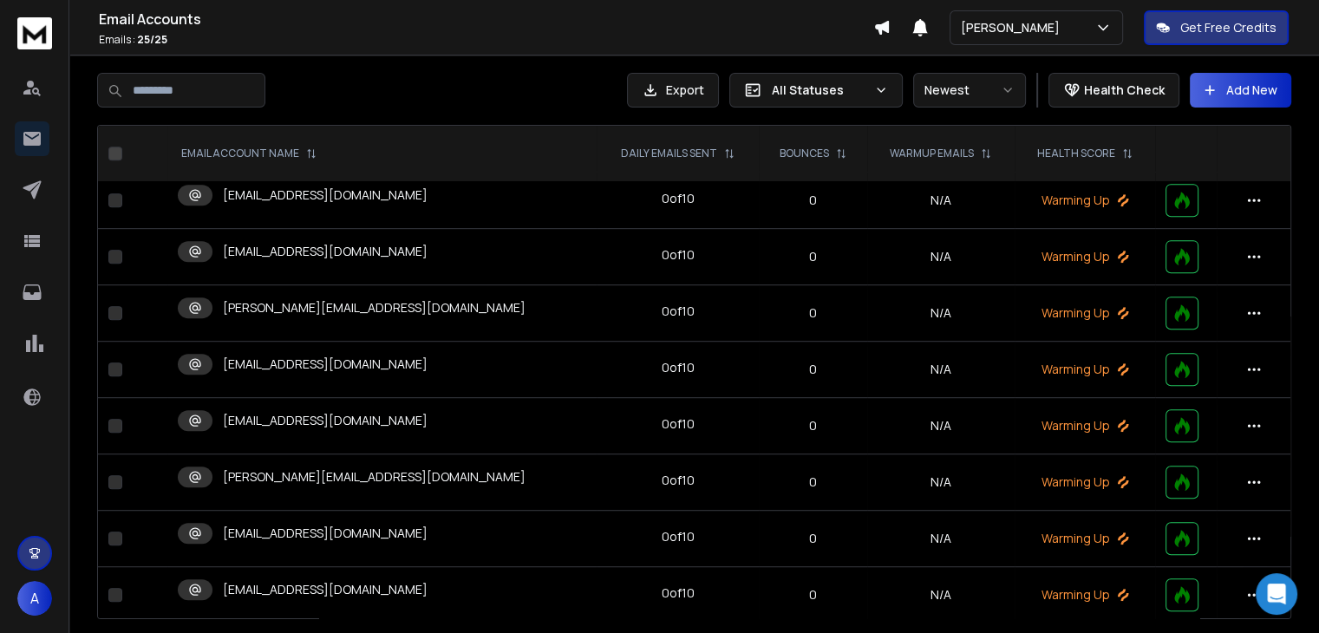
scroll to position [982, 0]
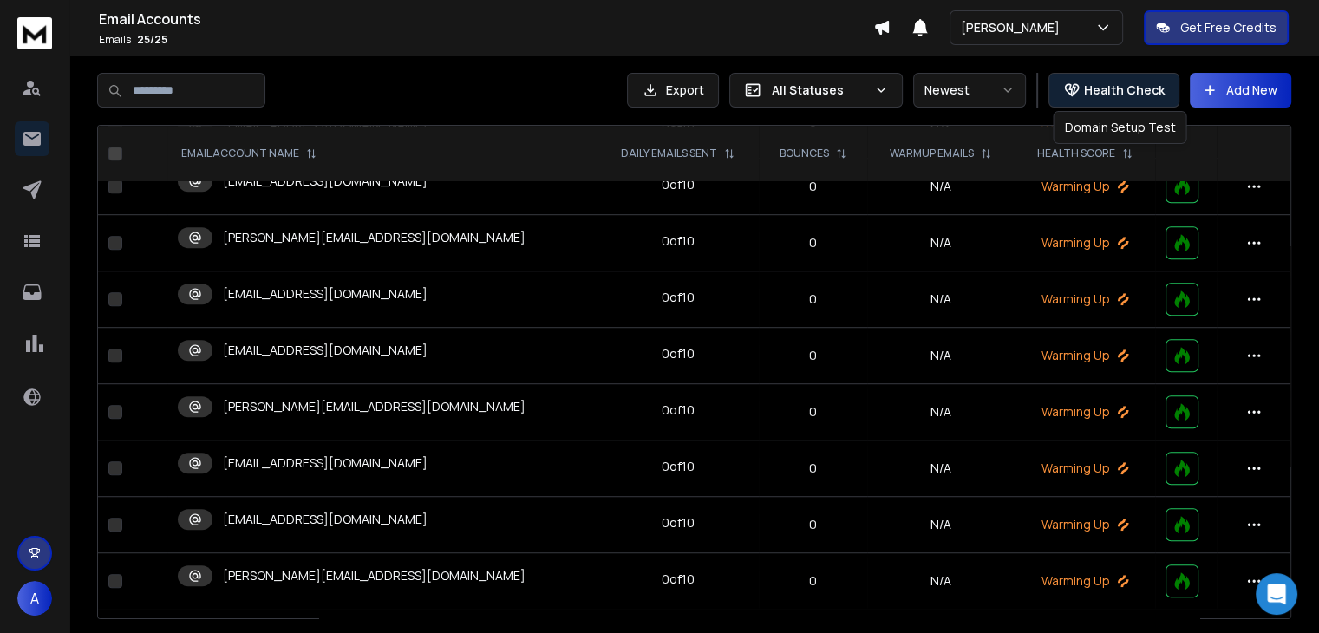
click at [1101, 93] on p "Health Check" at bounding box center [1124, 90] width 81 height 17
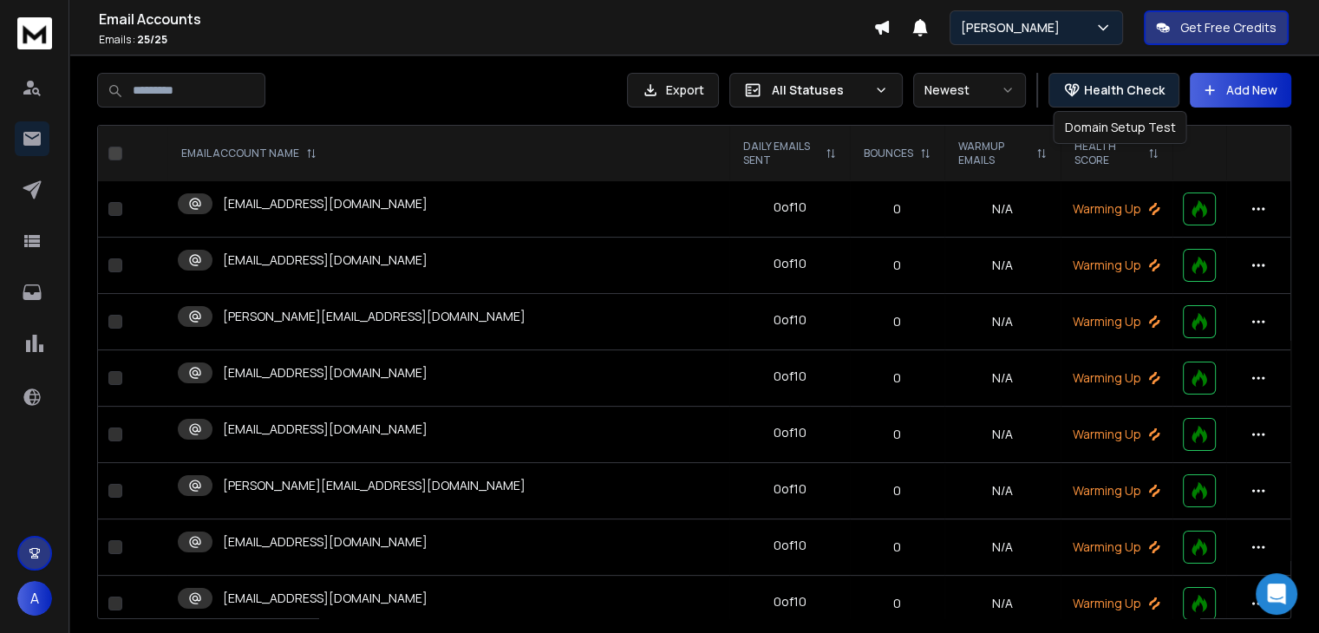
scroll to position [225, 0]
click at [1077, 22] on div "Yar Malik" at bounding box center [1036, 27] width 151 height 17
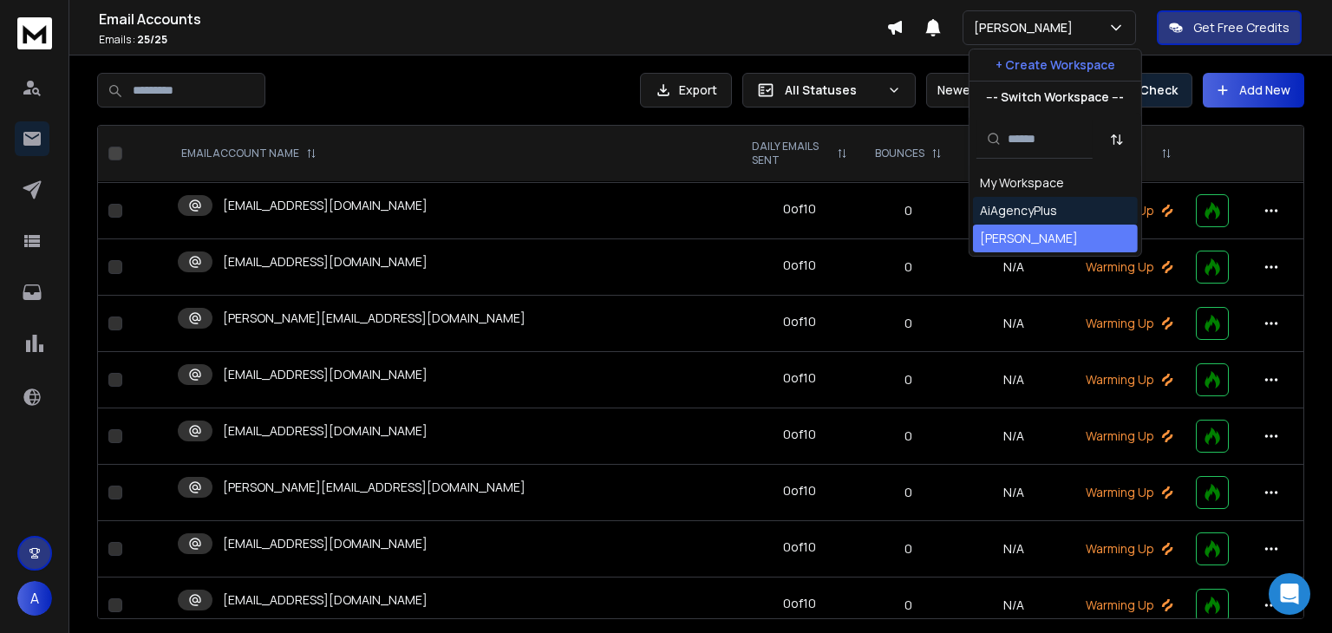
click at [1020, 209] on div "AiAgencyPlus" at bounding box center [1018, 210] width 77 height 17
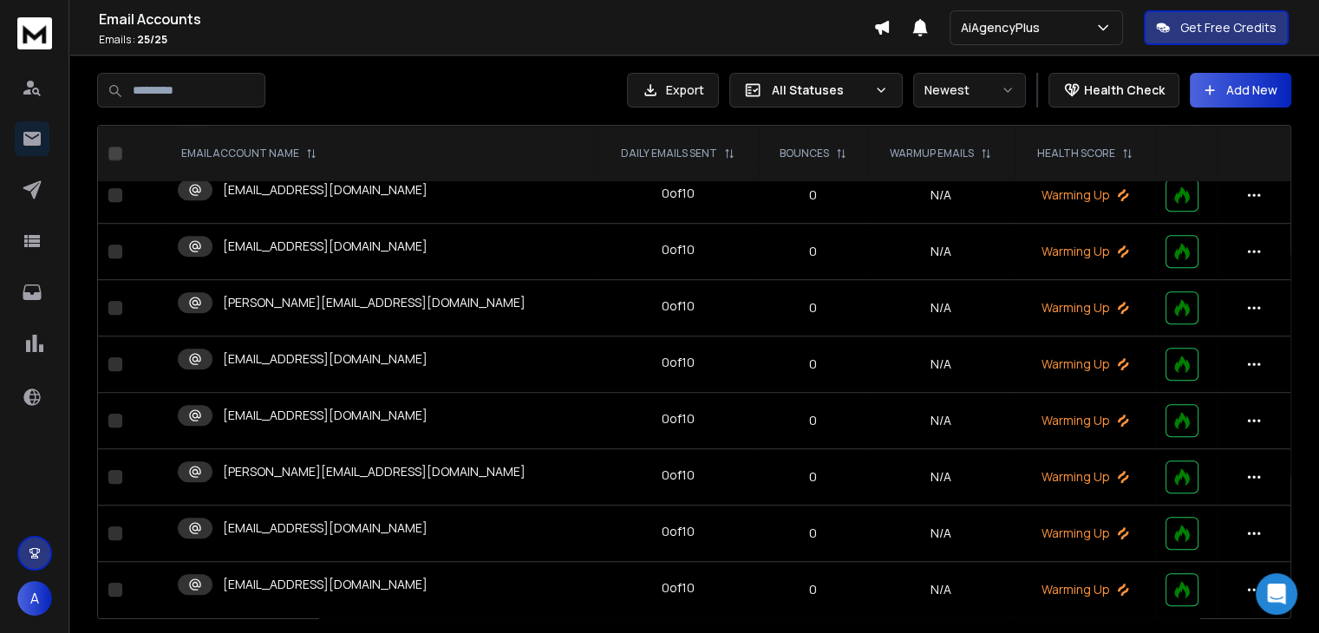
scroll to position [975, 0]
click at [1120, 90] on p "Health Check" at bounding box center [1124, 90] width 81 height 17
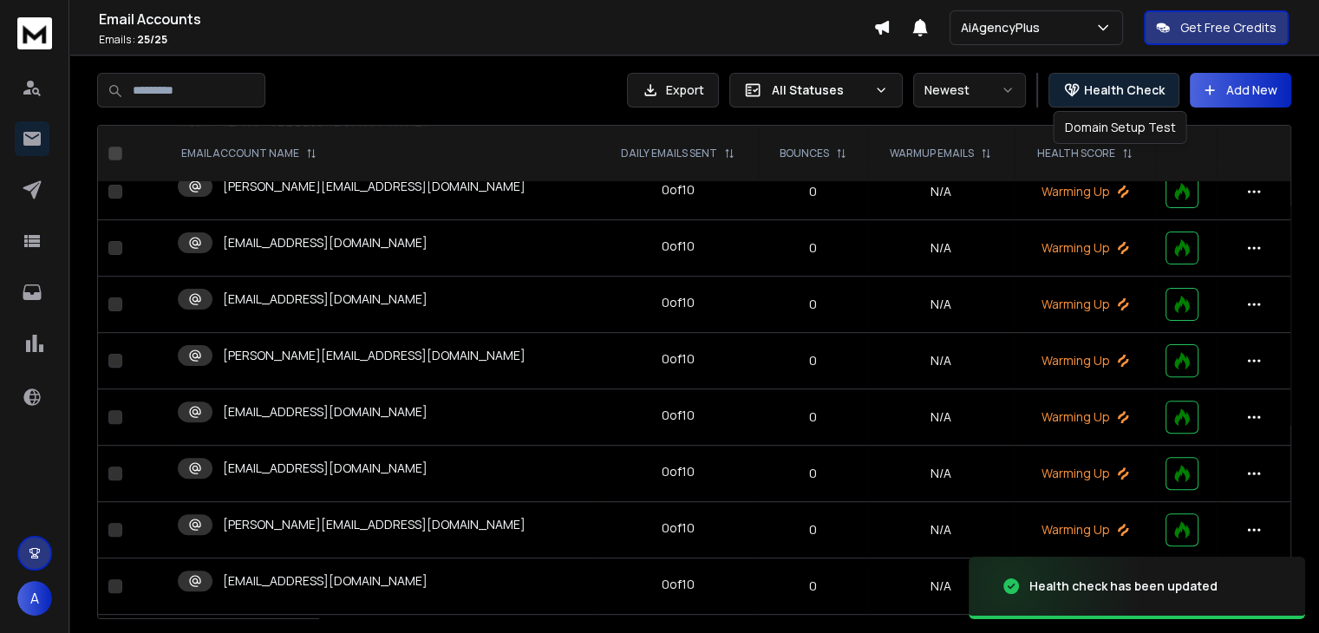
scroll to position [572, 0]
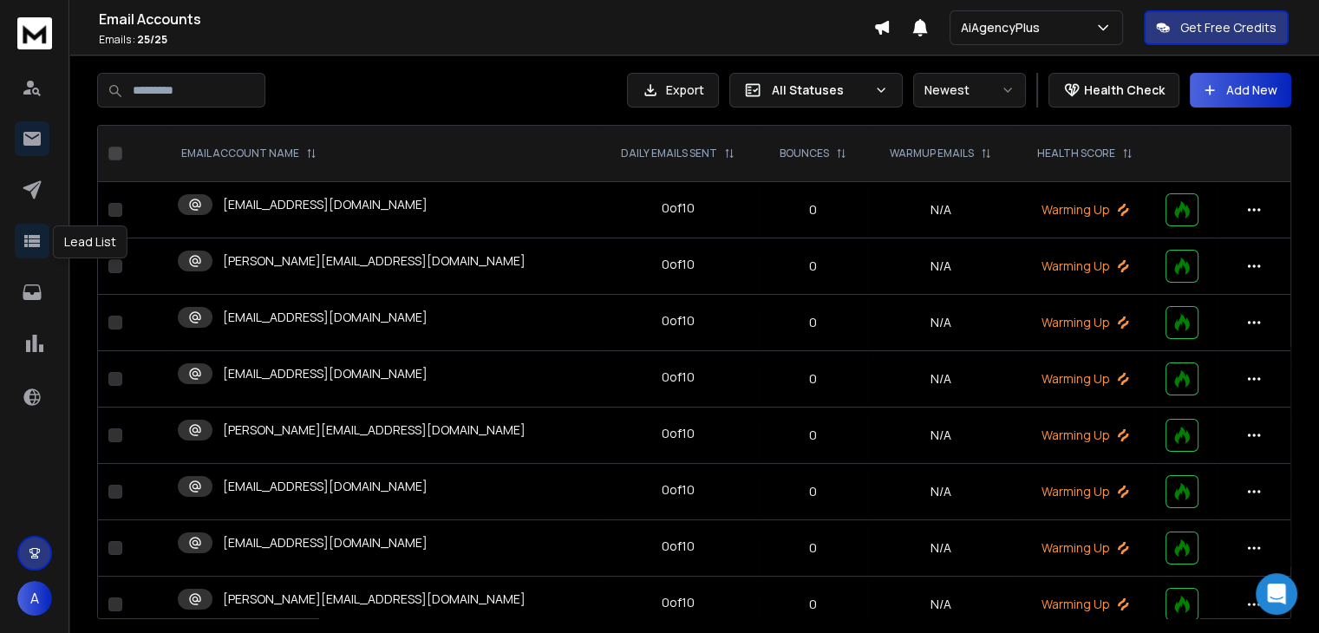
click at [31, 240] on icon at bounding box center [32, 241] width 16 height 12
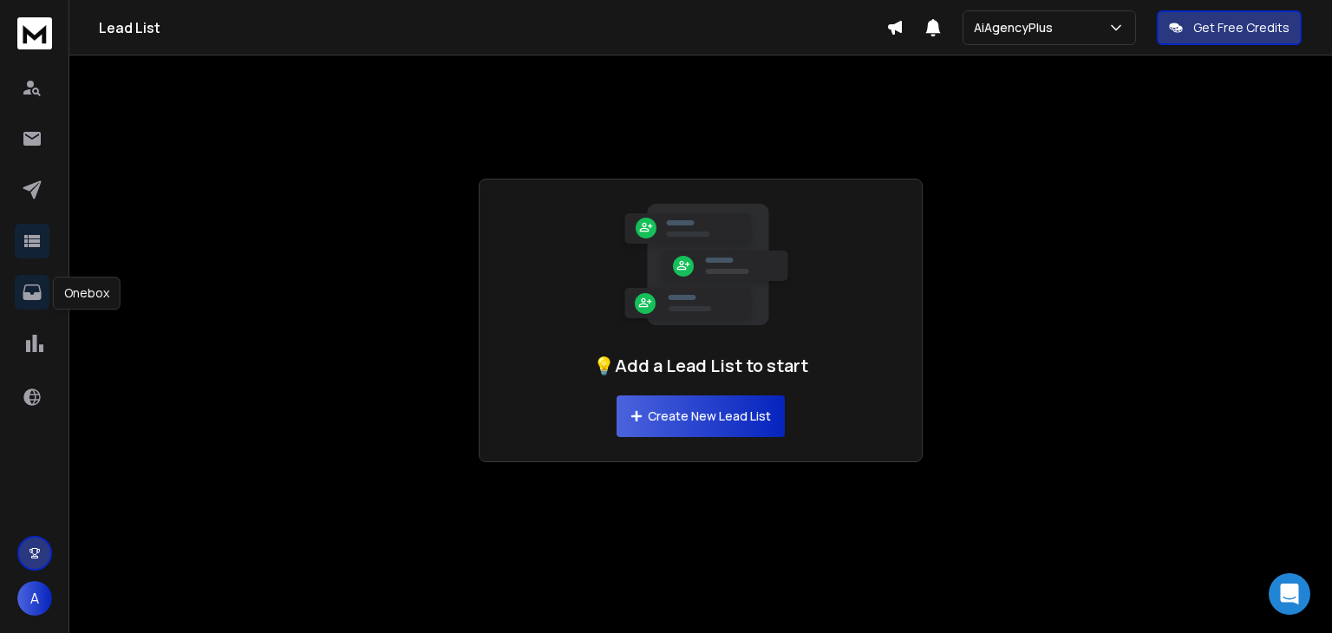
click at [23, 300] on icon at bounding box center [32, 292] width 21 height 21
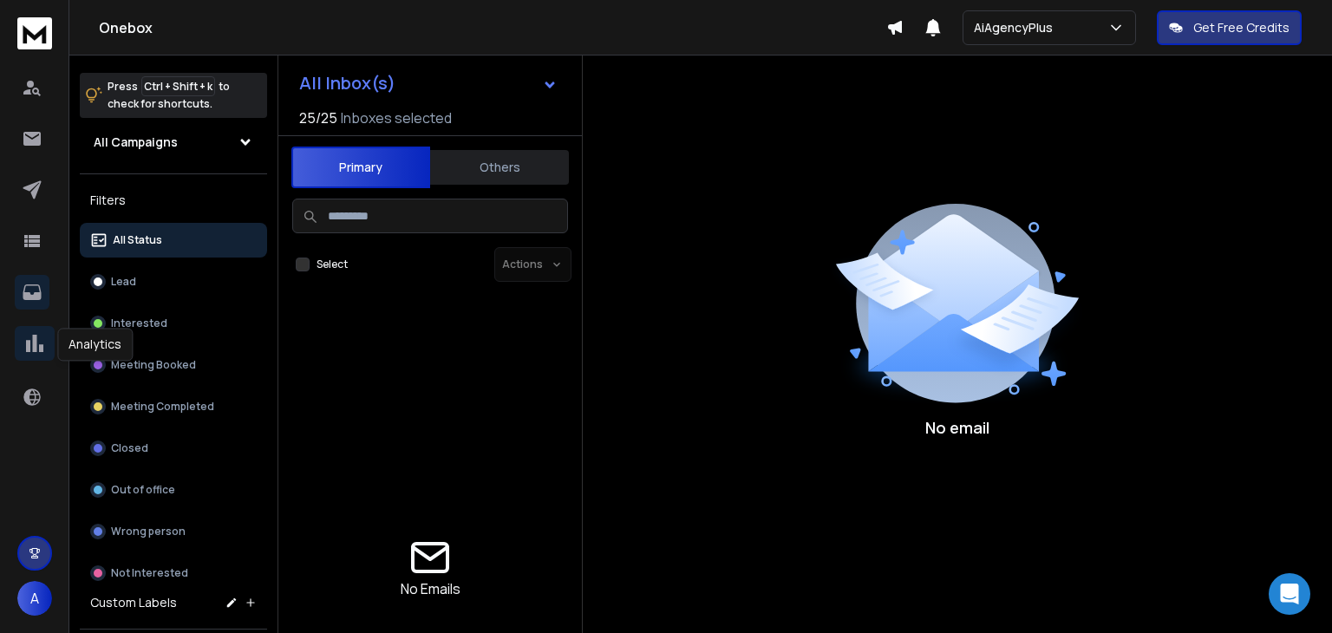
click at [42, 338] on icon at bounding box center [35, 343] width 26 height 26
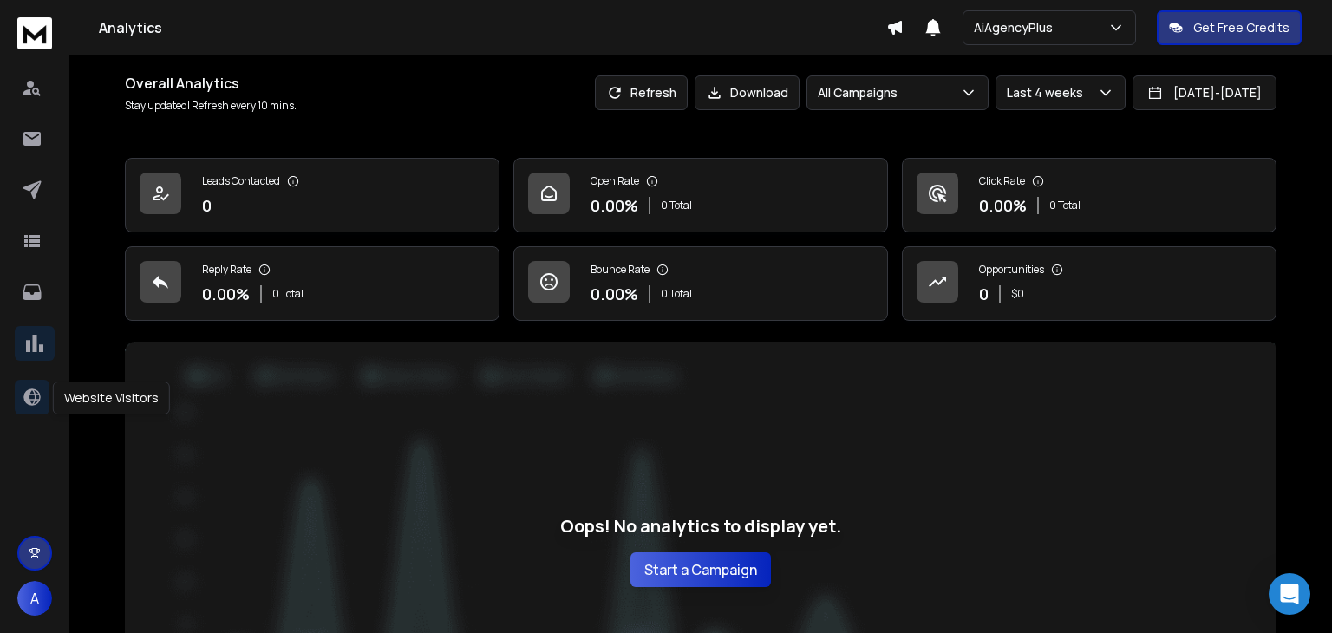
click at [38, 404] on icon at bounding box center [32, 397] width 21 height 21
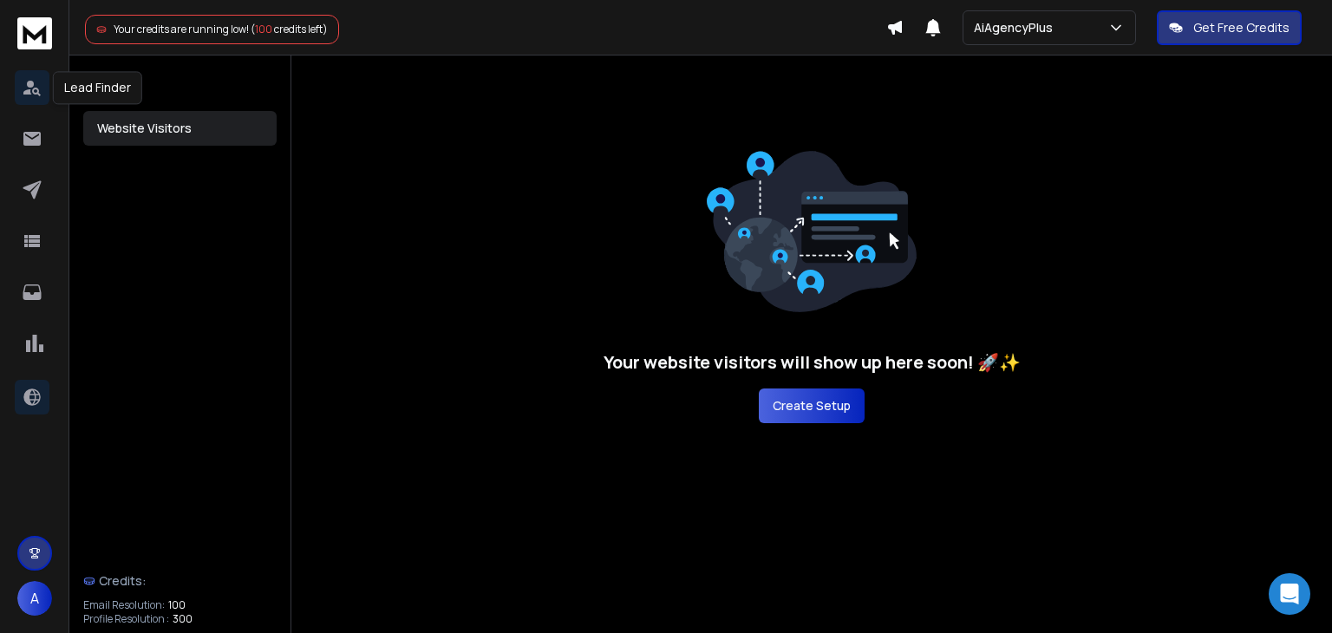
click at [31, 87] on circle at bounding box center [30, 84] width 7 height 7
